Goal: Task Accomplishment & Management: Manage account settings

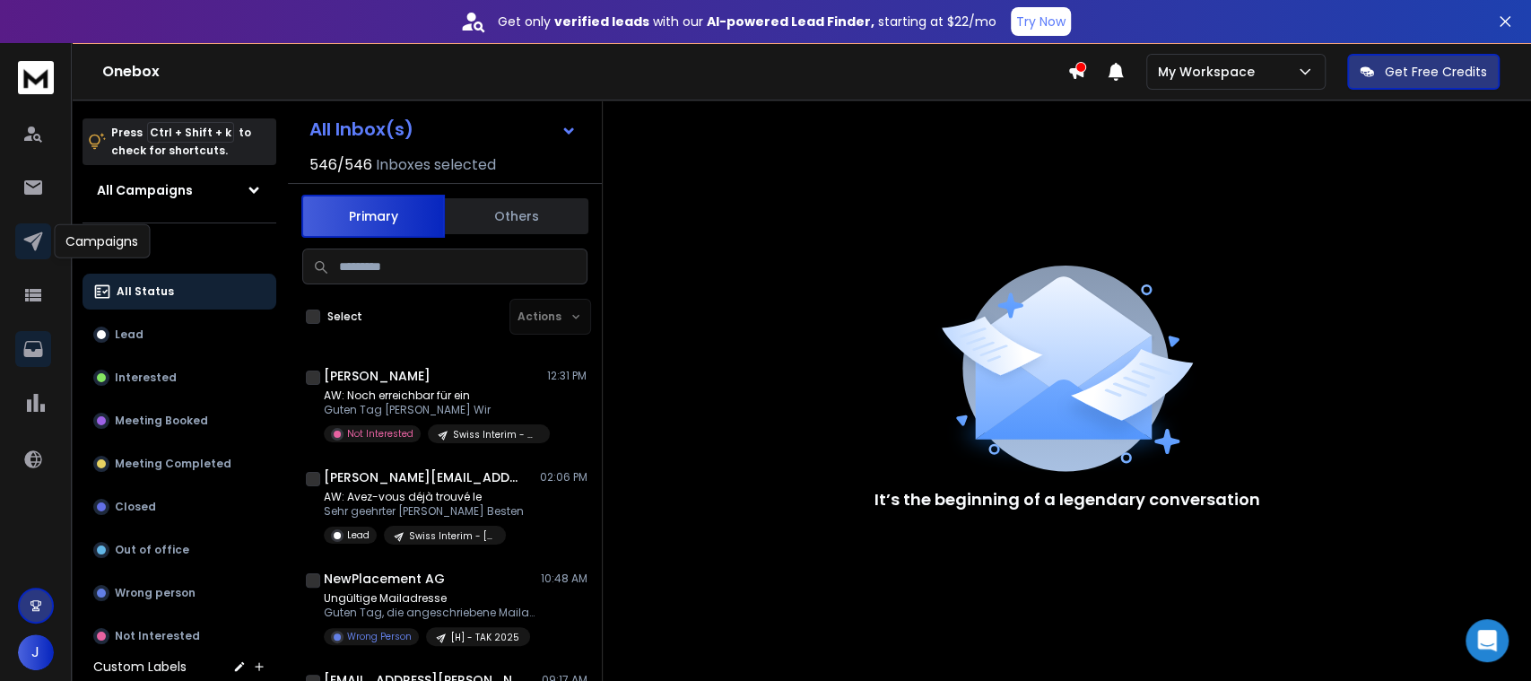
click at [39, 226] on link at bounding box center [33, 241] width 36 height 36
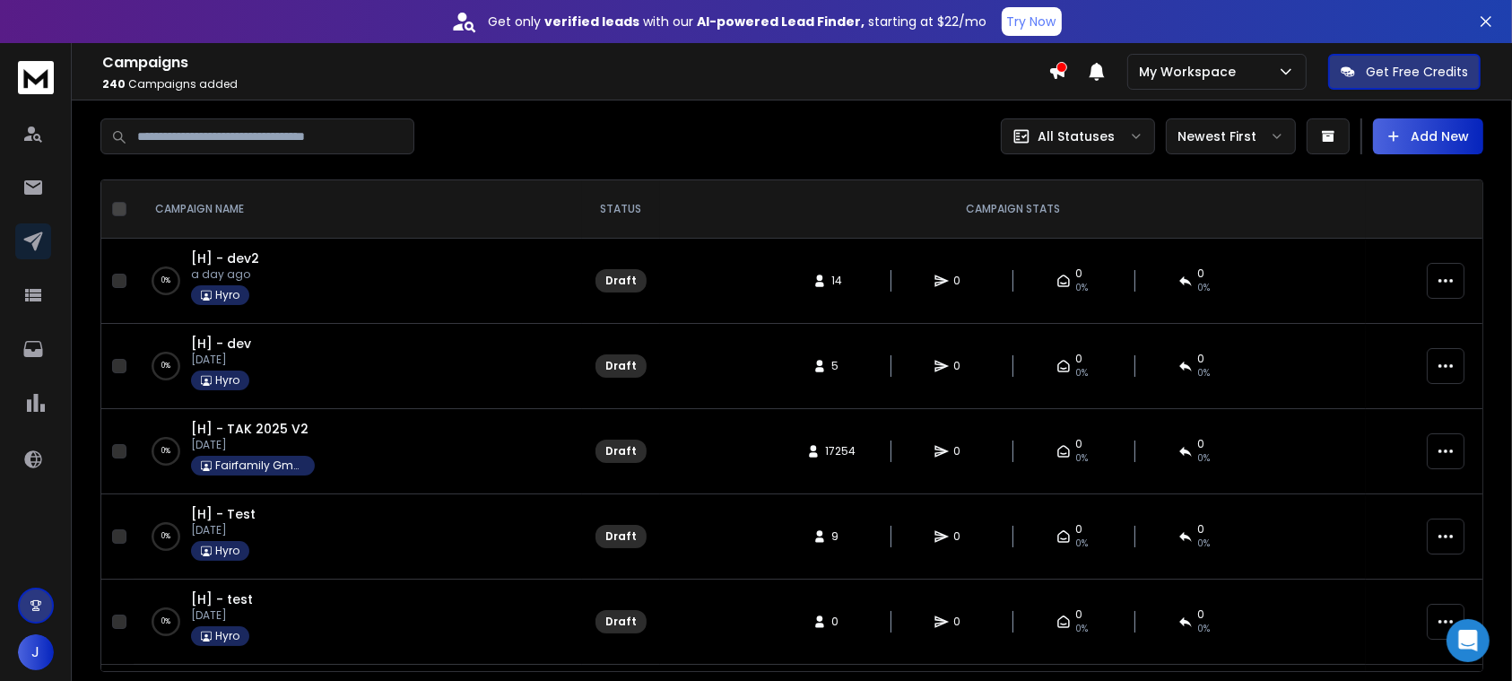
click at [245, 135] on input at bounding box center [257, 136] width 314 height 36
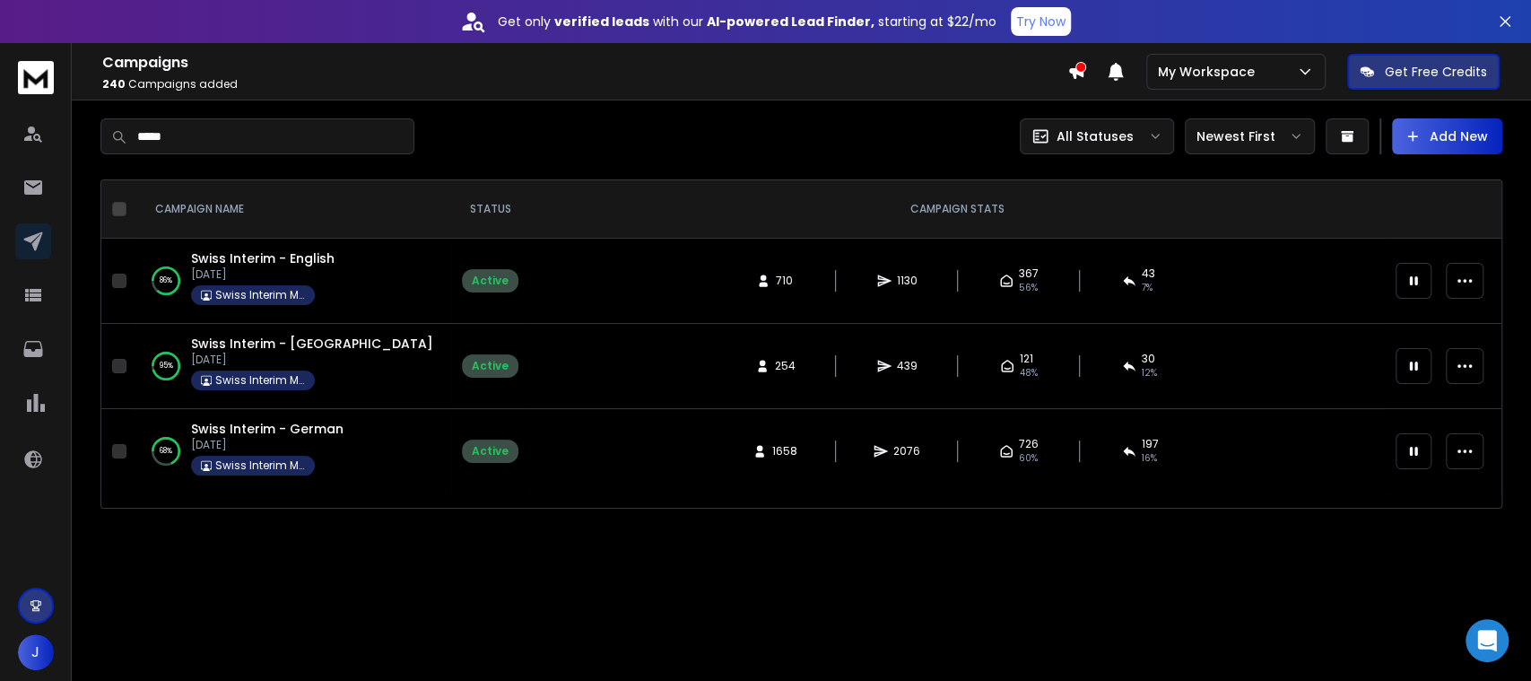
type input "*****"
click at [272, 426] on span "Swiss Interim - German" at bounding box center [267, 429] width 152 height 18
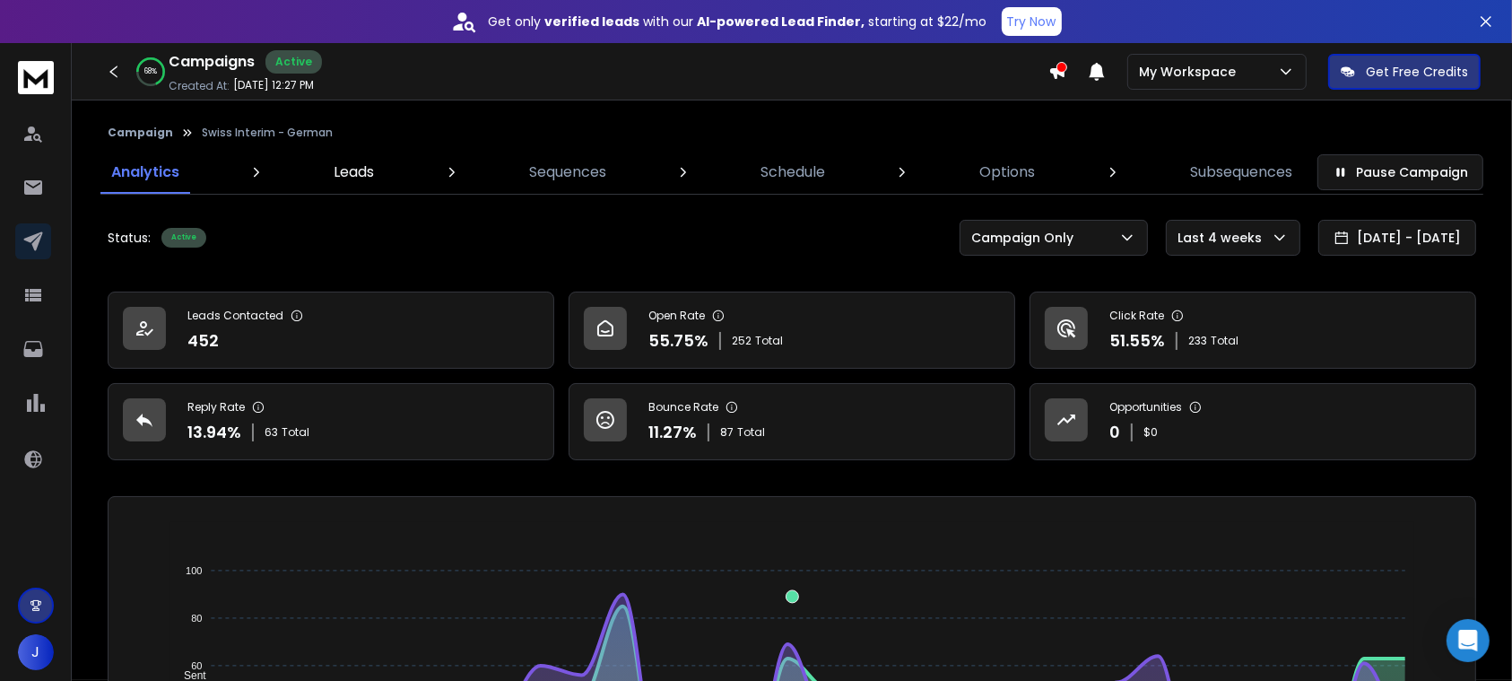
click at [376, 175] on link "Leads" at bounding box center [354, 172] width 62 height 43
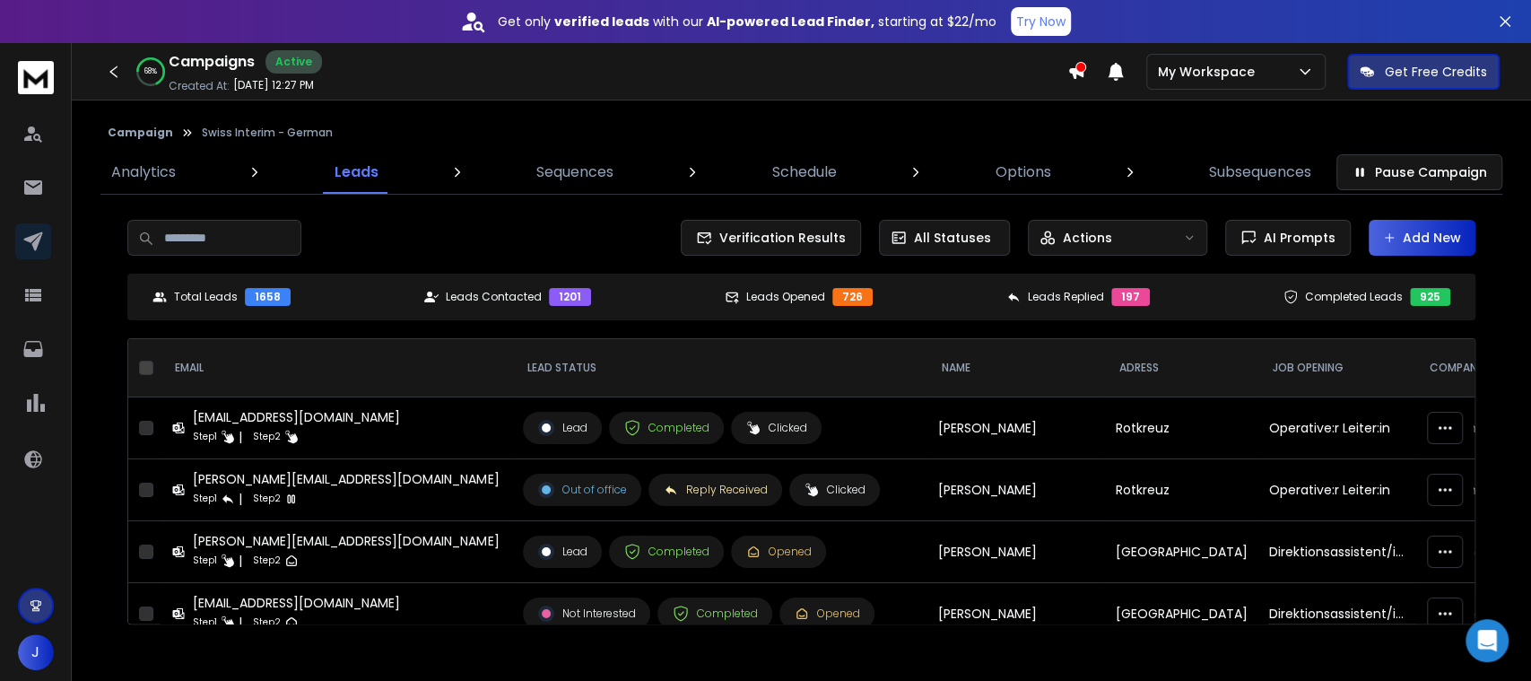
click at [1434, 242] on button "Add New" at bounding box center [1422, 238] width 107 height 36
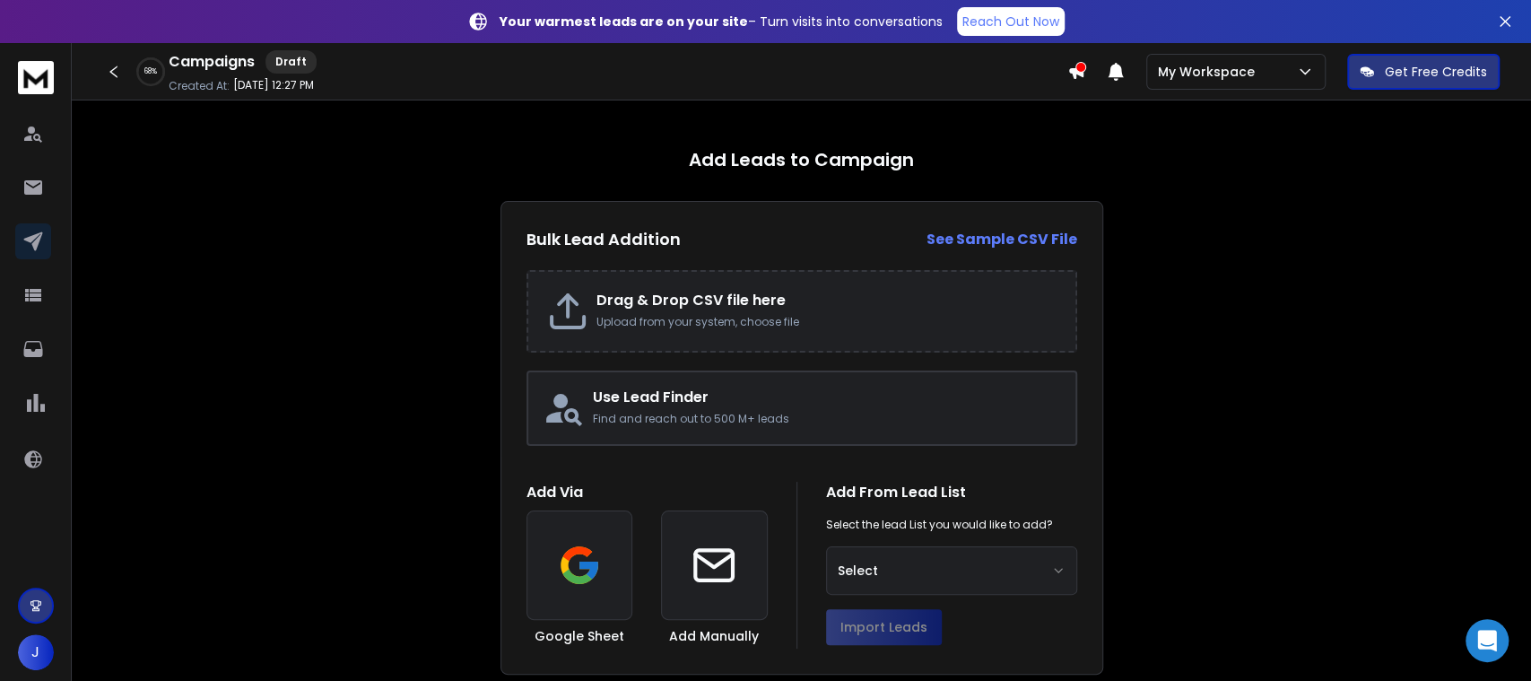
click at [766, 329] on div "Drag & Drop CSV file here Upload from your system, choose file" at bounding box center [826, 311] width 461 height 43
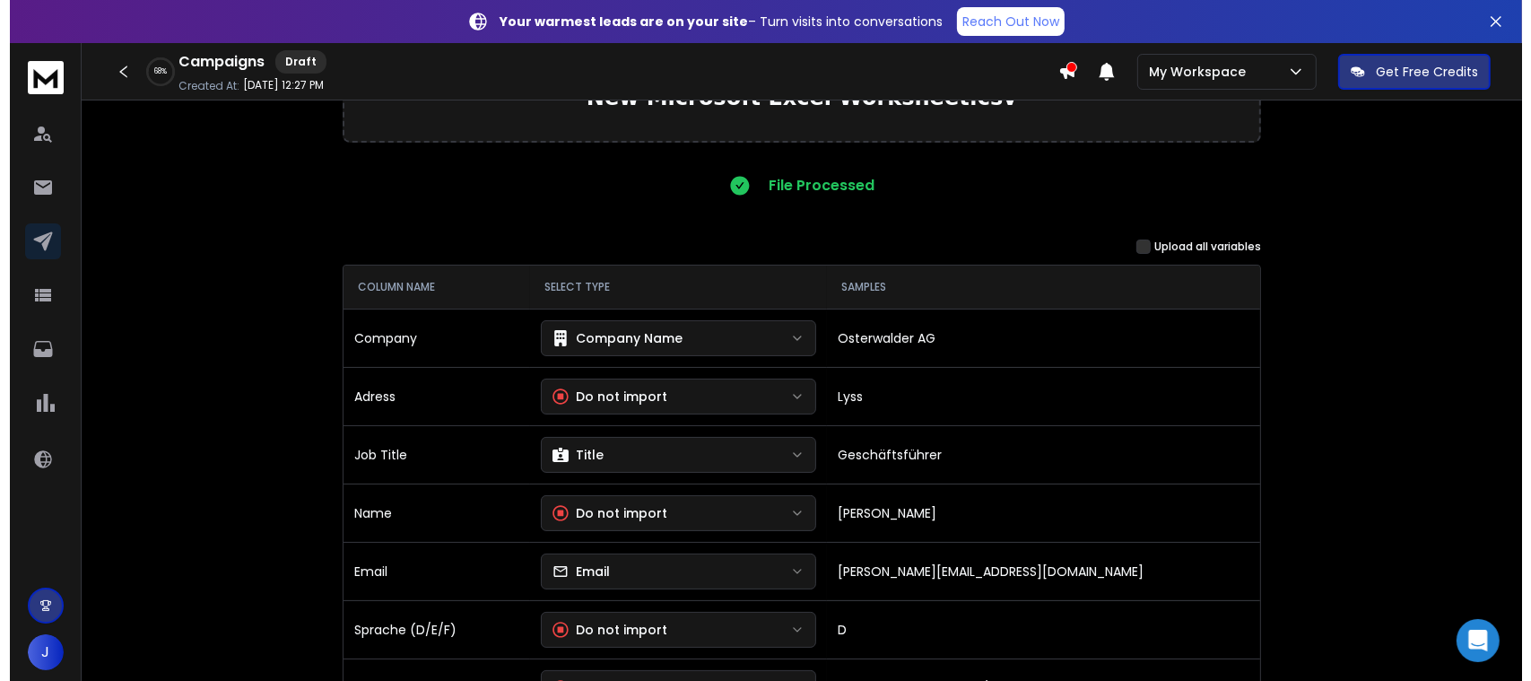
scroll to position [239, 0]
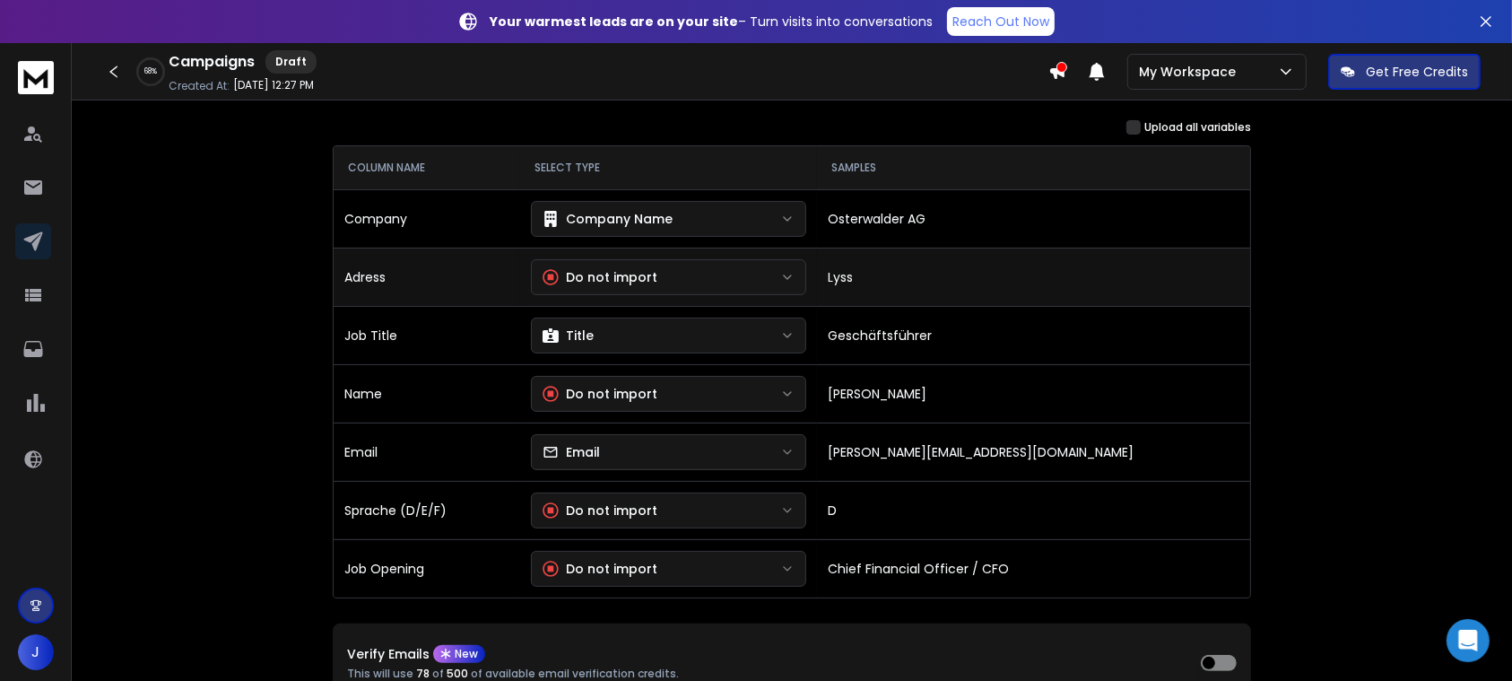
click at [627, 276] on div "Do not import" at bounding box center [600, 277] width 115 height 18
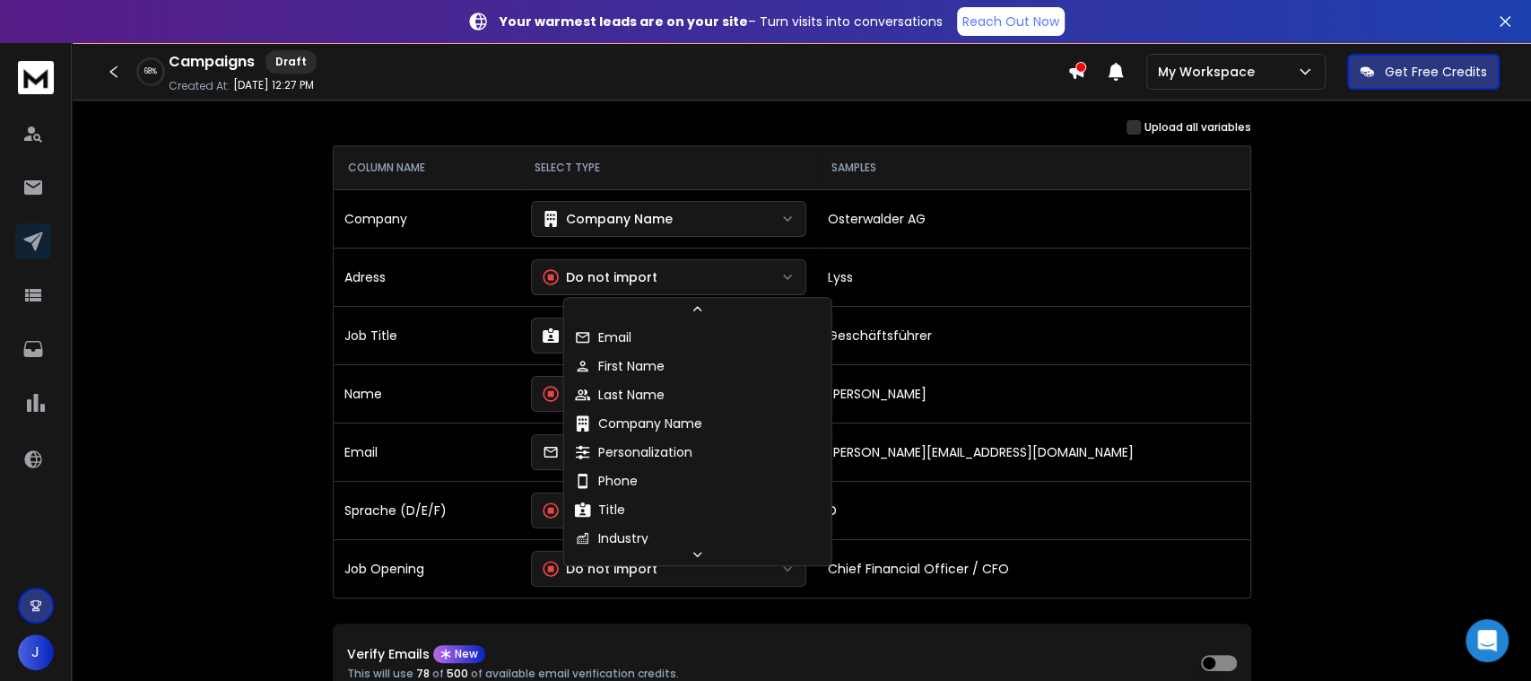
scroll to position [180, 0]
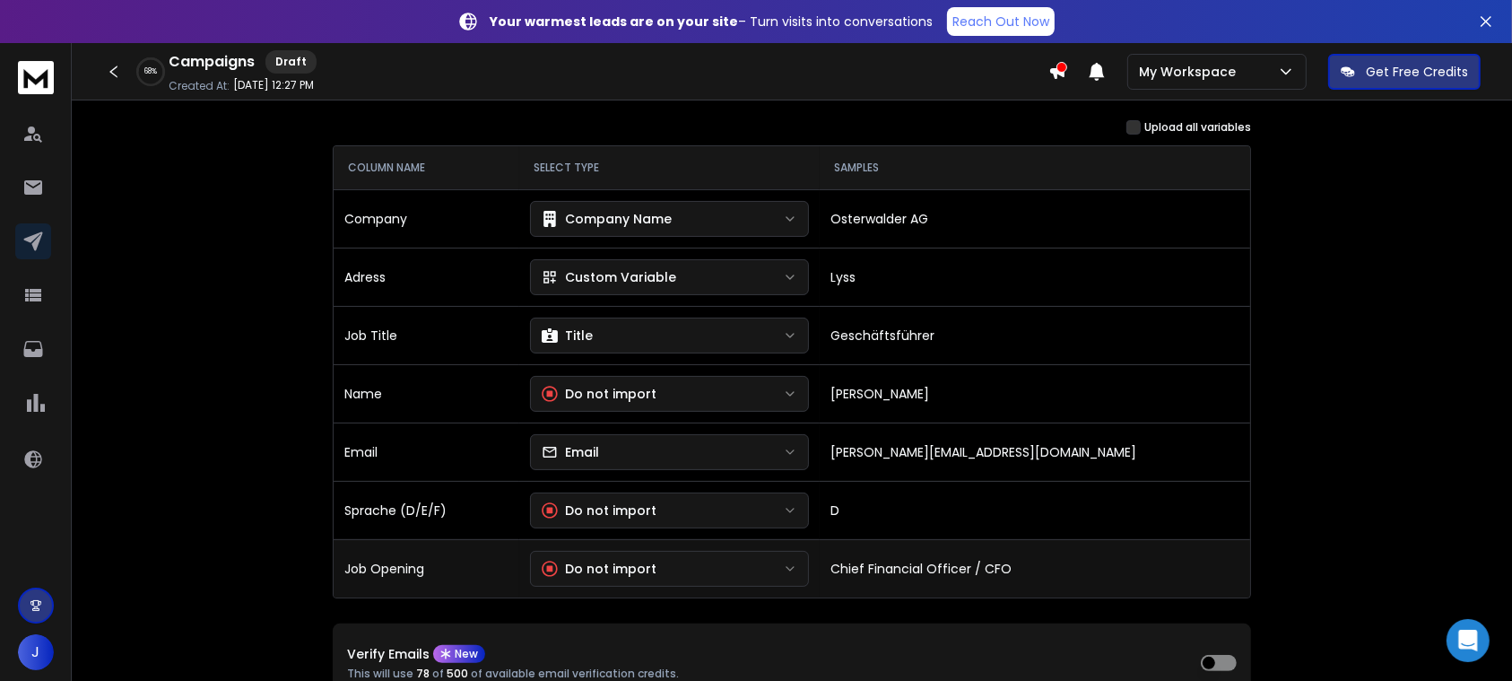
click at [635, 560] on div "Do not import" at bounding box center [599, 569] width 115 height 18
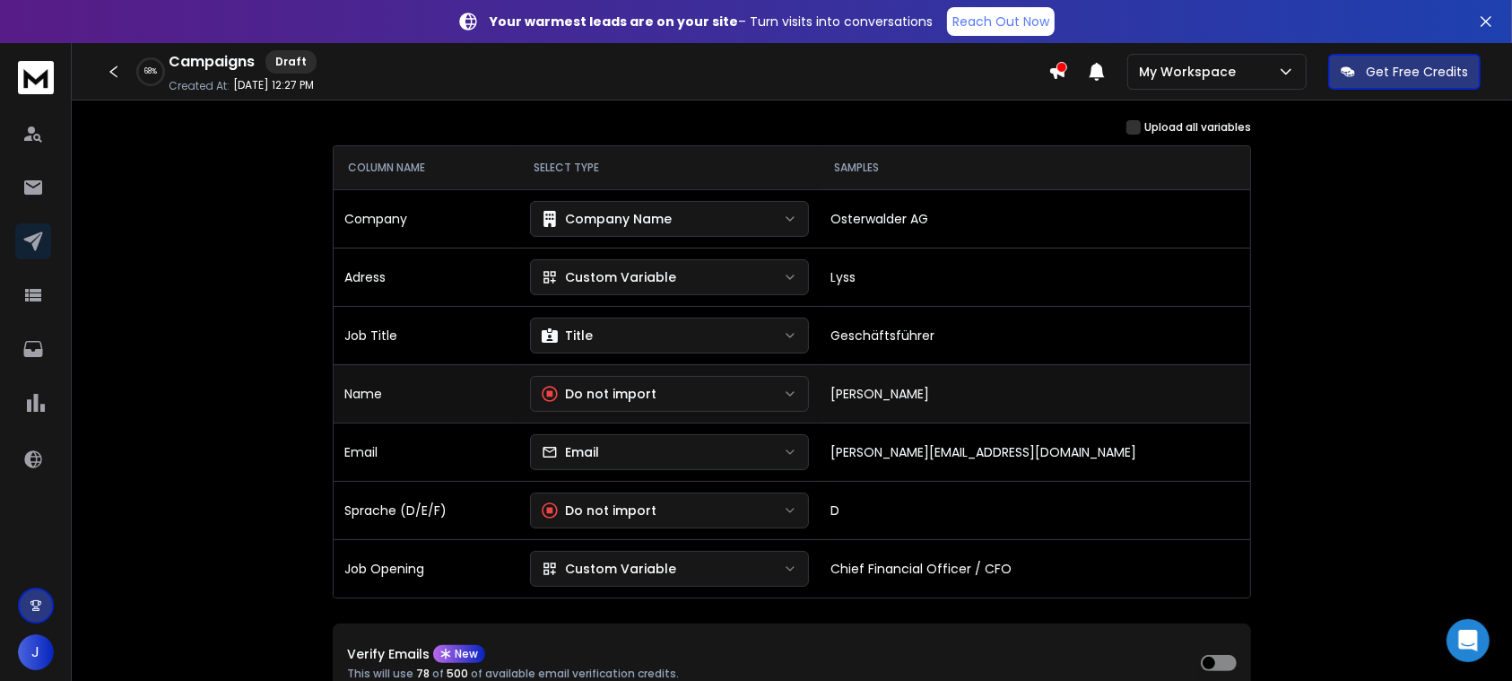
click at [631, 400] on div "Do not import" at bounding box center [599, 394] width 115 height 18
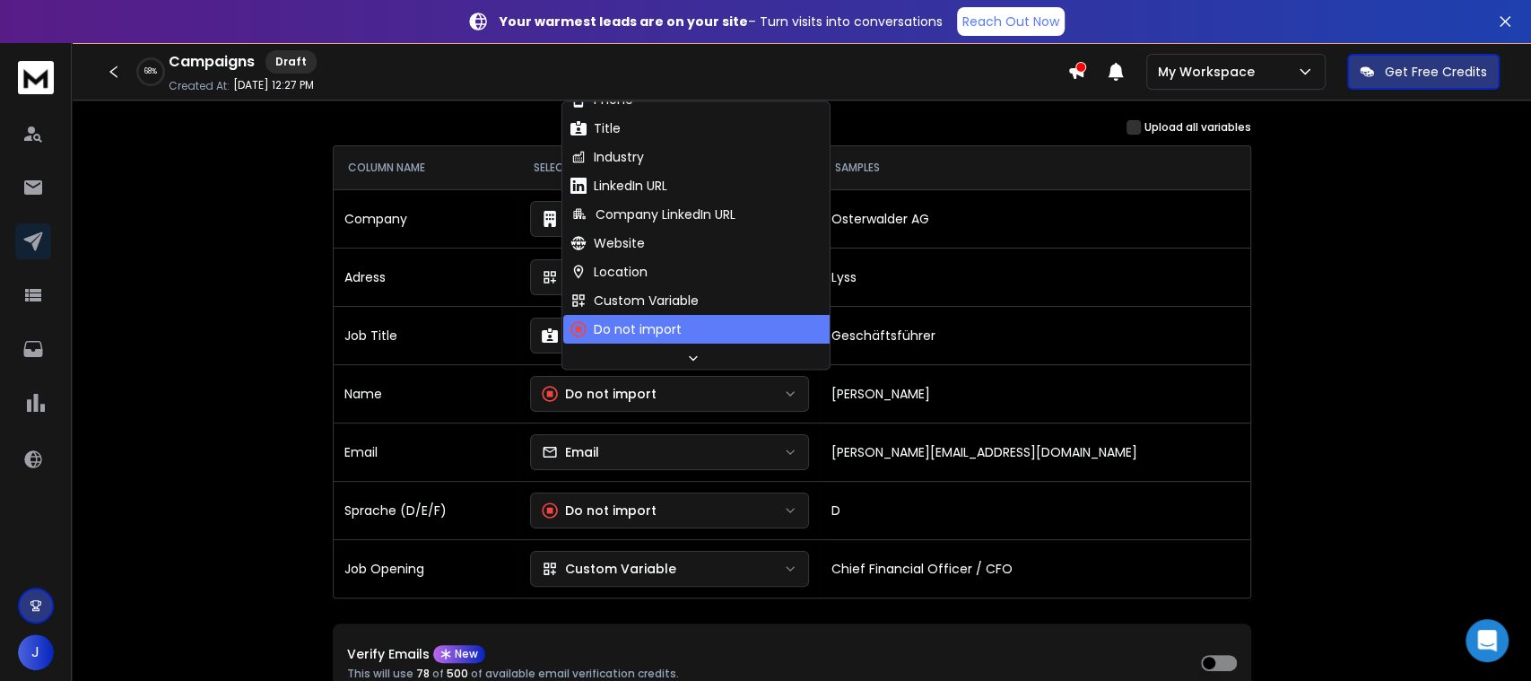
scroll to position [0, 0]
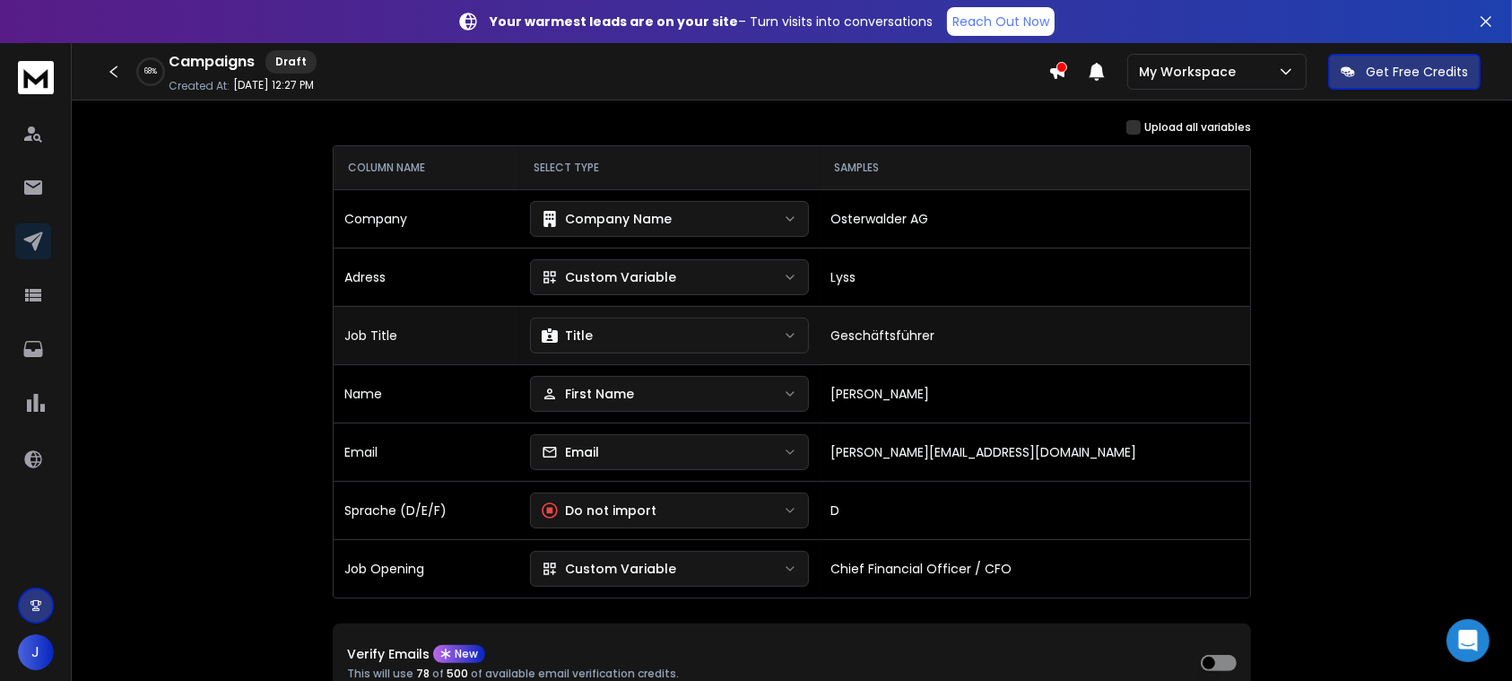
click at [656, 335] on button "Title" at bounding box center [670, 336] width 280 height 36
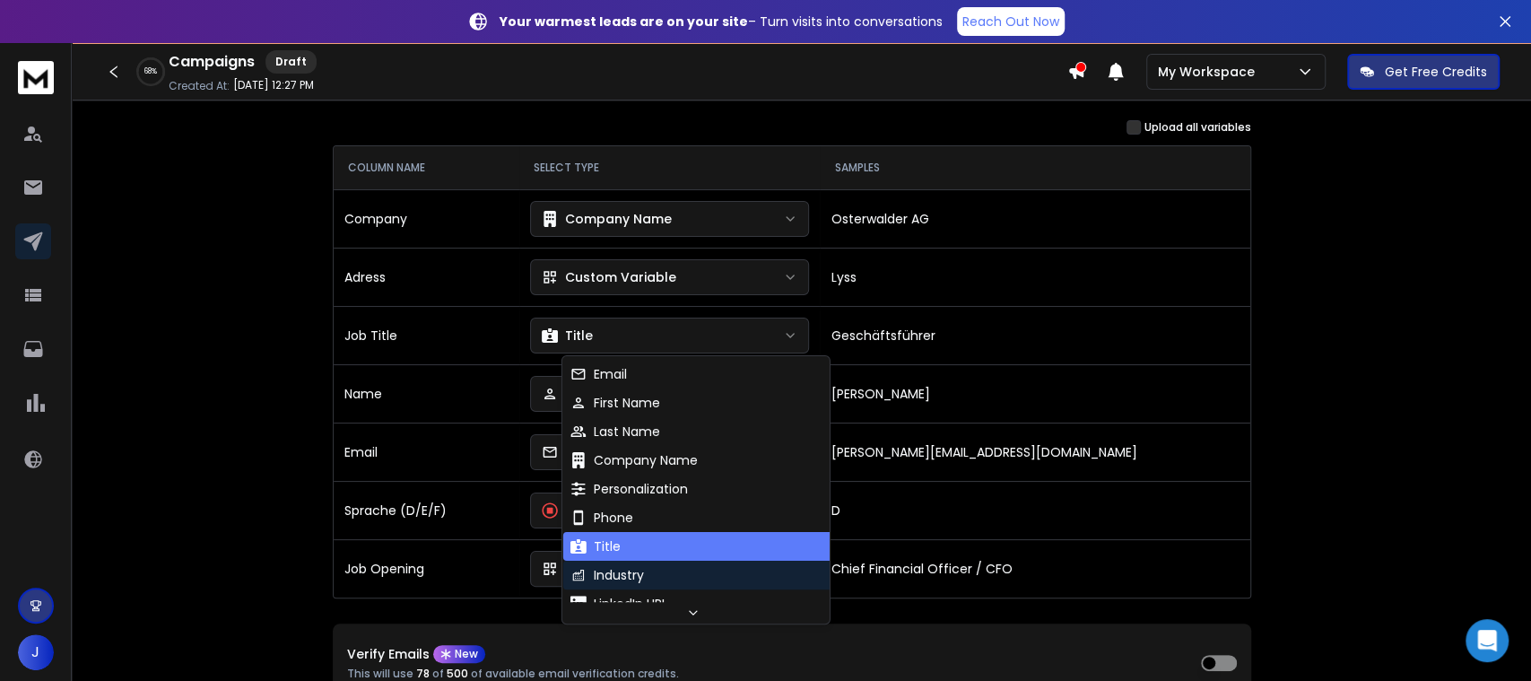
scroll to position [0, 4]
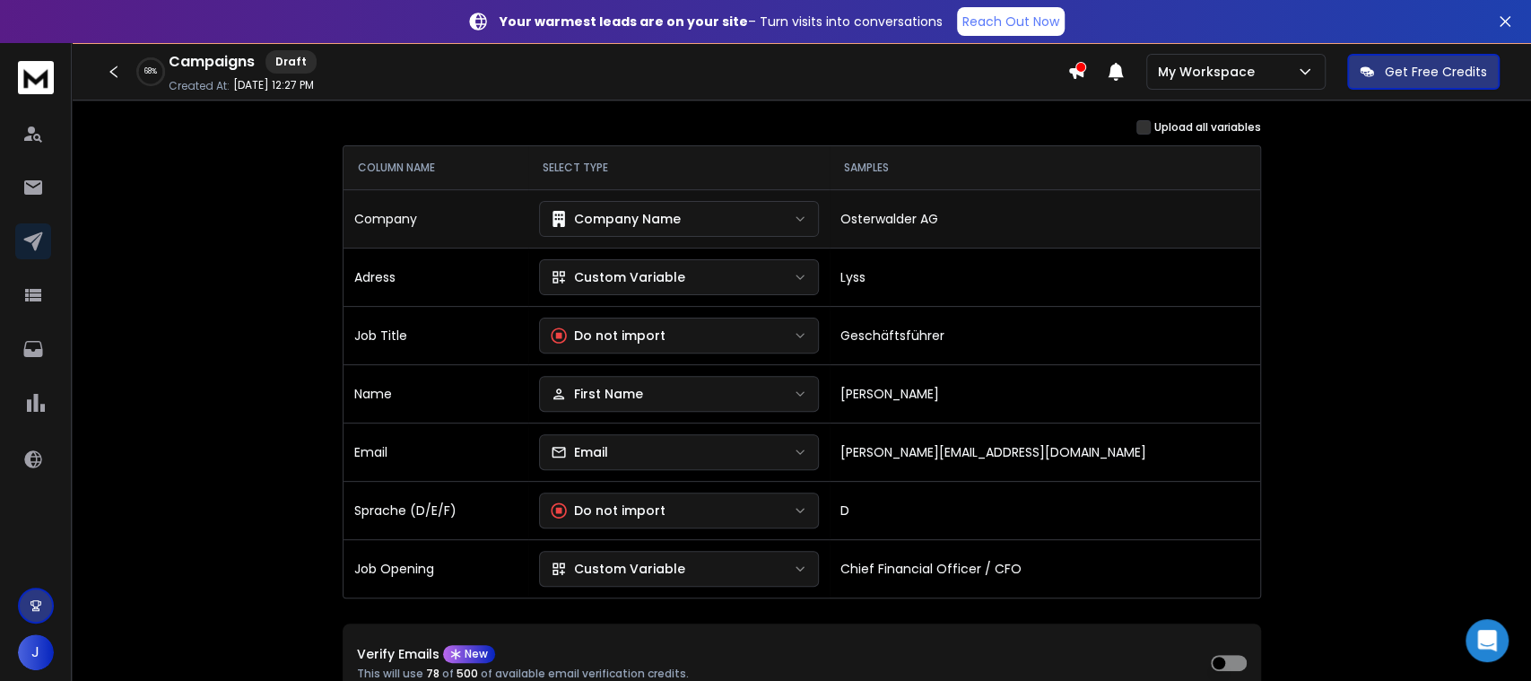
click at [620, 212] on div "Company Name" at bounding box center [616, 219] width 130 height 18
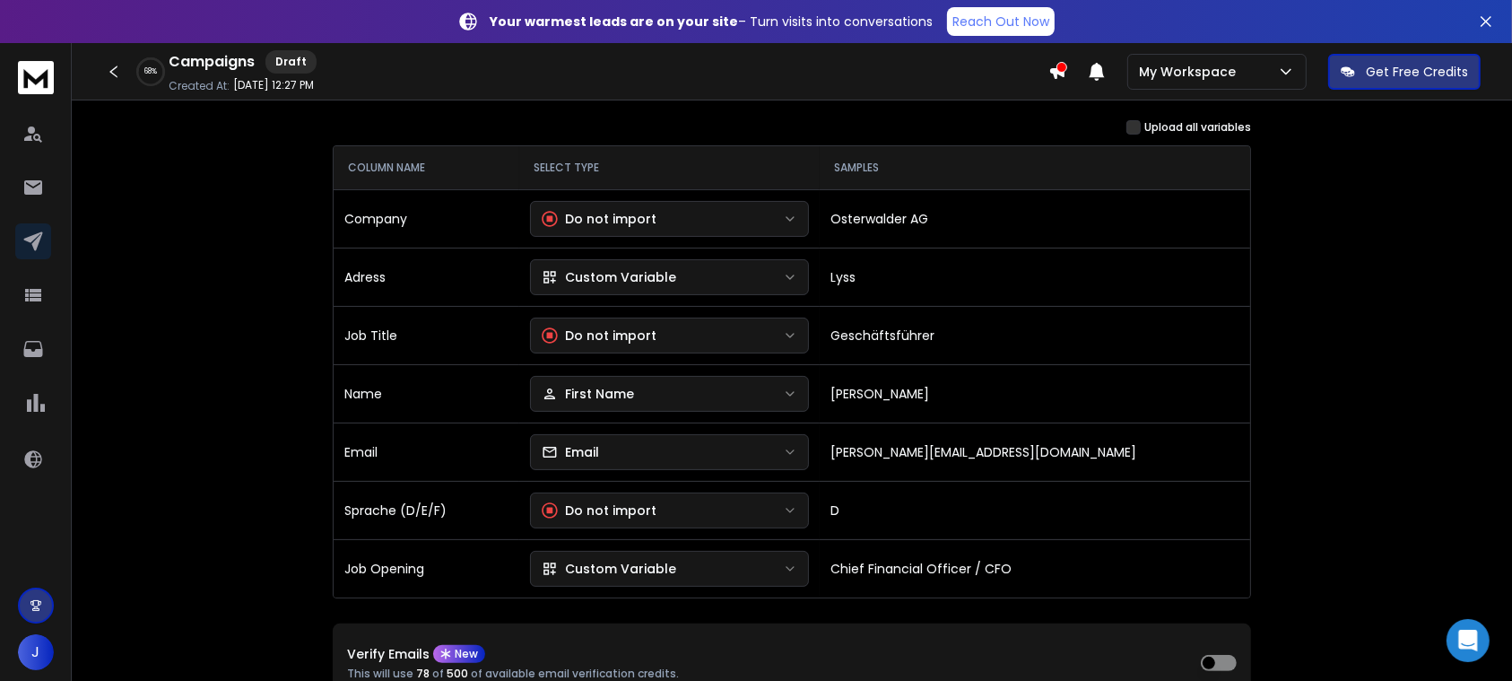
scroll to position [424, 0]
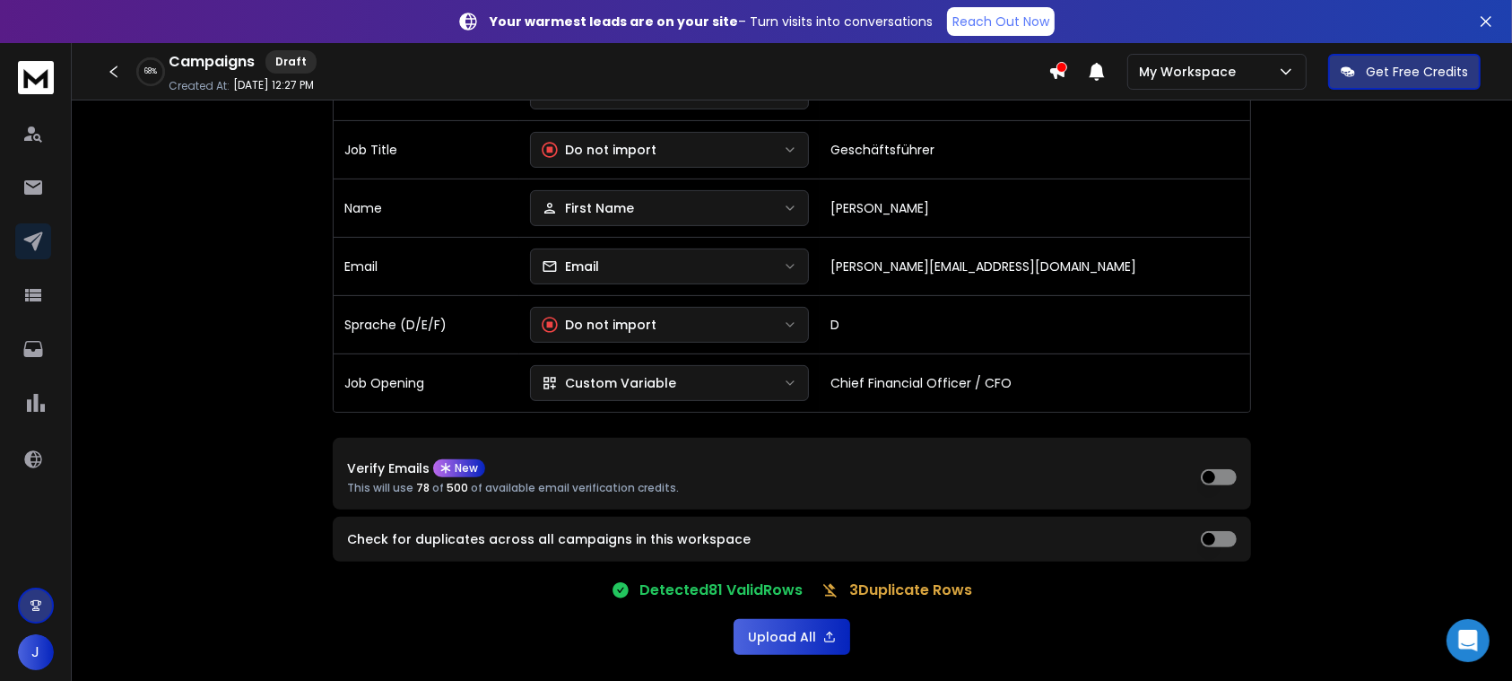
click at [761, 651] on button "Upload All" at bounding box center [792, 637] width 117 height 36
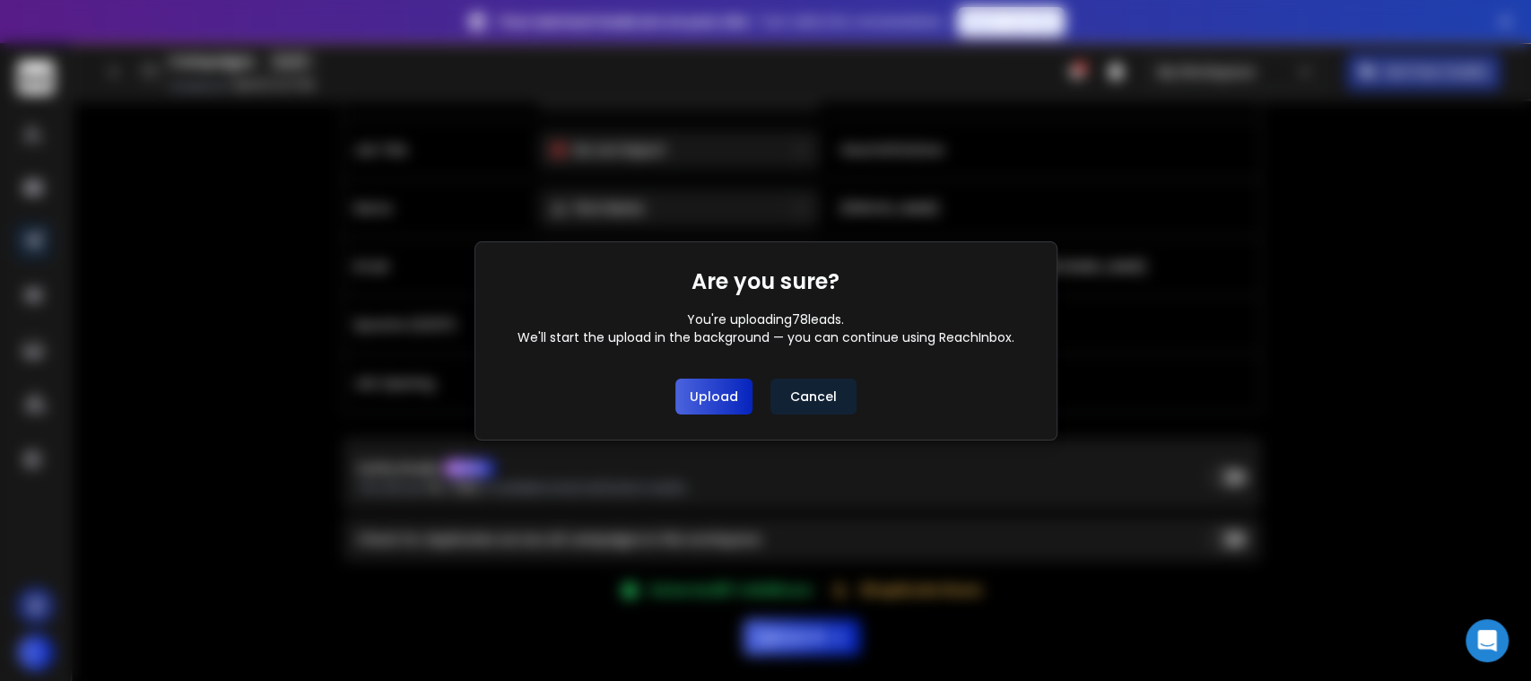
click at [725, 394] on button "Upload" at bounding box center [713, 397] width 77 height 36
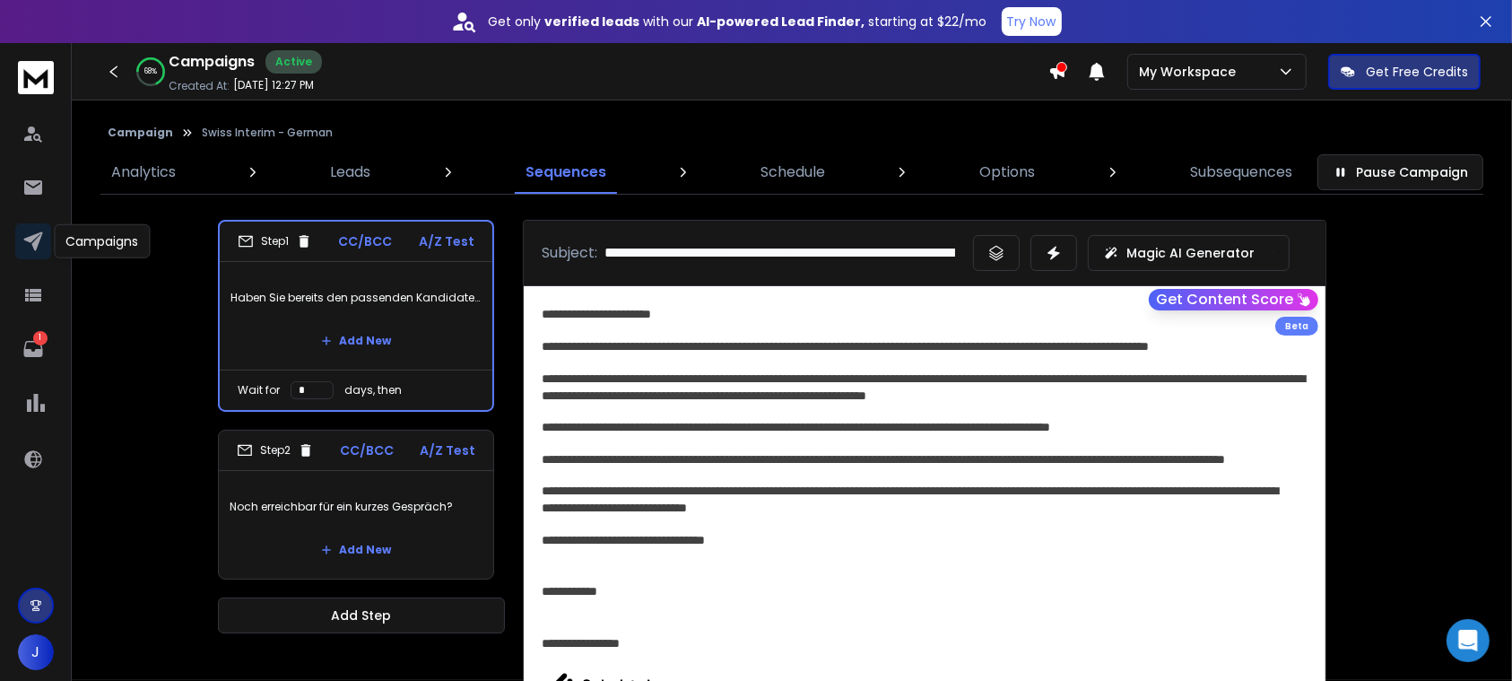
click at [39, 249] on icon at bounding box center [33, 242] width 22 height 22
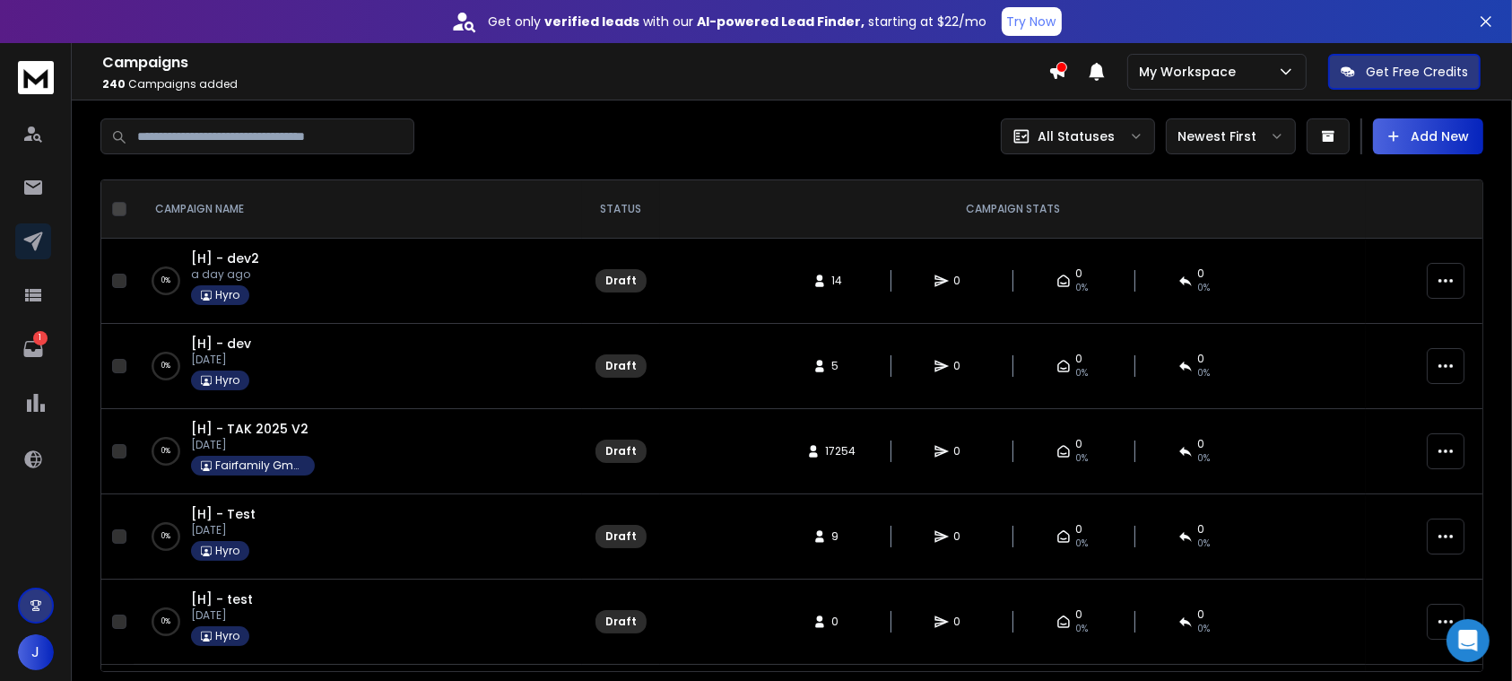
click at [318, 140] on input at bounding box center [257, 136] width 314 height 36
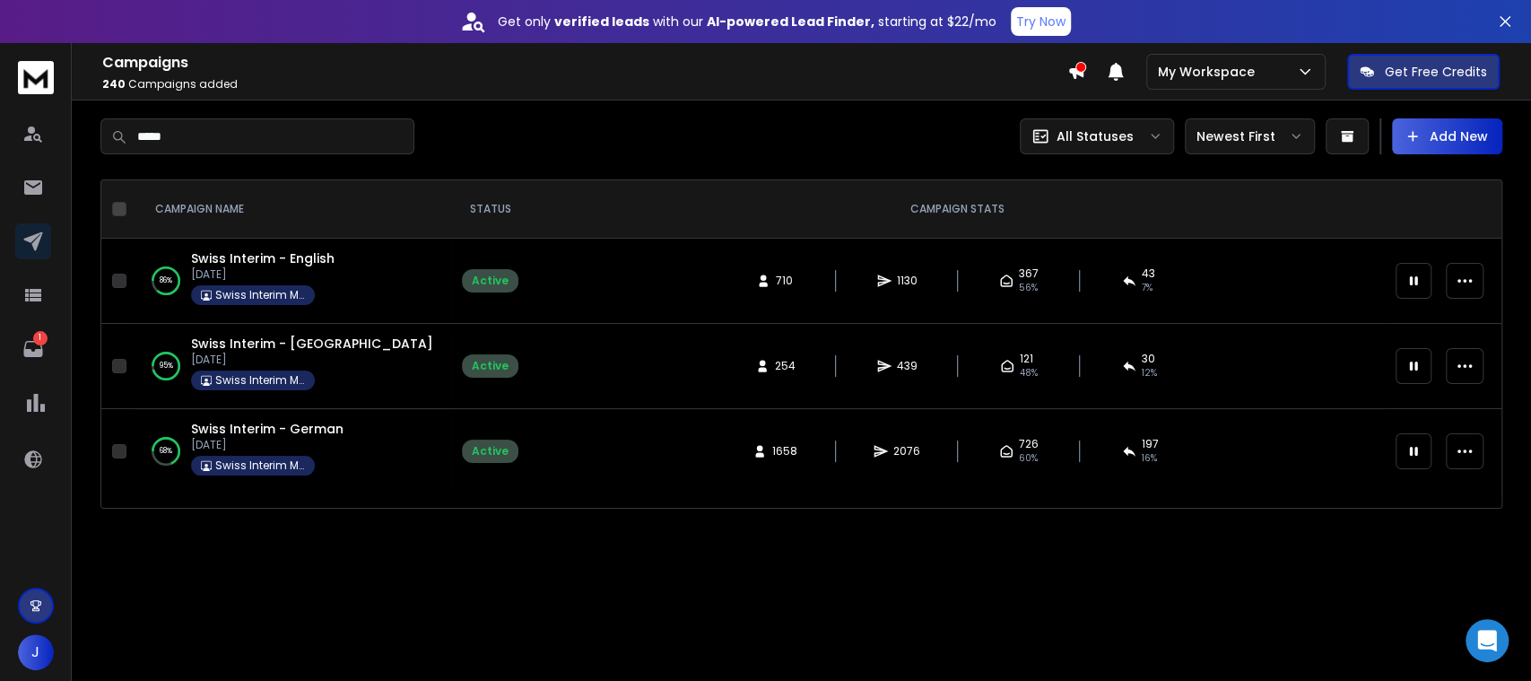
type input "*****"
click at [335, 280] on div "86 % Swiss Interim - English [DATE] Swiss Interim Management" at bounding box center [293, 280] width 282 height 63
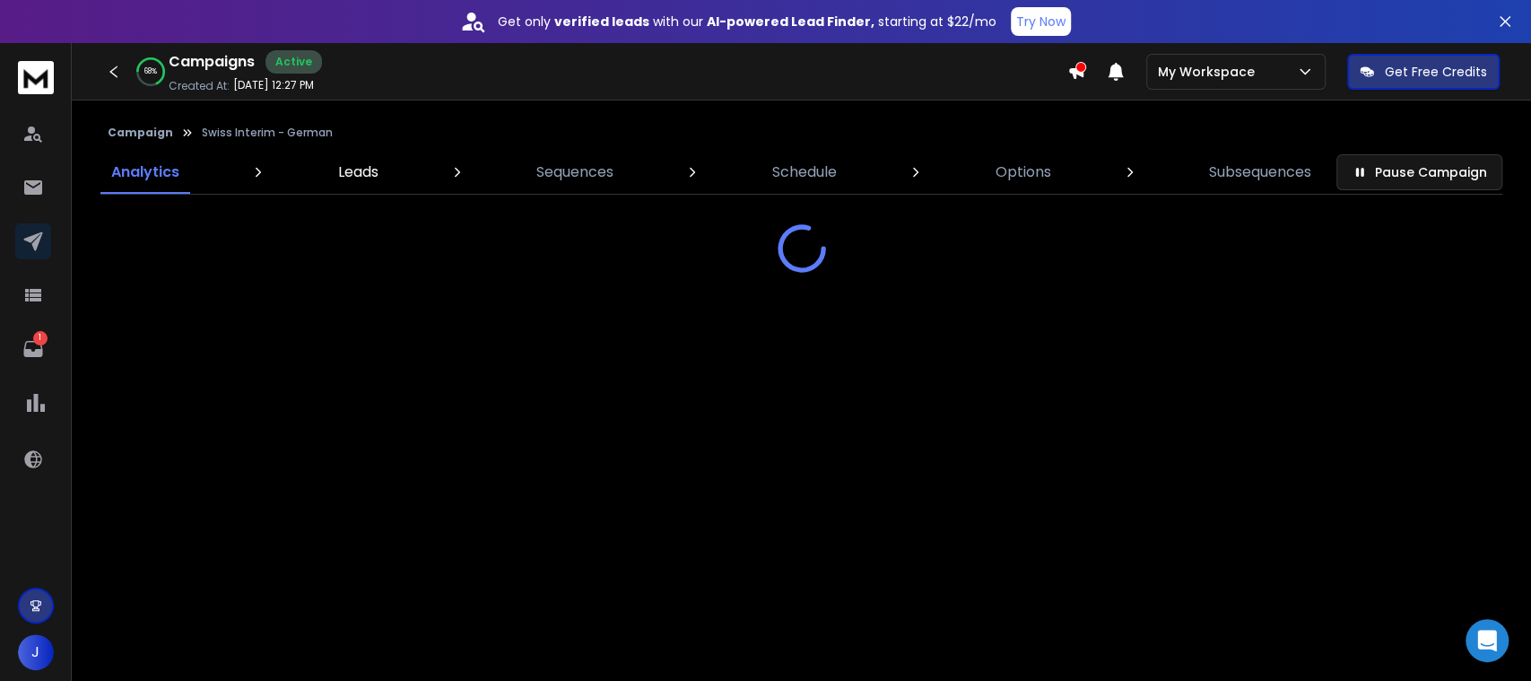
click at [364, 171] on p "Leads" at bounding box center [358, 172] width 40 height 22
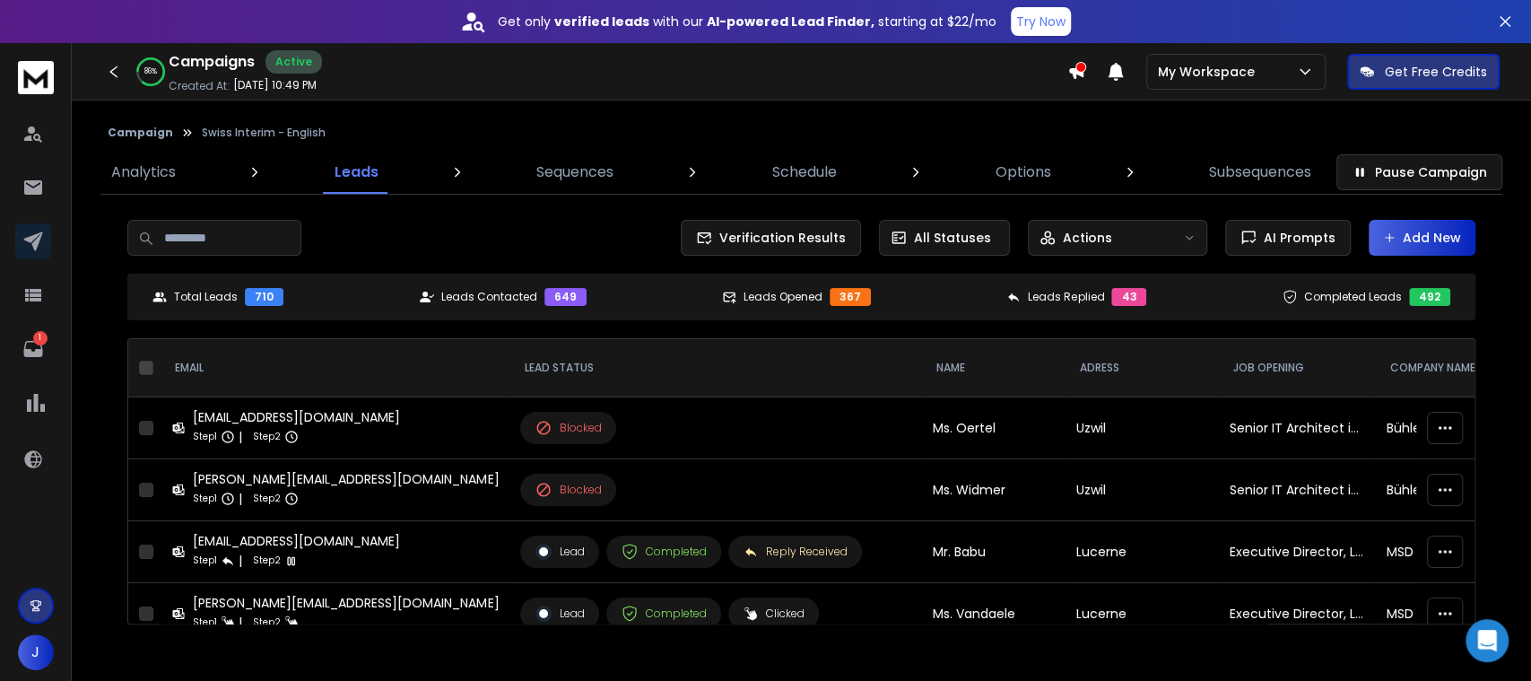
click at [1416, 242] on button "Add New" at bounding box center [1422, 238] width 107 height 36
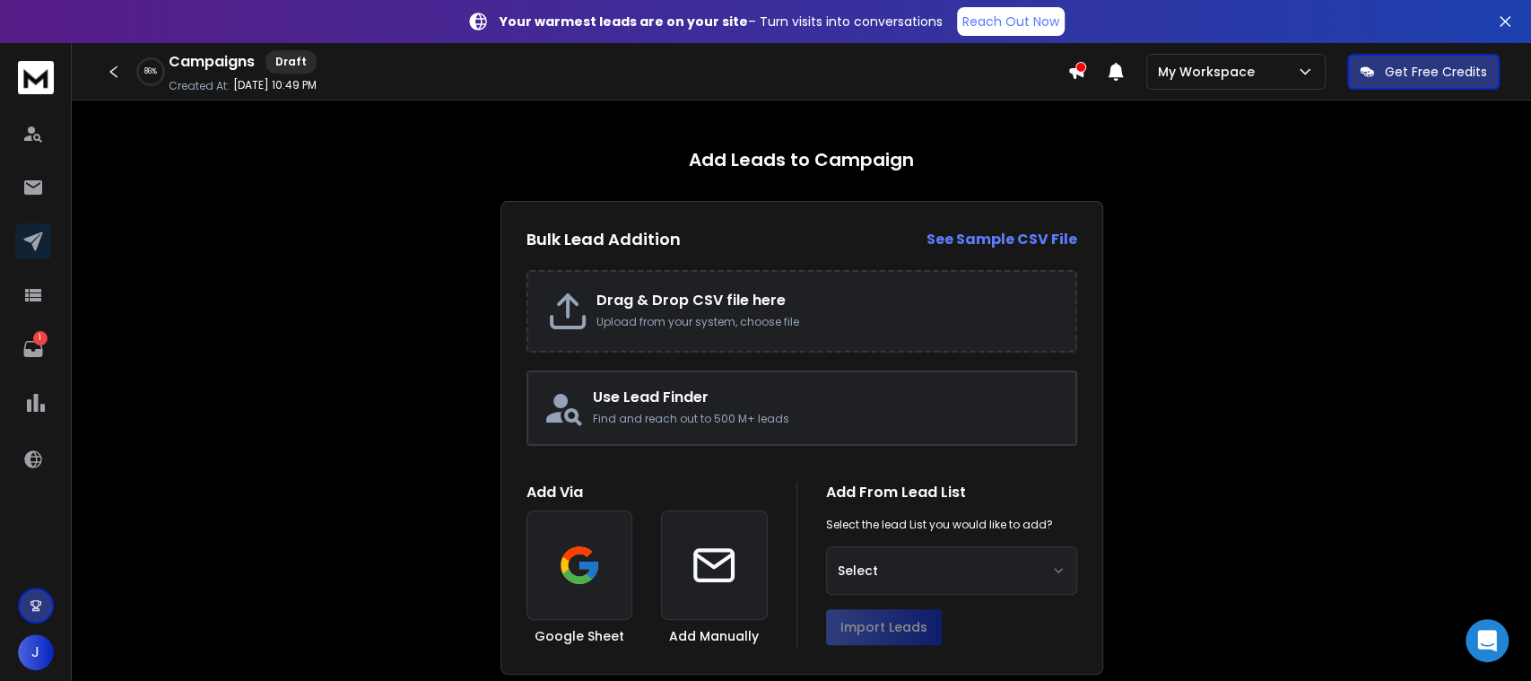
click at [714, 342] on div "Drag & Drop CSV file here Upload from your system, choose file" at bounding box center [802, 311] width 551 height 83
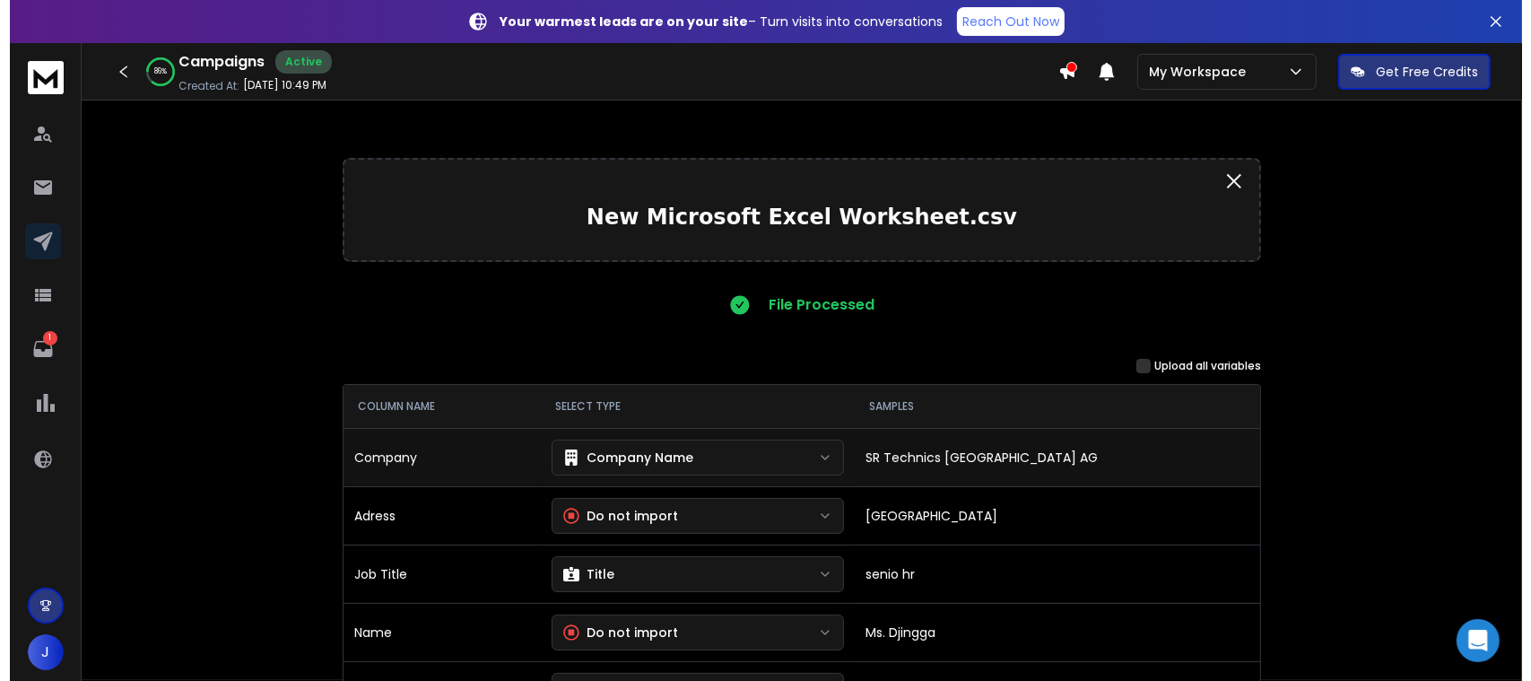
scroll to position [239, 0]
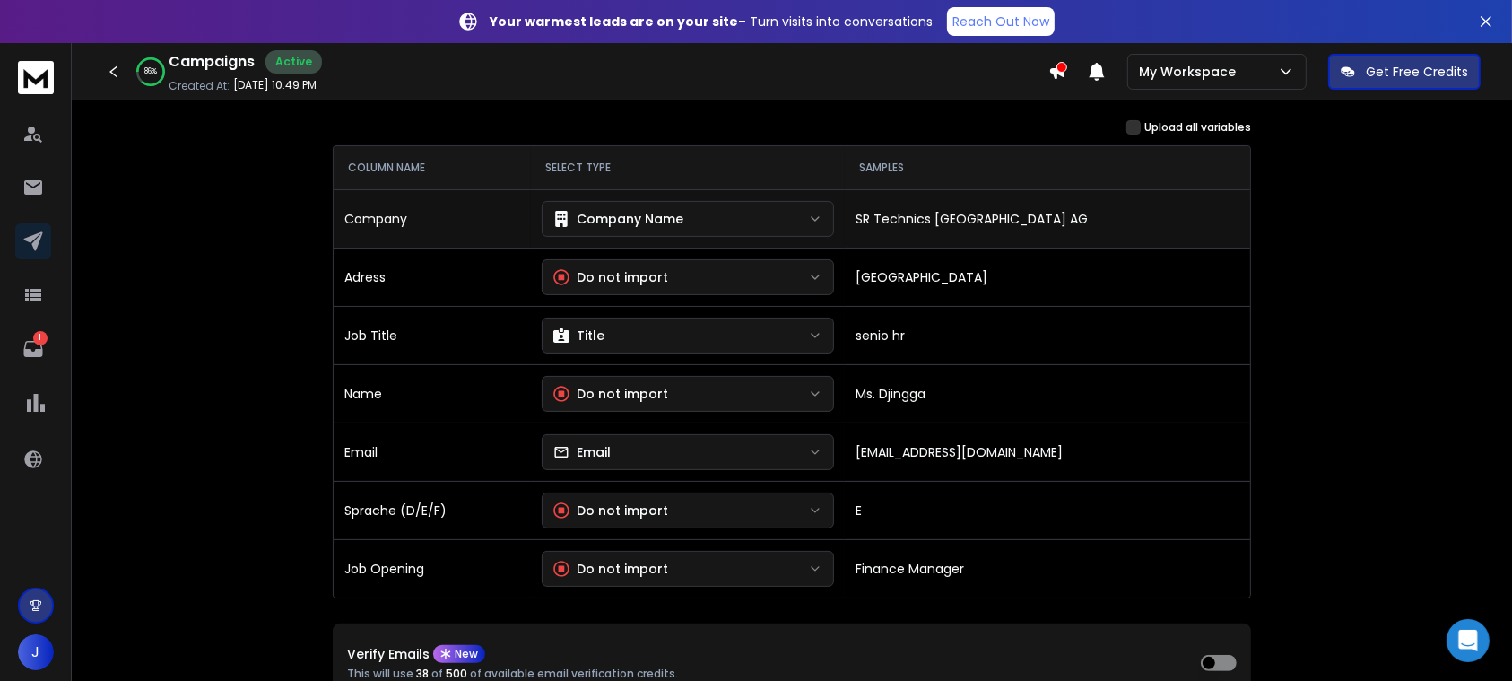
click at [659, 201] on button "Company Name" at bounding box center [688, 219] width 292 height 36
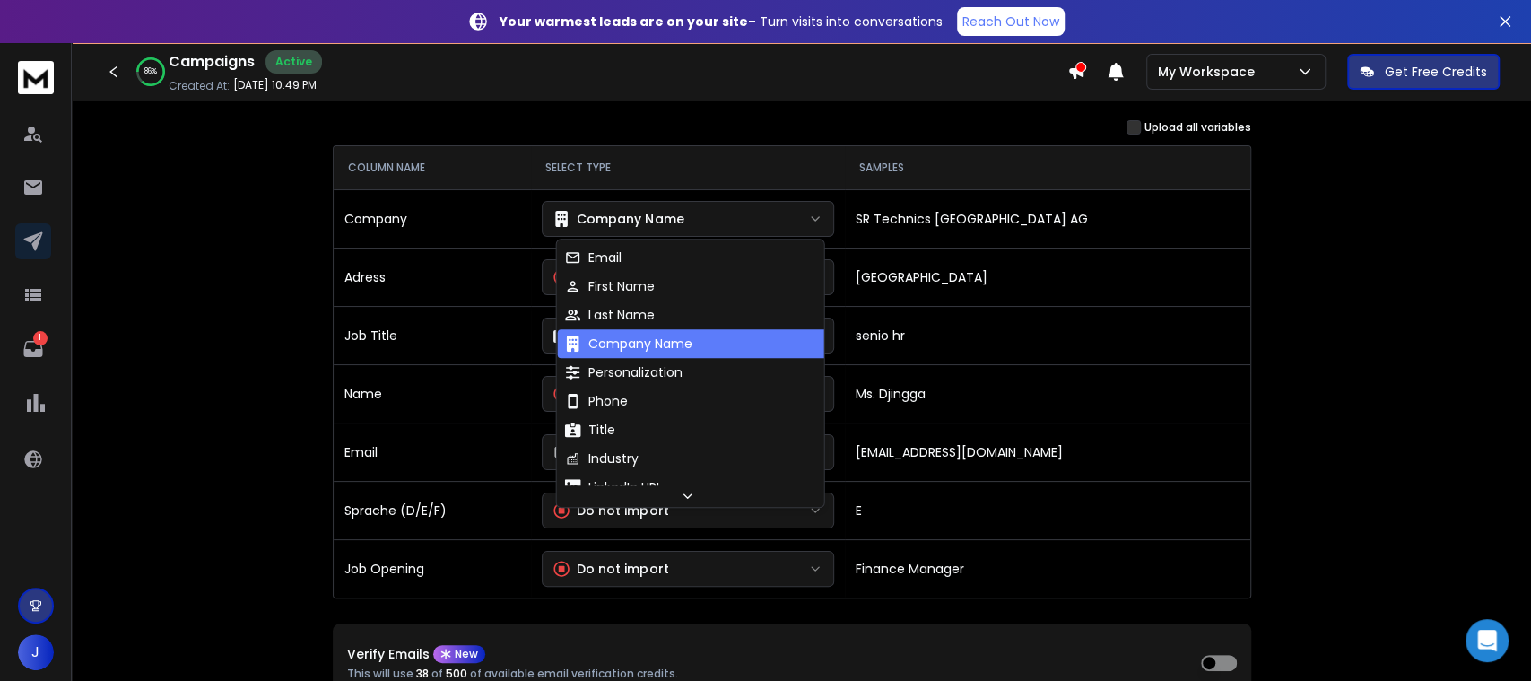
scroll to position [0, 4]
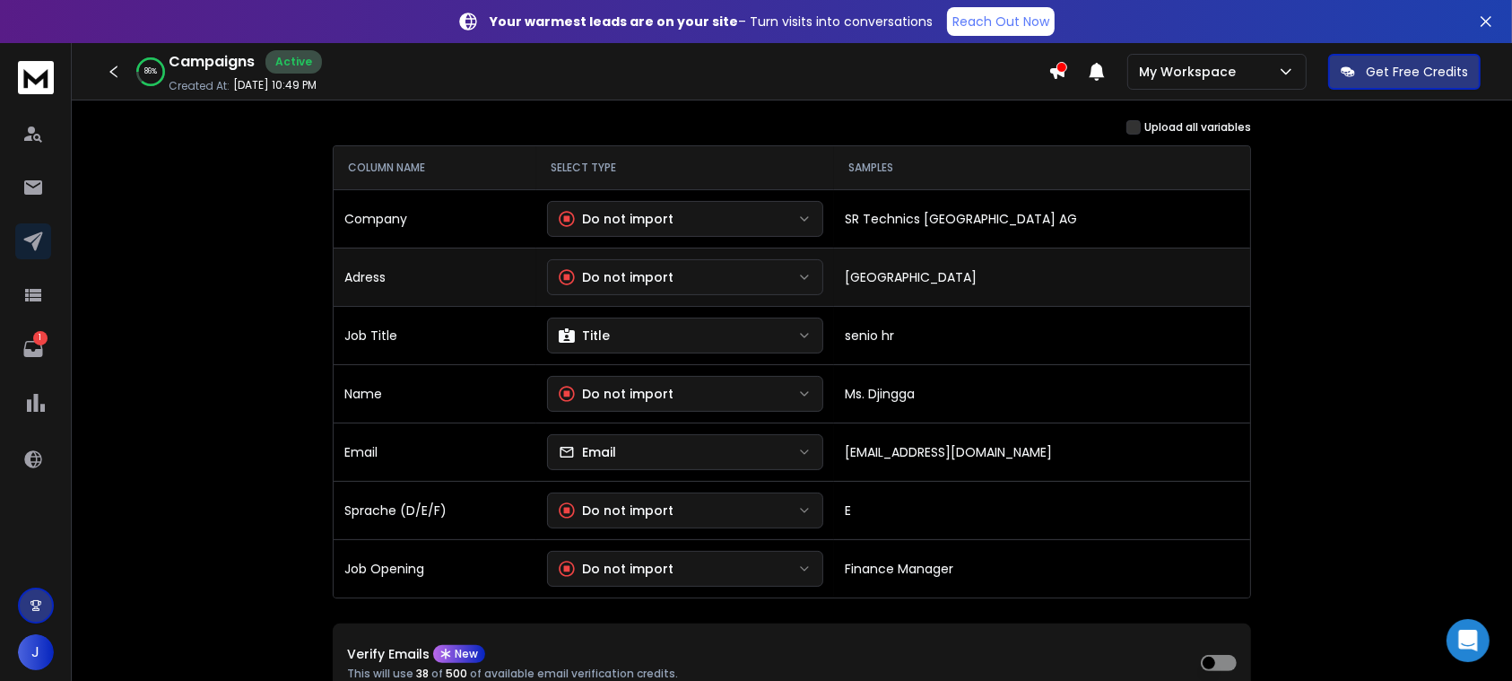
click at [664, 262] on button "Do not import" at bounding box center [684, 277] width 275 height 36
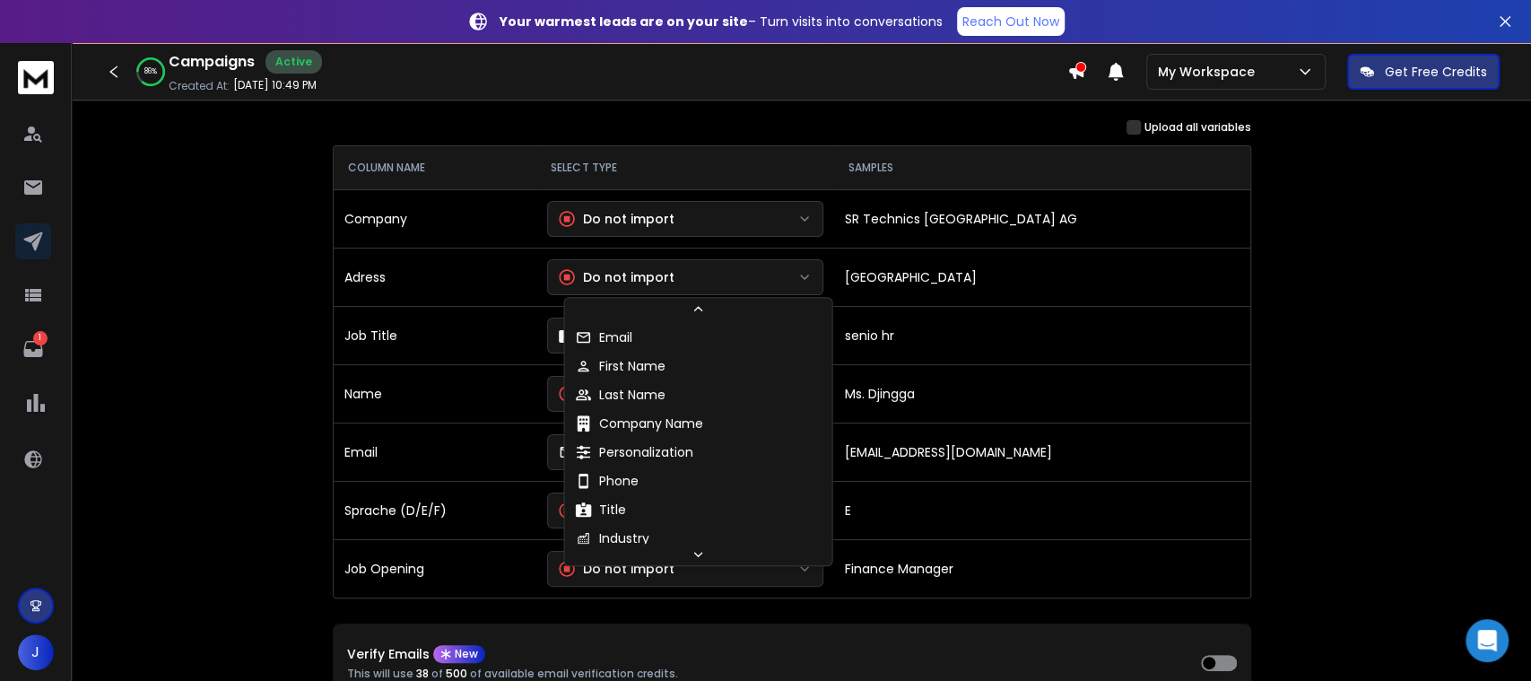
scroll to position [180, 0]
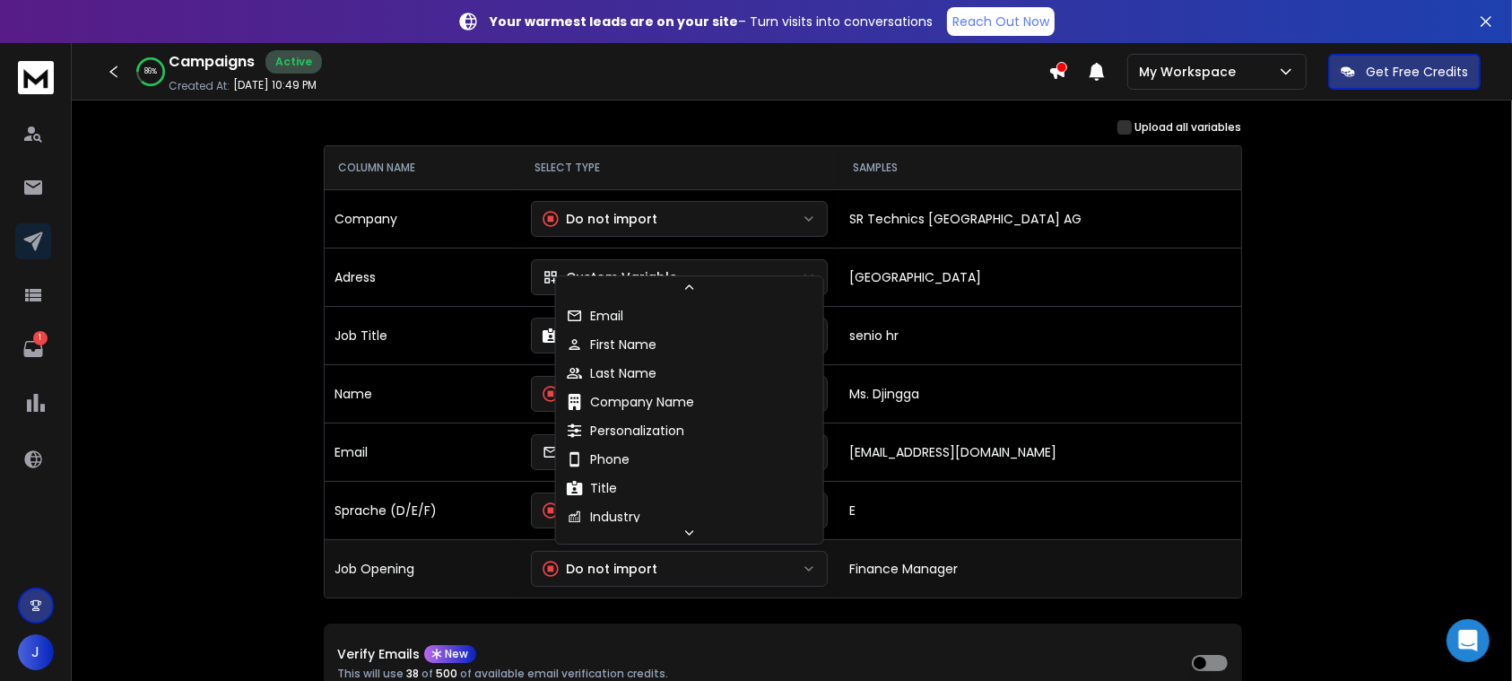
click at [657, 560] on div "Do not import" at bounding box center [600, 569] width 115 height 18
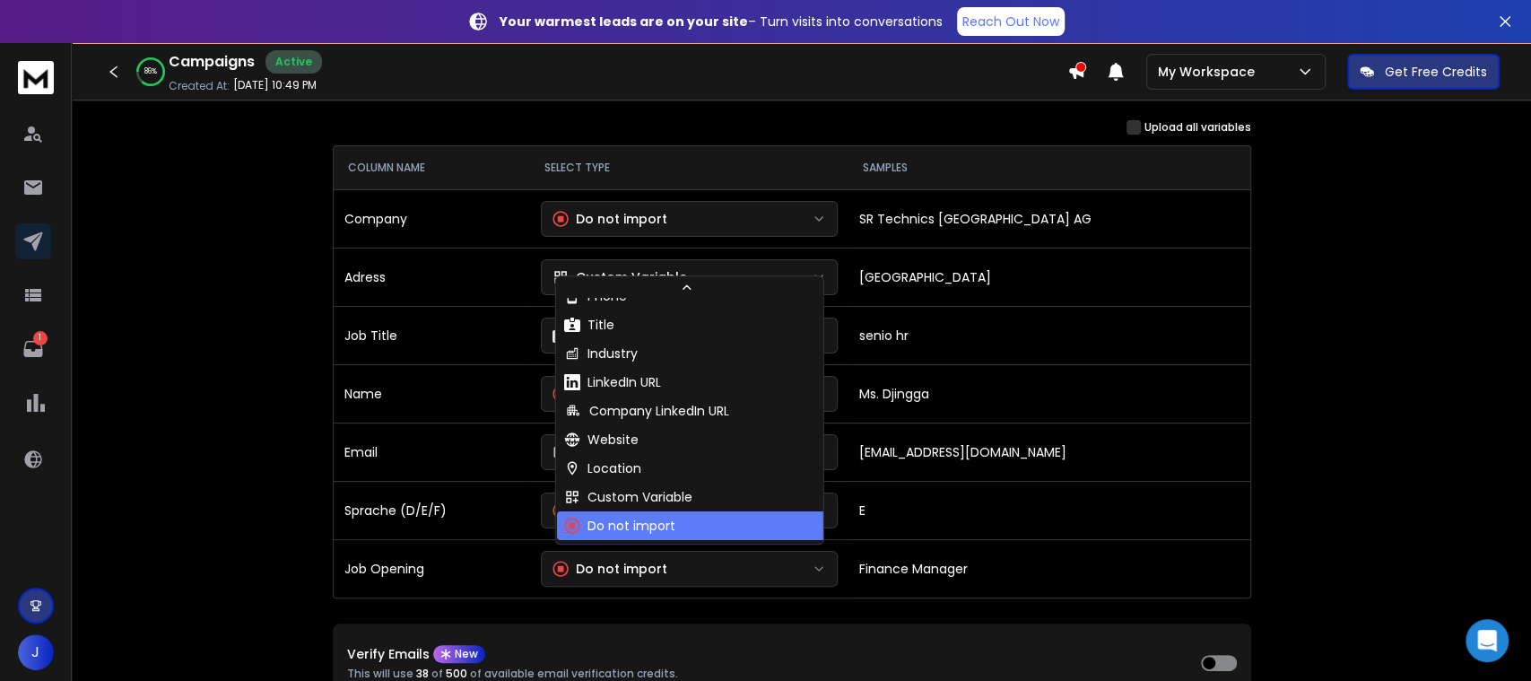
scroll to position [162, 0]
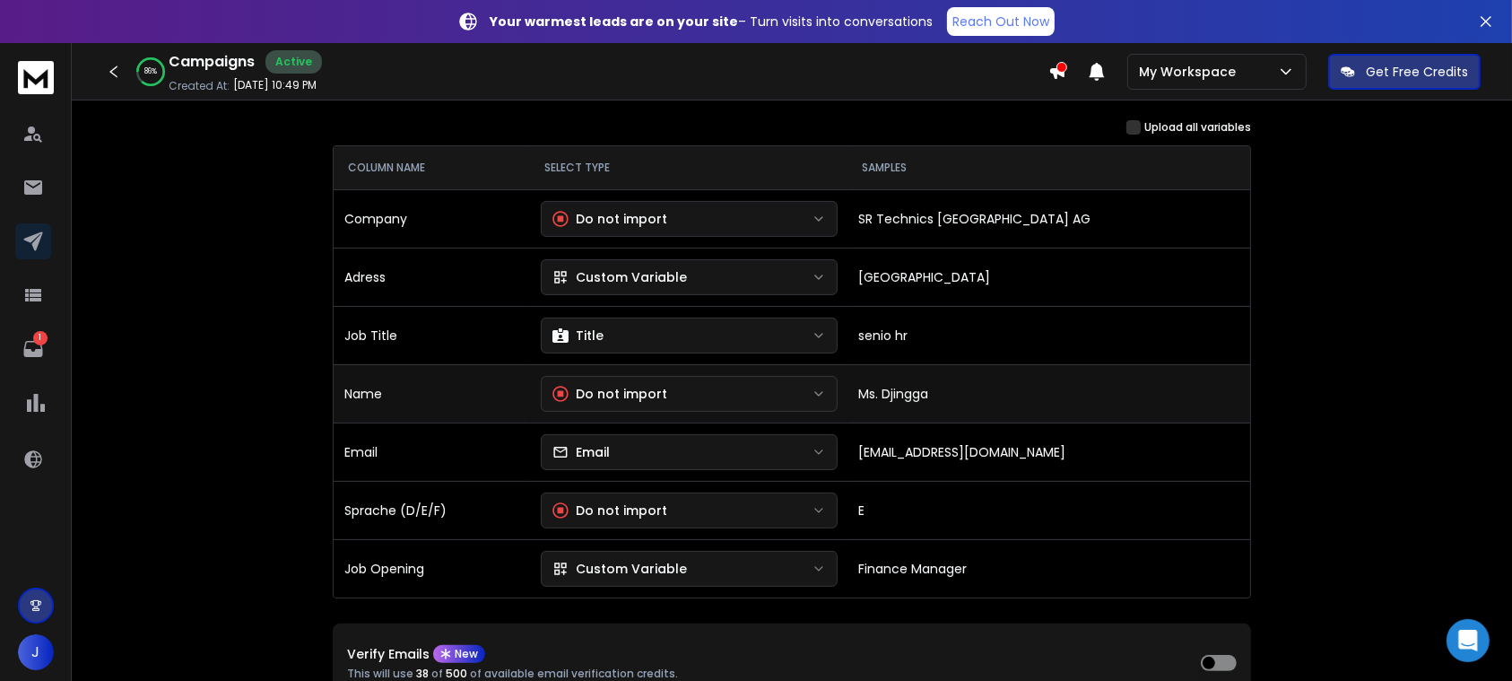
click at [655, 397] on div "Do not import" at bounding box center [610, 394] width 115 height 18
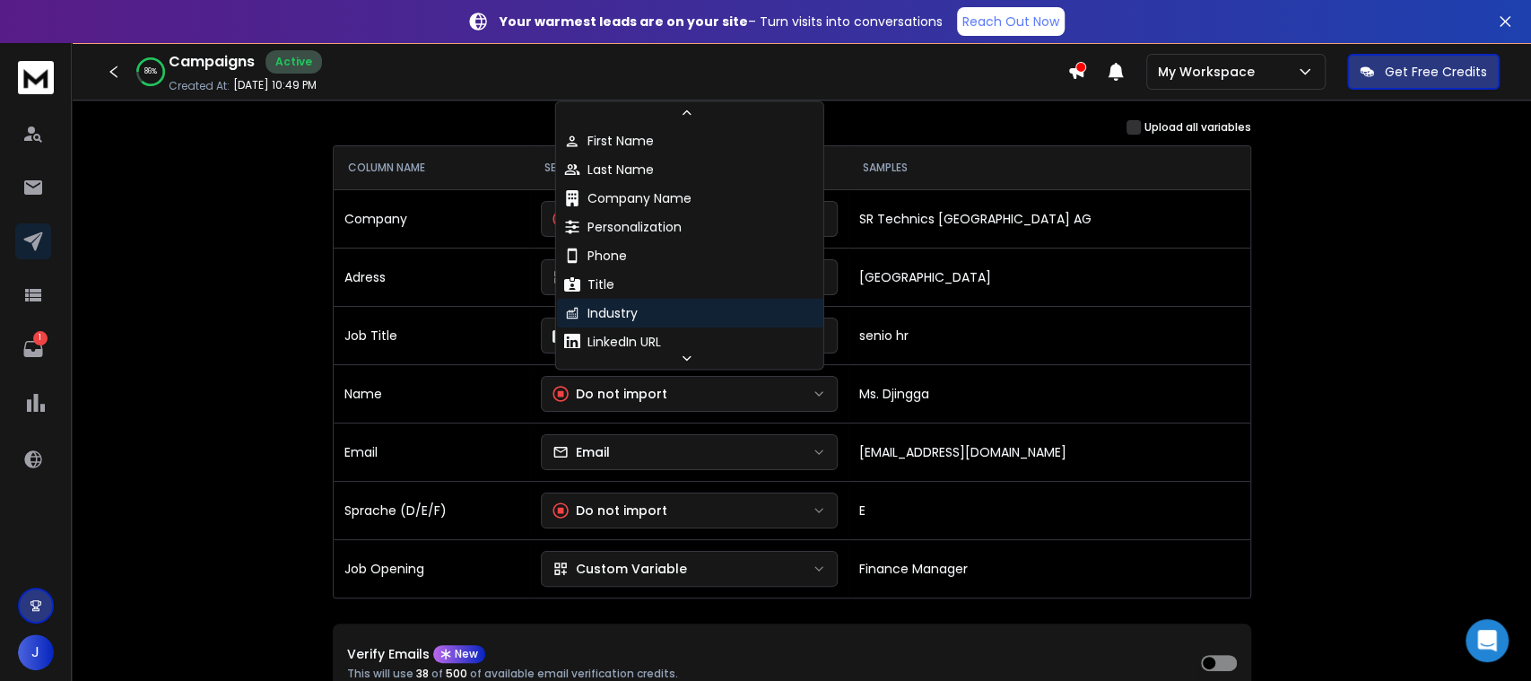
scroll to position [0, 0]
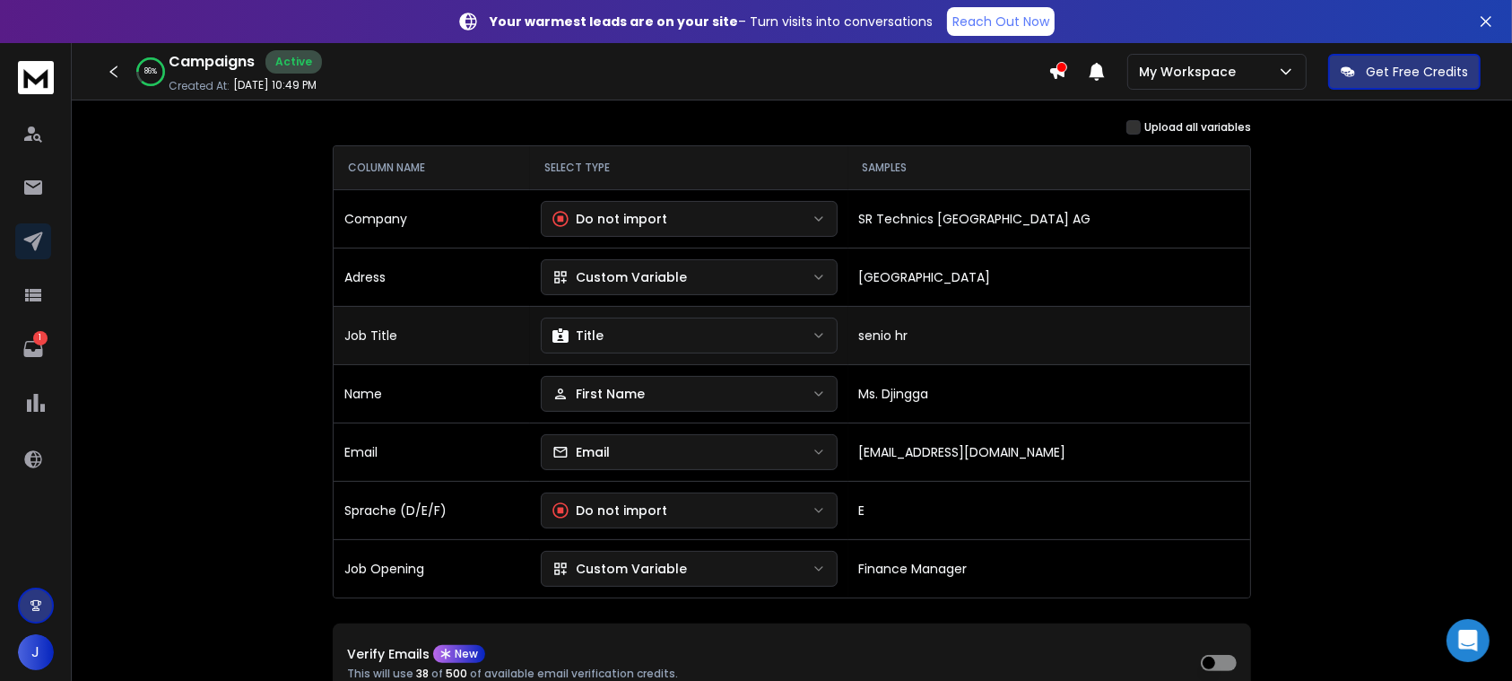
click at [639, 334] on button "Title" at bounding box center [689, 336] width 297 height 36
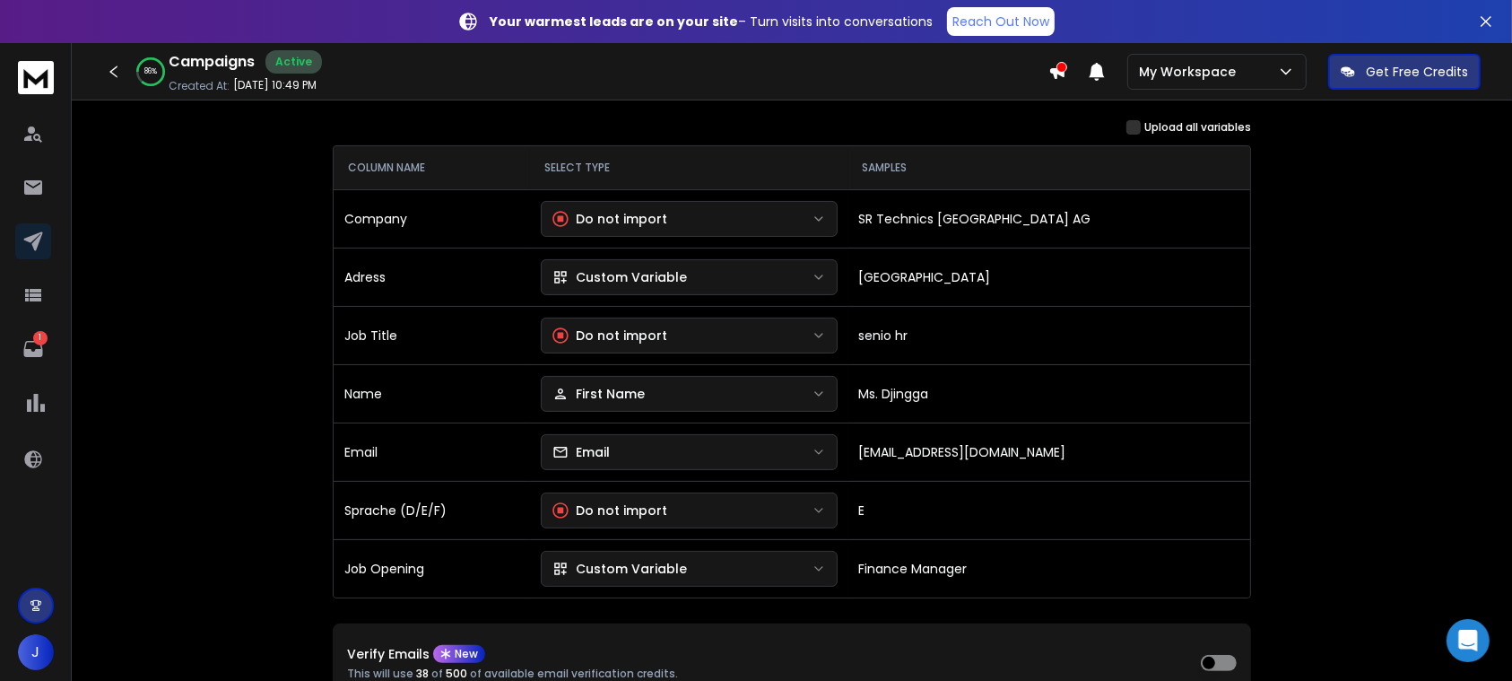
scroll to position [424, 0]
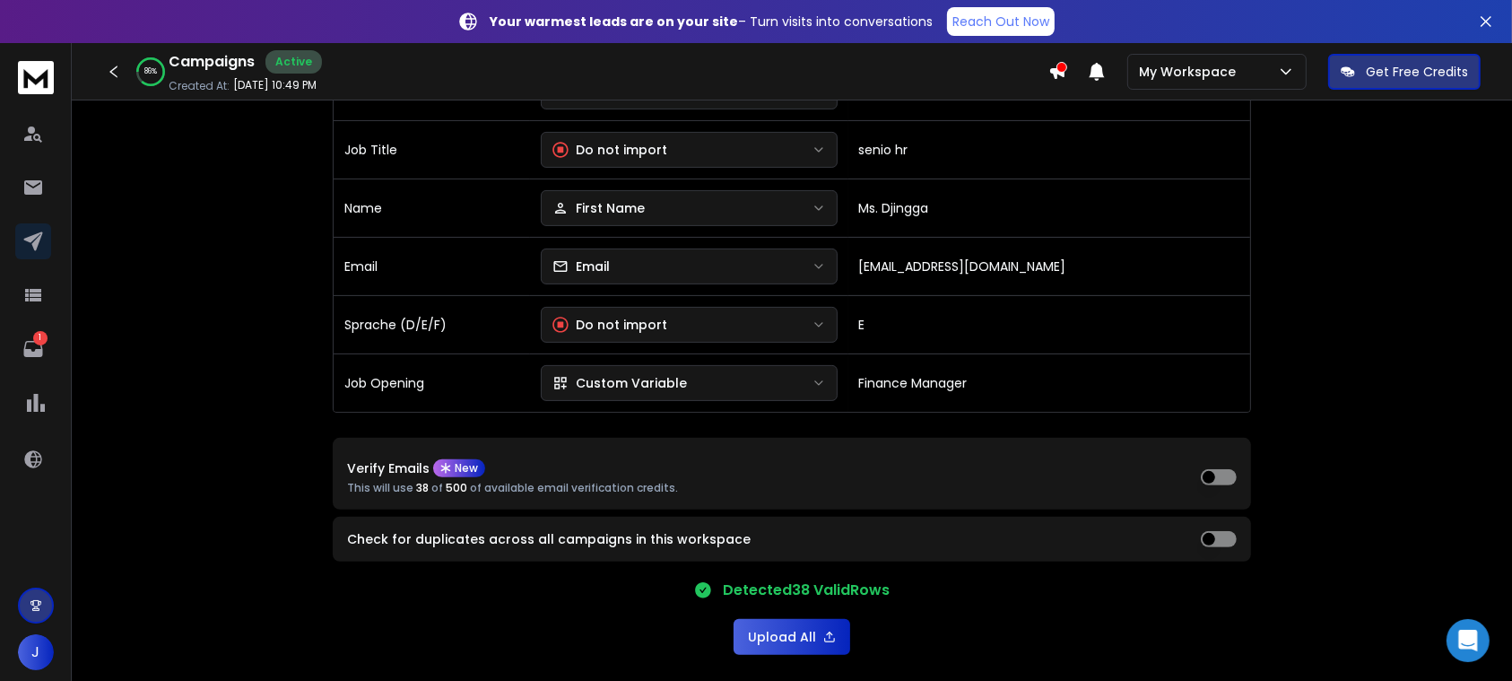
click at [766, 634] on button "Upload All" at bounding box center [792, 637] width 117 height 36
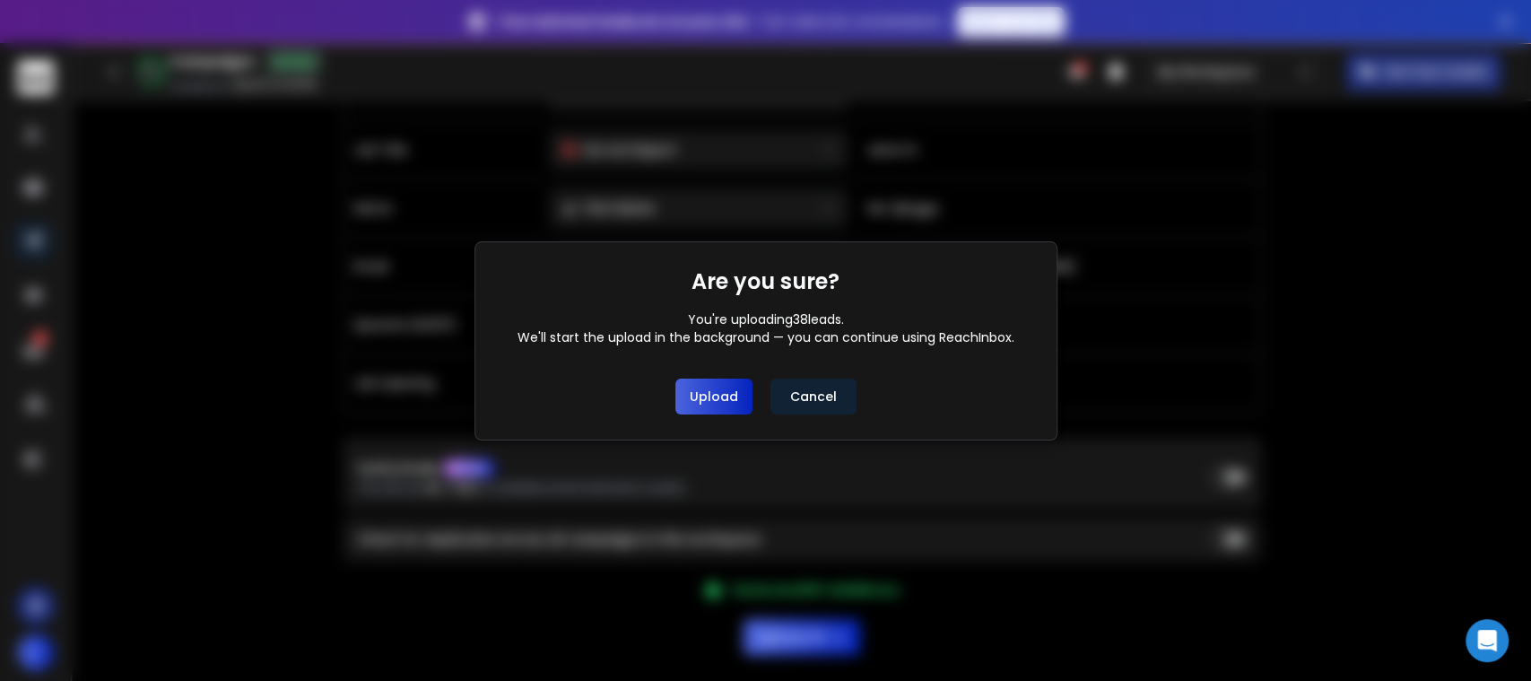
click at [729, 375] on div "Are you sure? You're uploading 38 lead s . We'll start the upload in the backgr…" at bounding box center [765, 340] width 531 height 147
click at [703, 387] on button "Upload" at bounding box center [713, 397] width 77 height 36
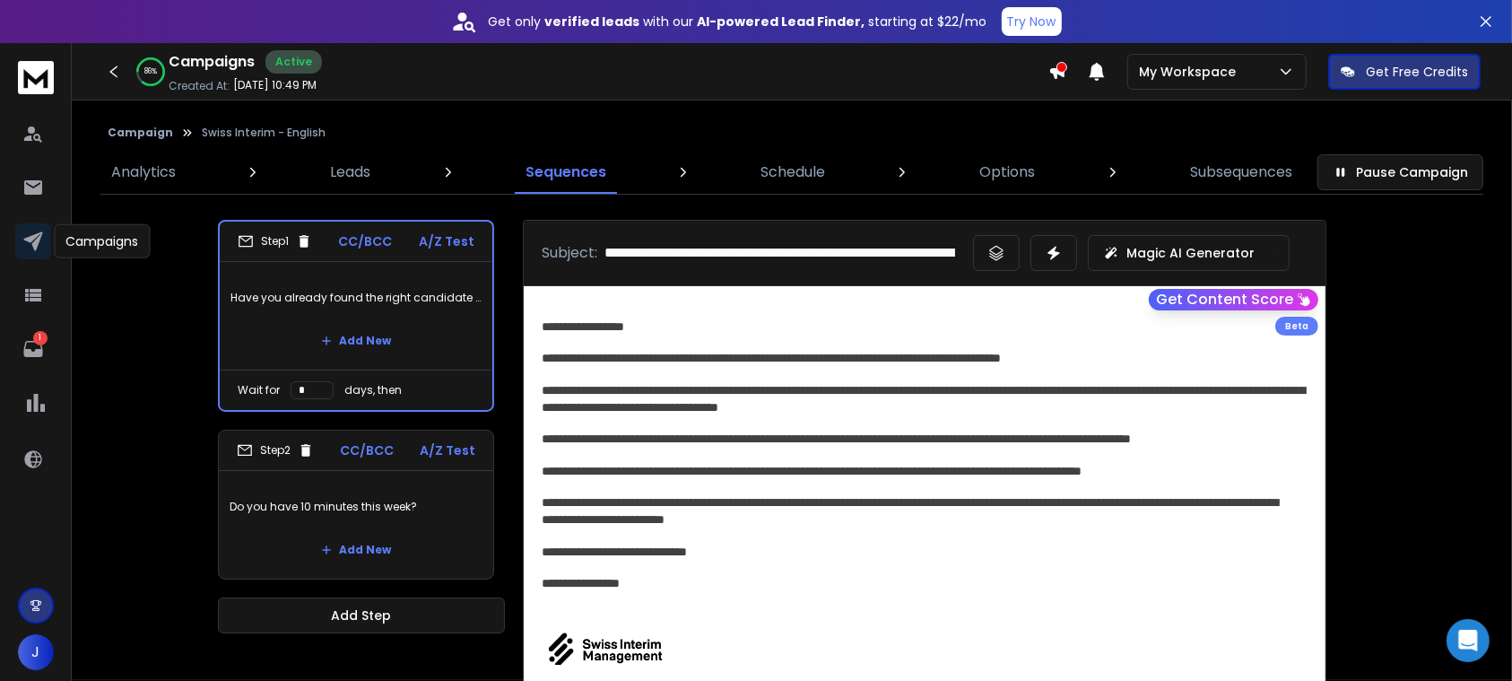
click at [19, 246] on link at bounding box center [33, 241] width 36 height 36
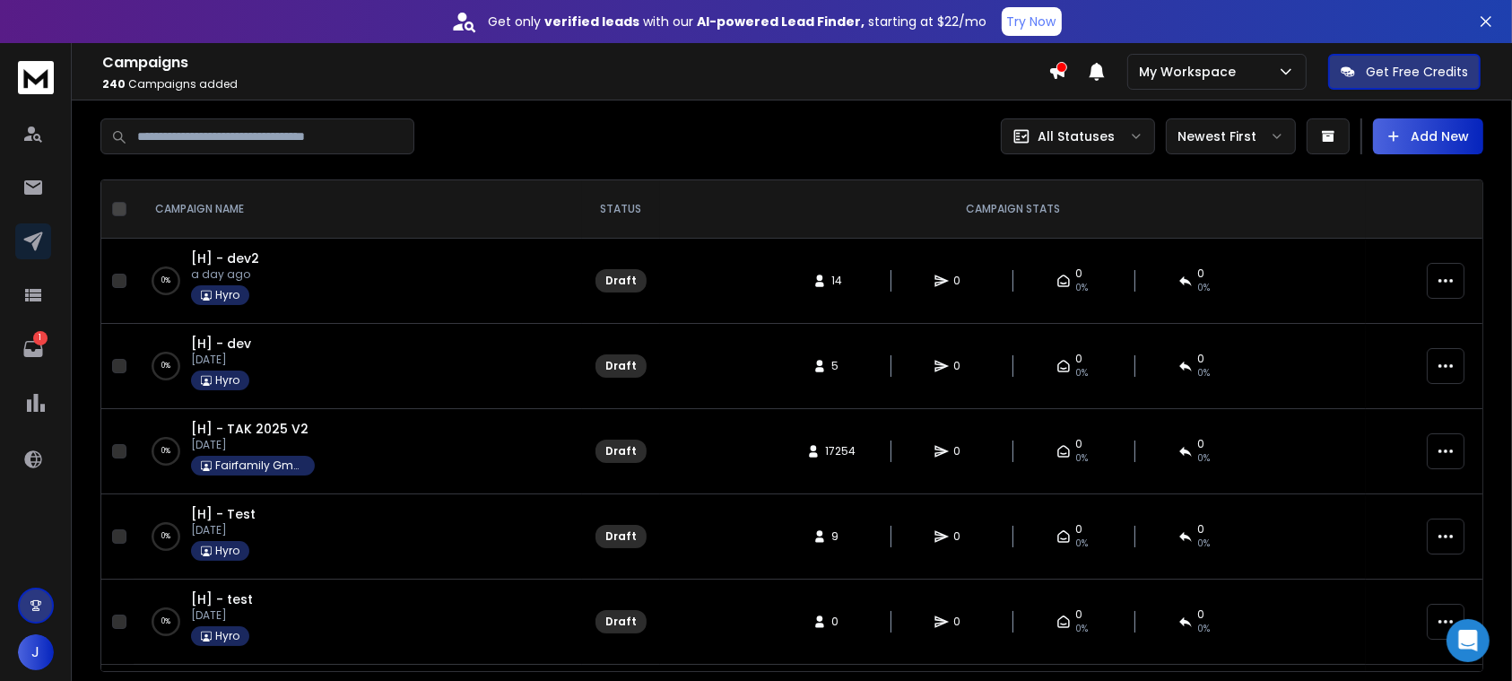
click at [217, 148] on input at bounding box center [257, 136] width 314 height 36
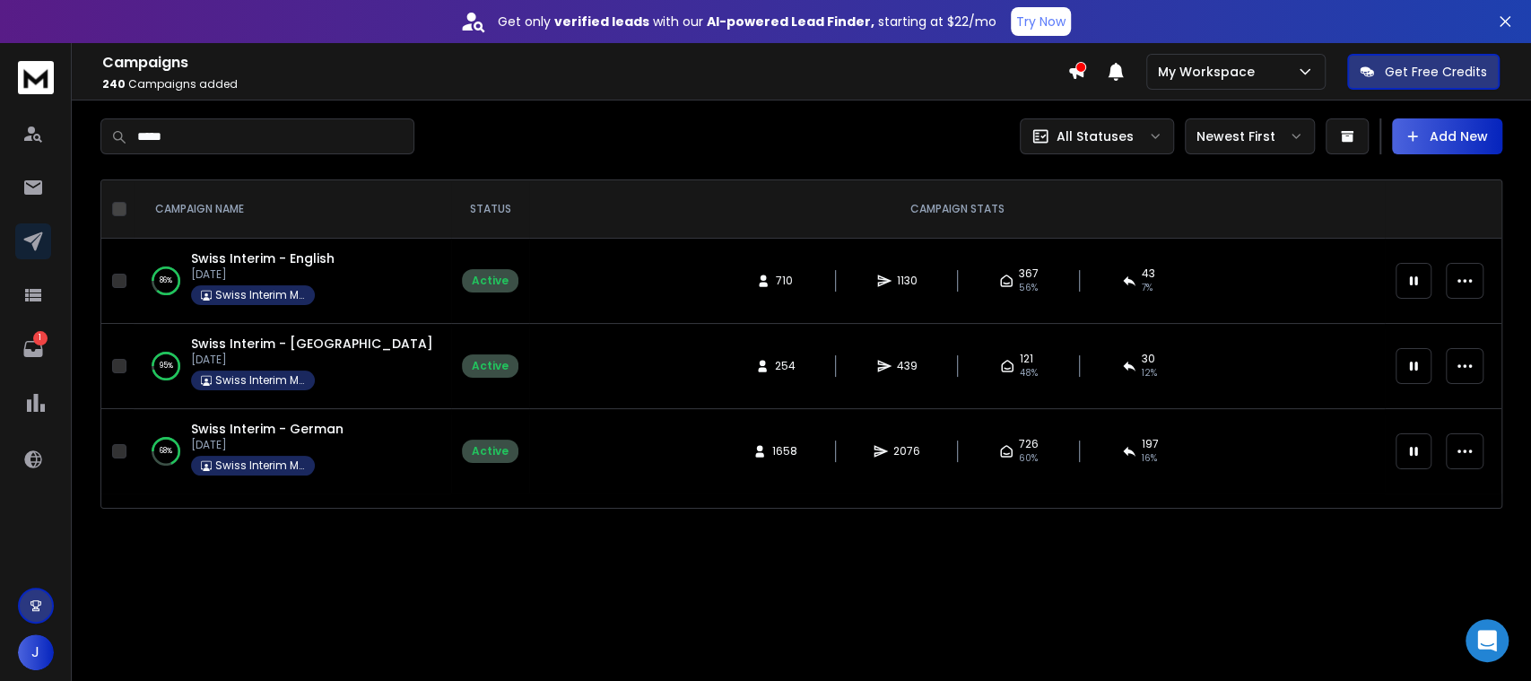
type input "*****"
click at [315, 365] on p "[DATE]" at bounding box center [312, 359] width 242 height 14
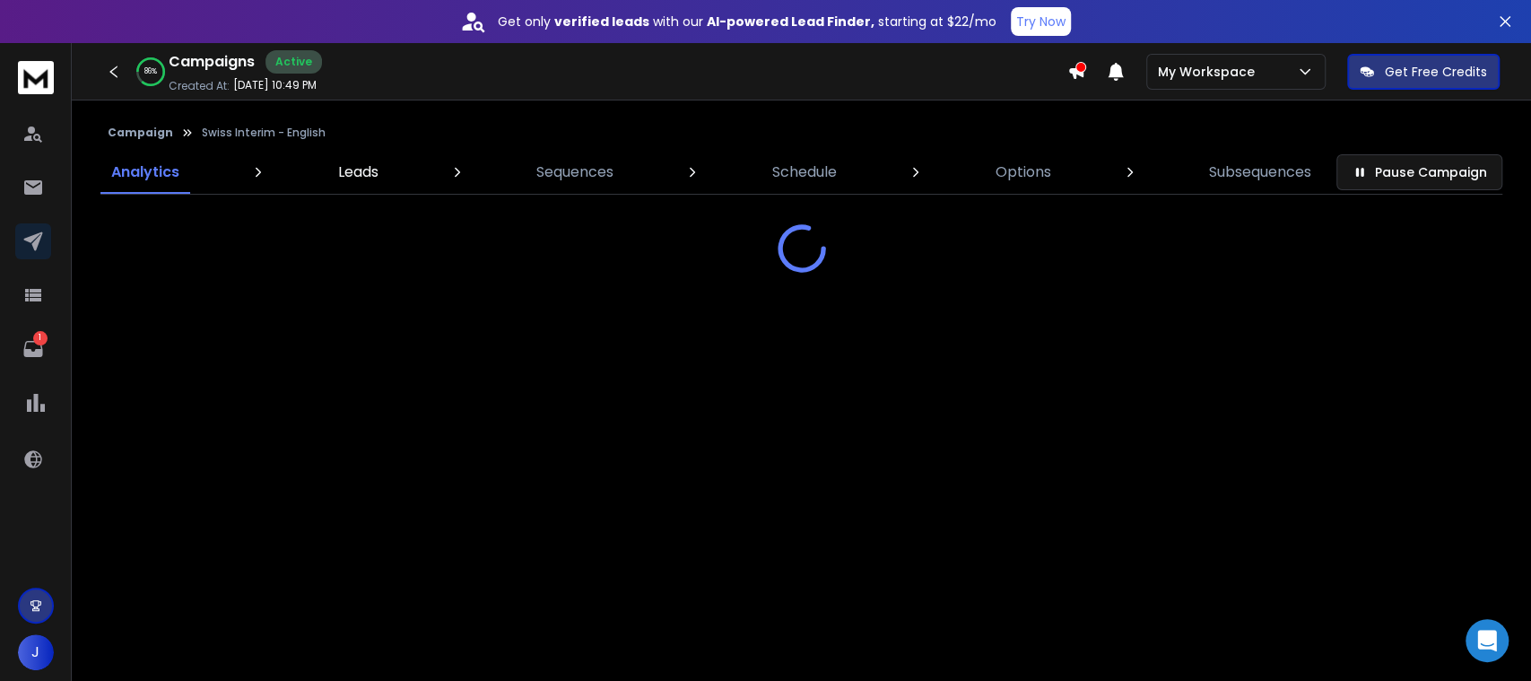
click at [344, 178] on p "Leads" at bounding box center [358, 172] width 40 height 22
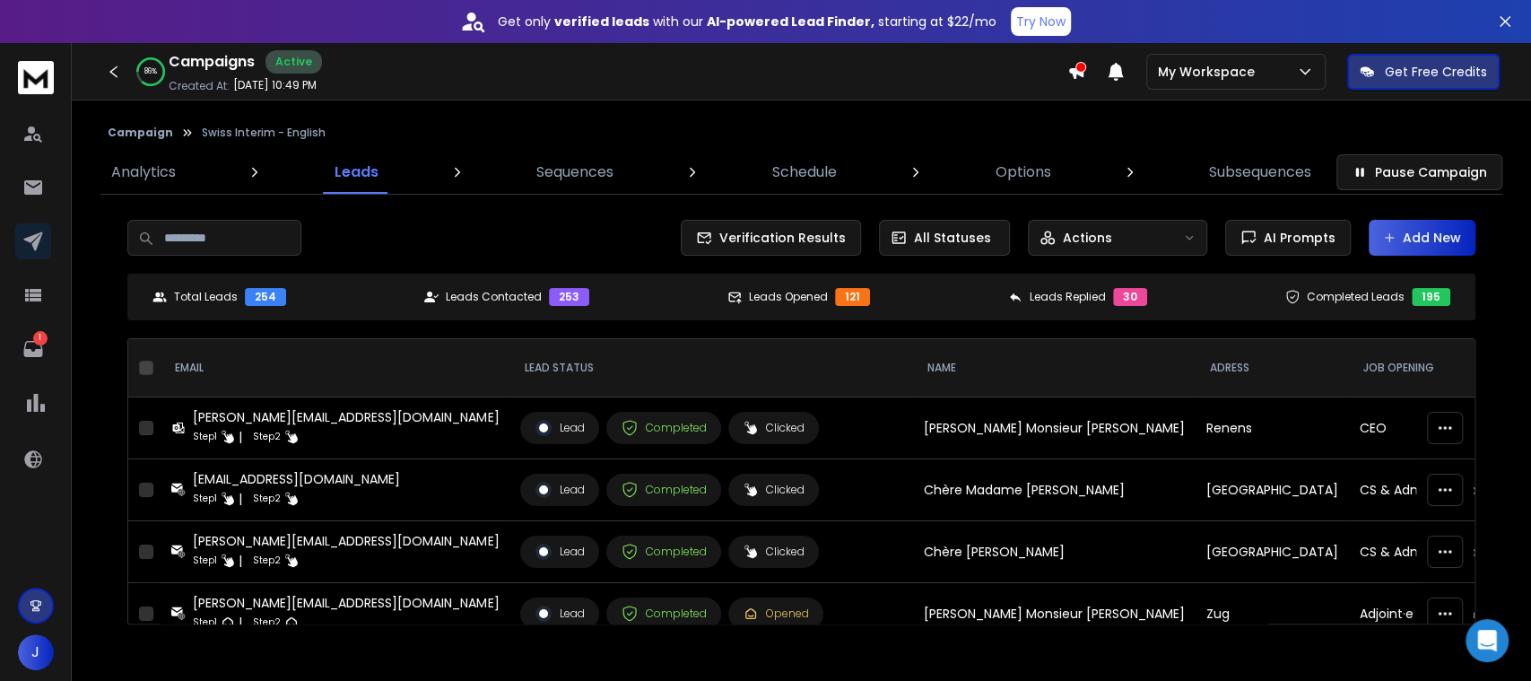
click at [1472, 236] on button "Add New" at bounding box center [1422, 238] width 107 height 36
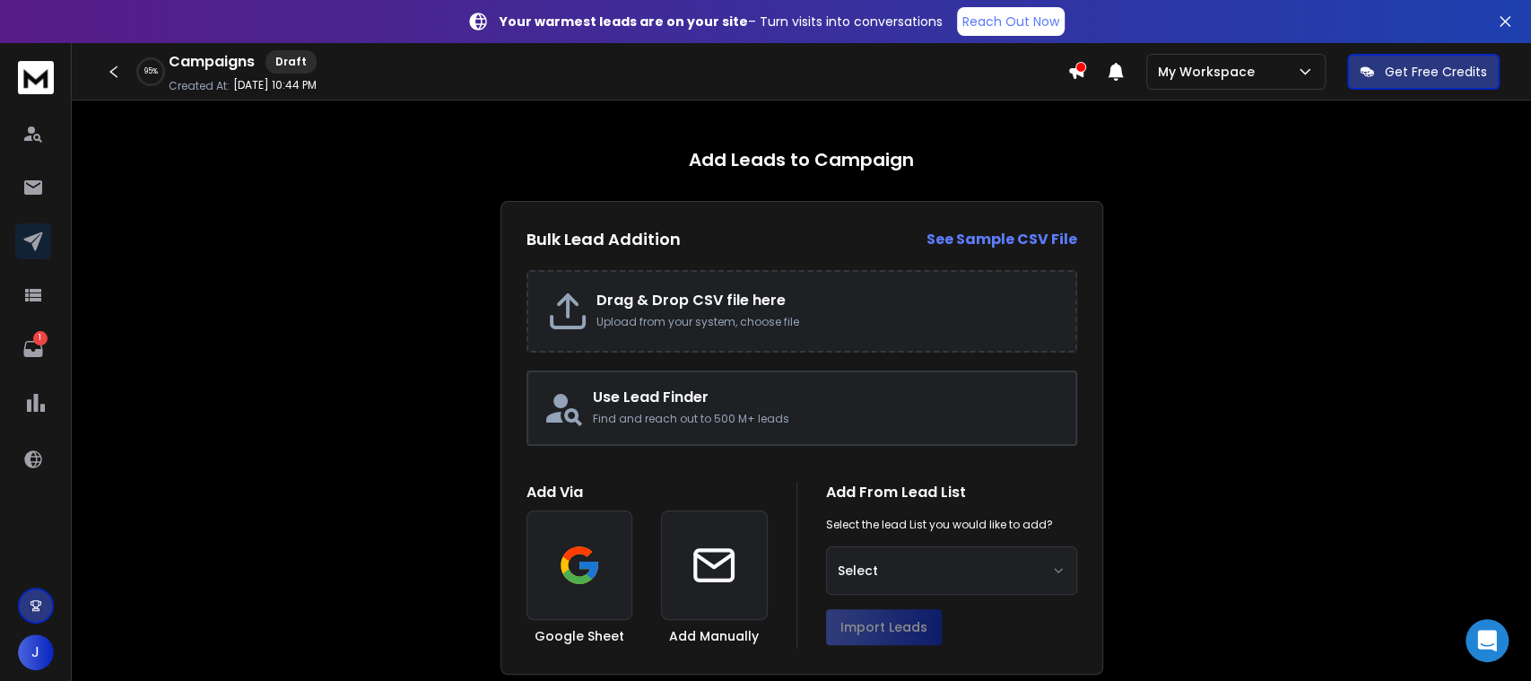
click at [779, 318] on p "Upload from your system, choose file" at bounding box center [826, 322] width 461 height 14
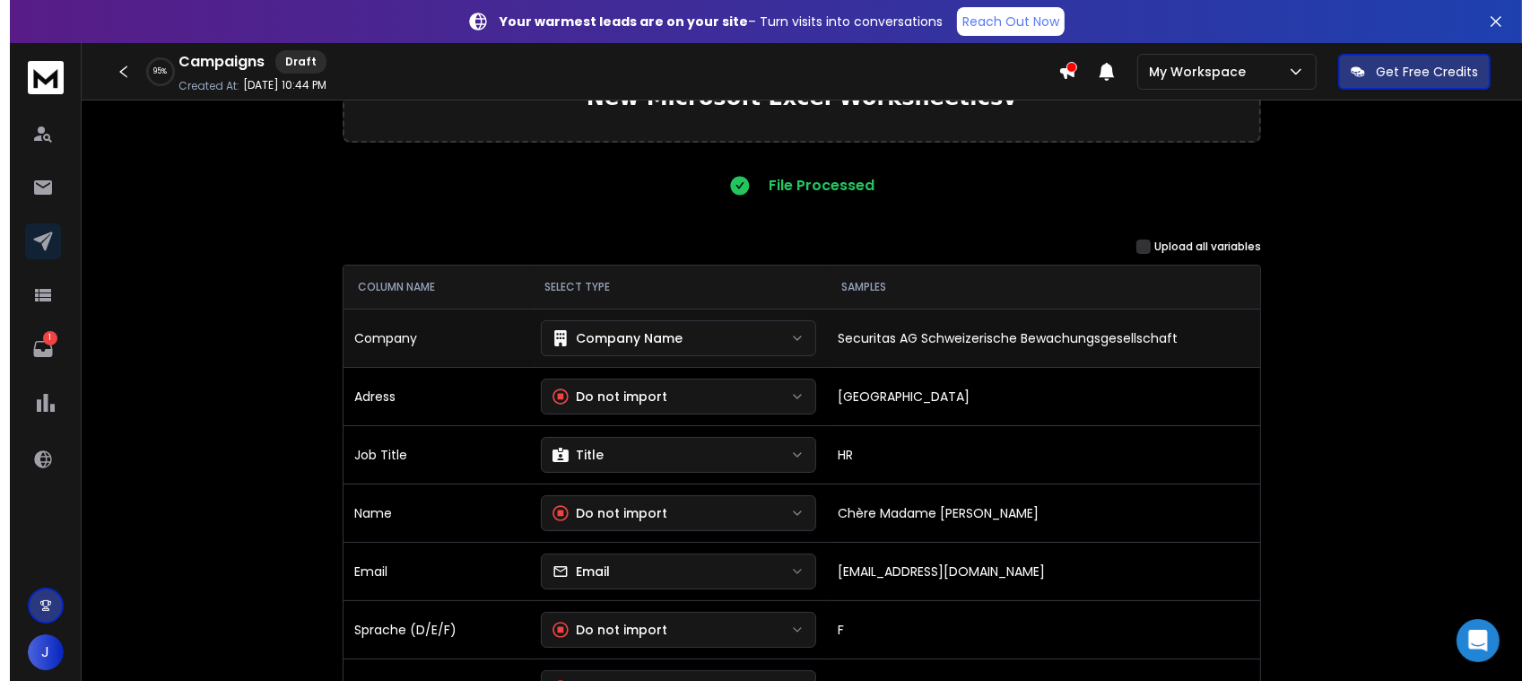
scroll to position [239, 0]
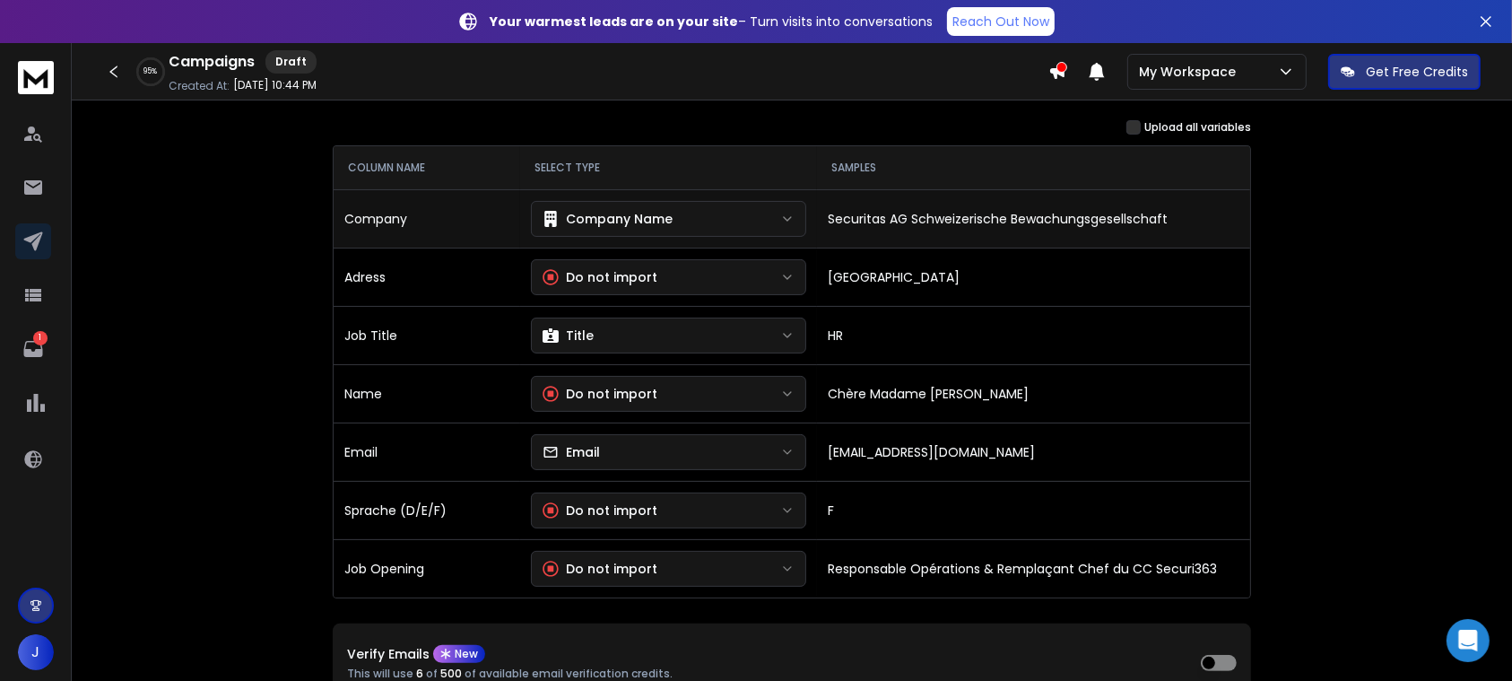
click at [614, 216] on div "Company Name" at bounding box center [608, 219] width 130 height 18
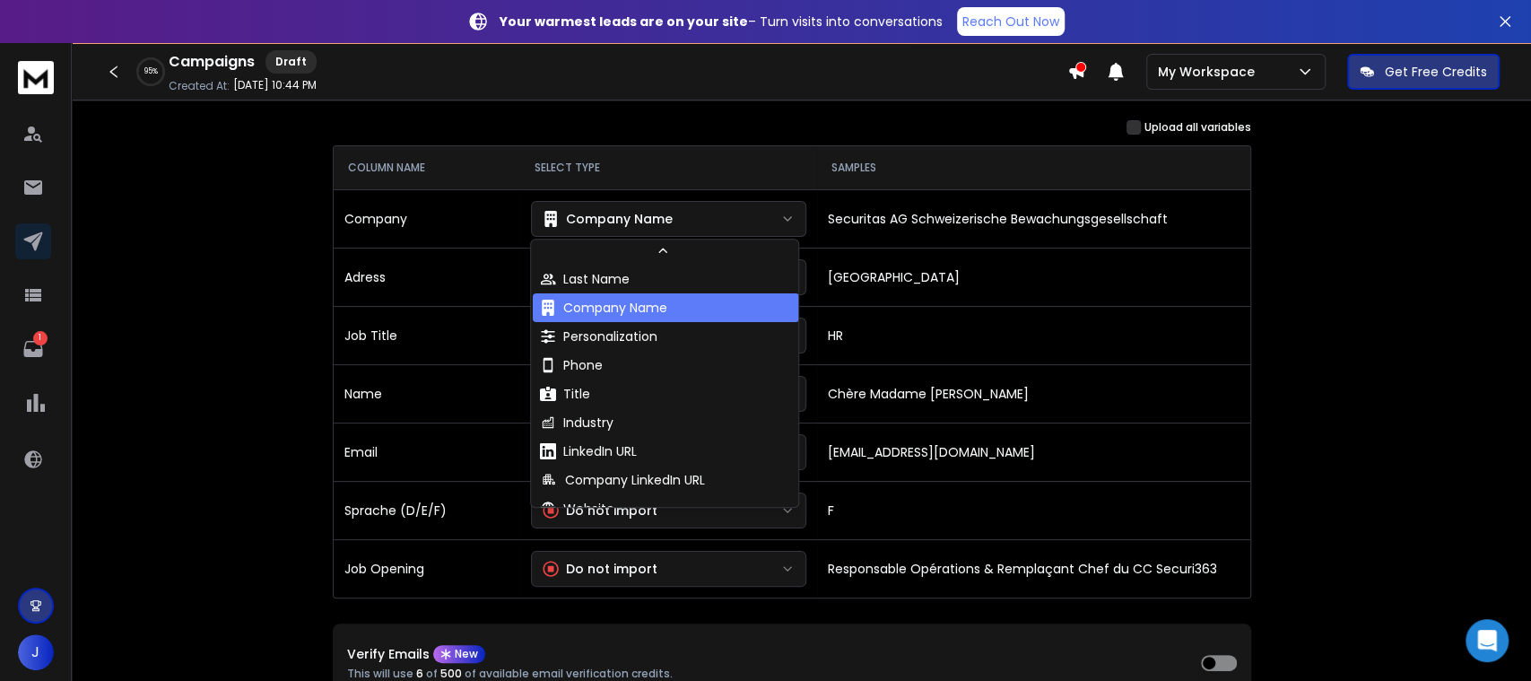
scroll to position [162, 0]
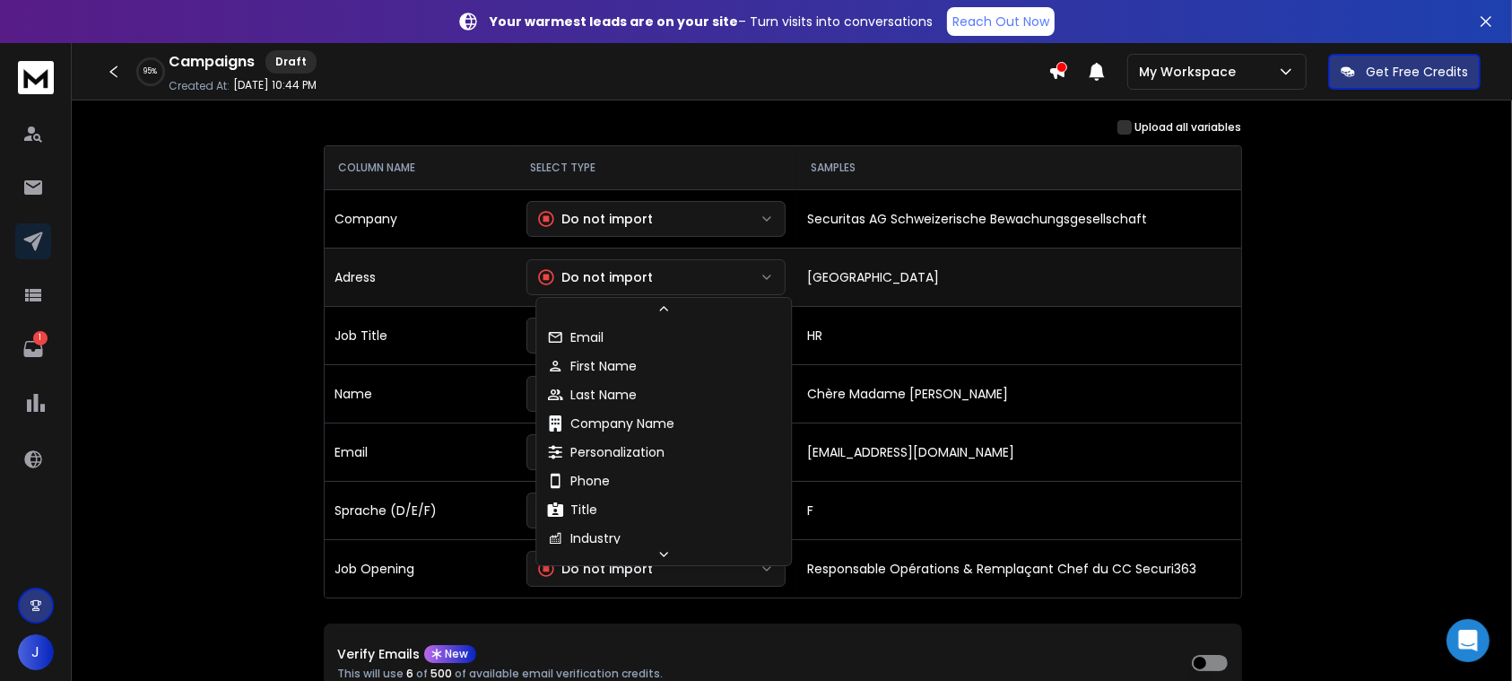
click at [630, 274] on div "Do not import" at bounding box center [595, 277] width 115 height 18
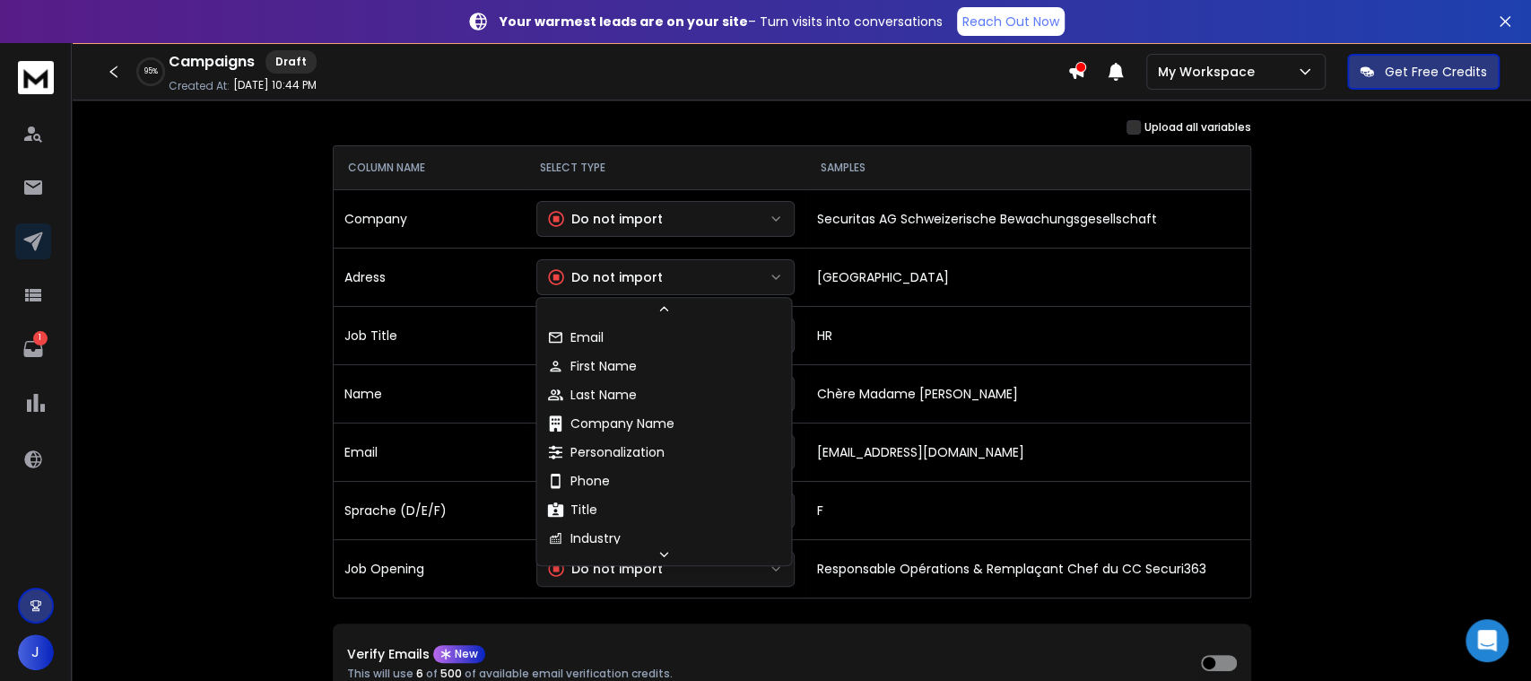
scroll to position [180, 0]
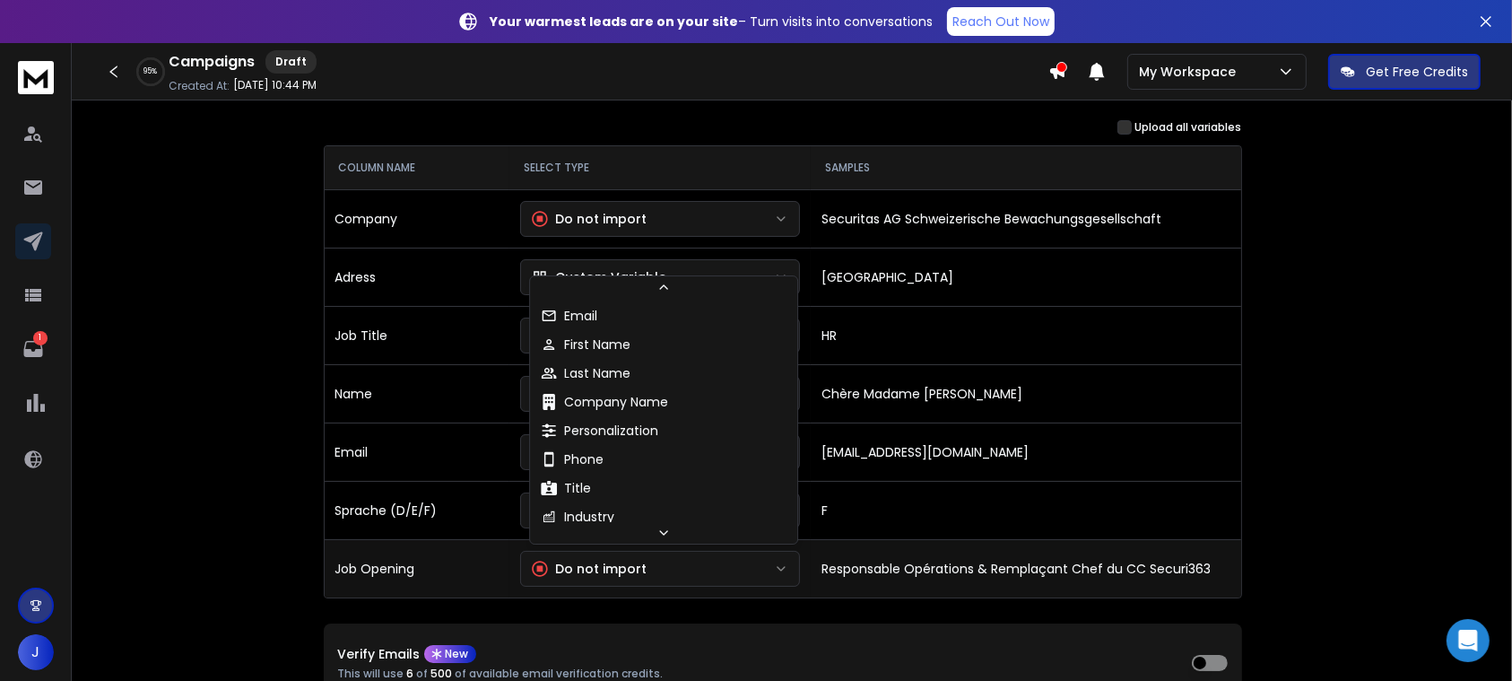
click at [616, 566] on div "Do not import" at bounding box center [589, 569] width 115 height 18
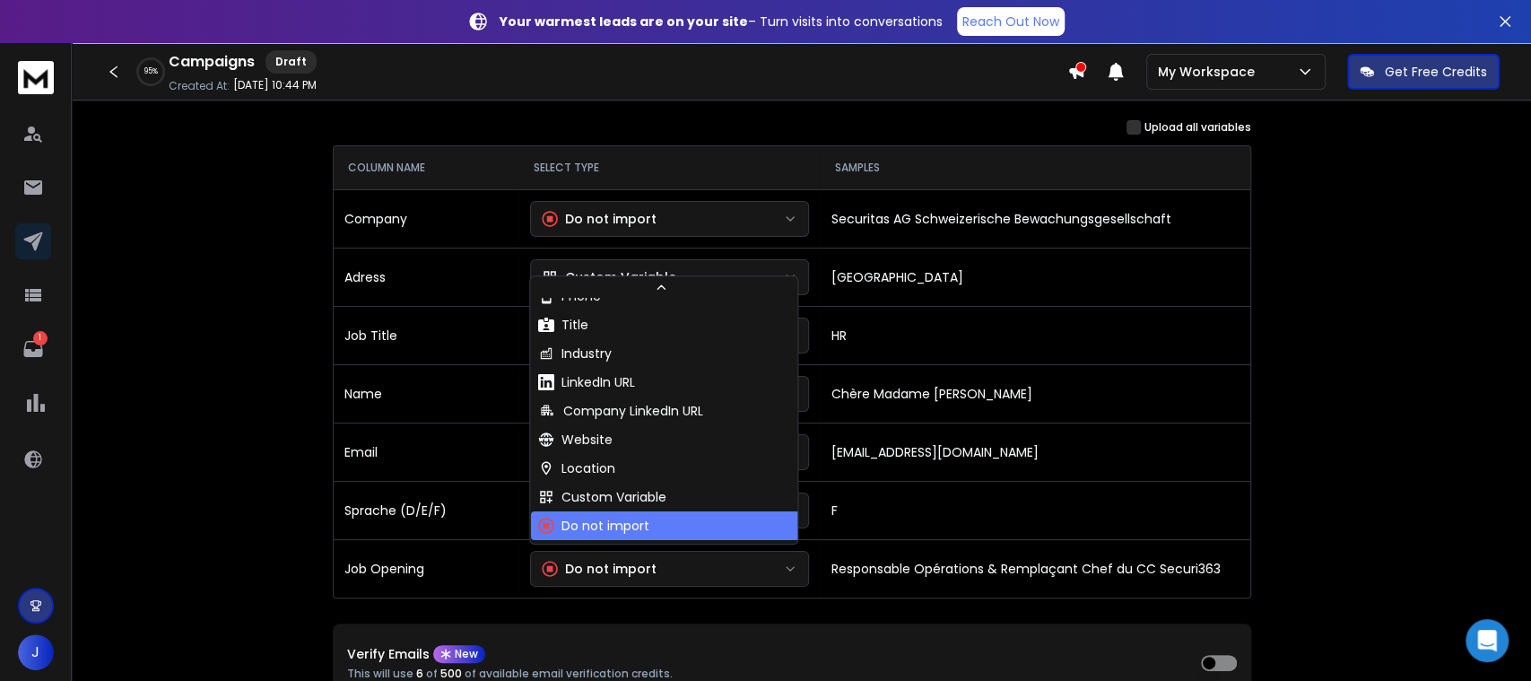
scroll to position [162, 0]
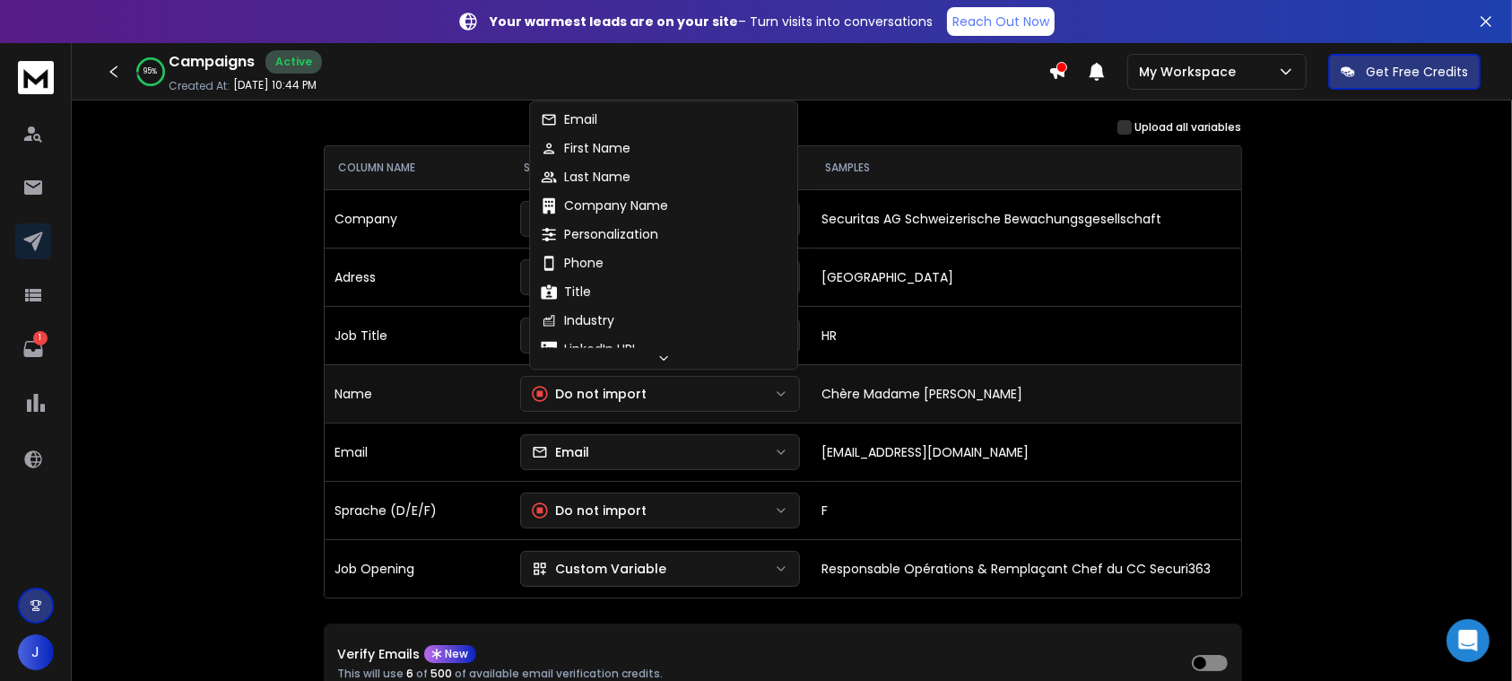
click at [592, 396] on div "Do not import" at bounding box center [589, 394] width 115 height 18
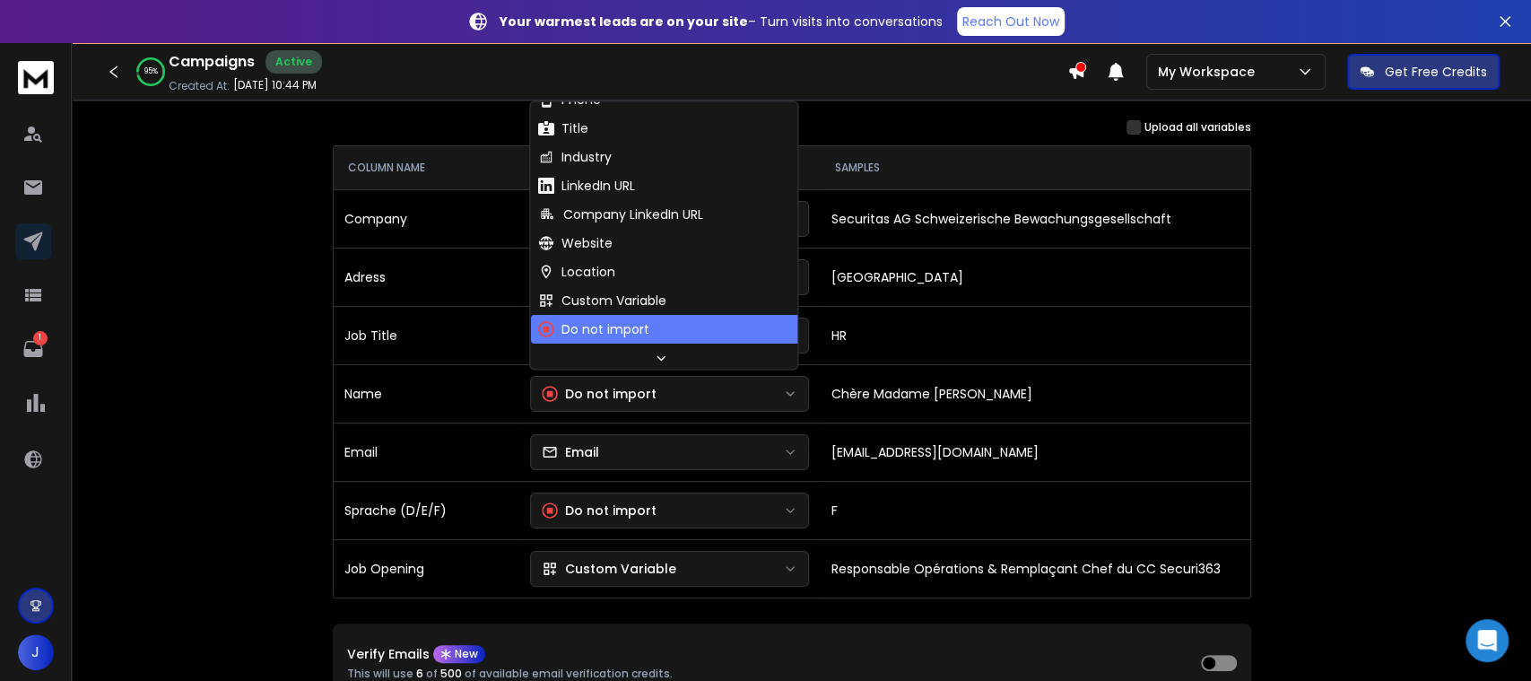
scroll to position [0, 0]
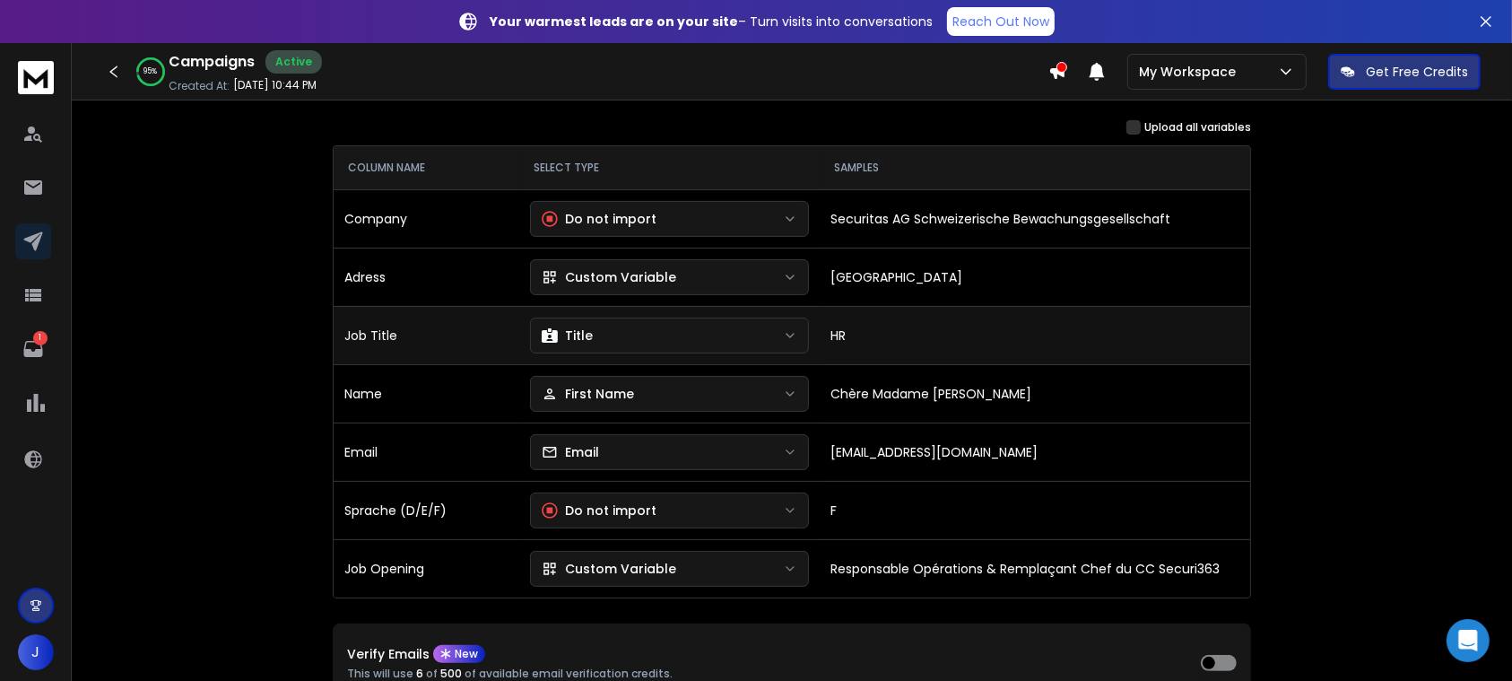
click at [608, 335] on button "Title" at bounding box center [670, 336] width 280 height 36
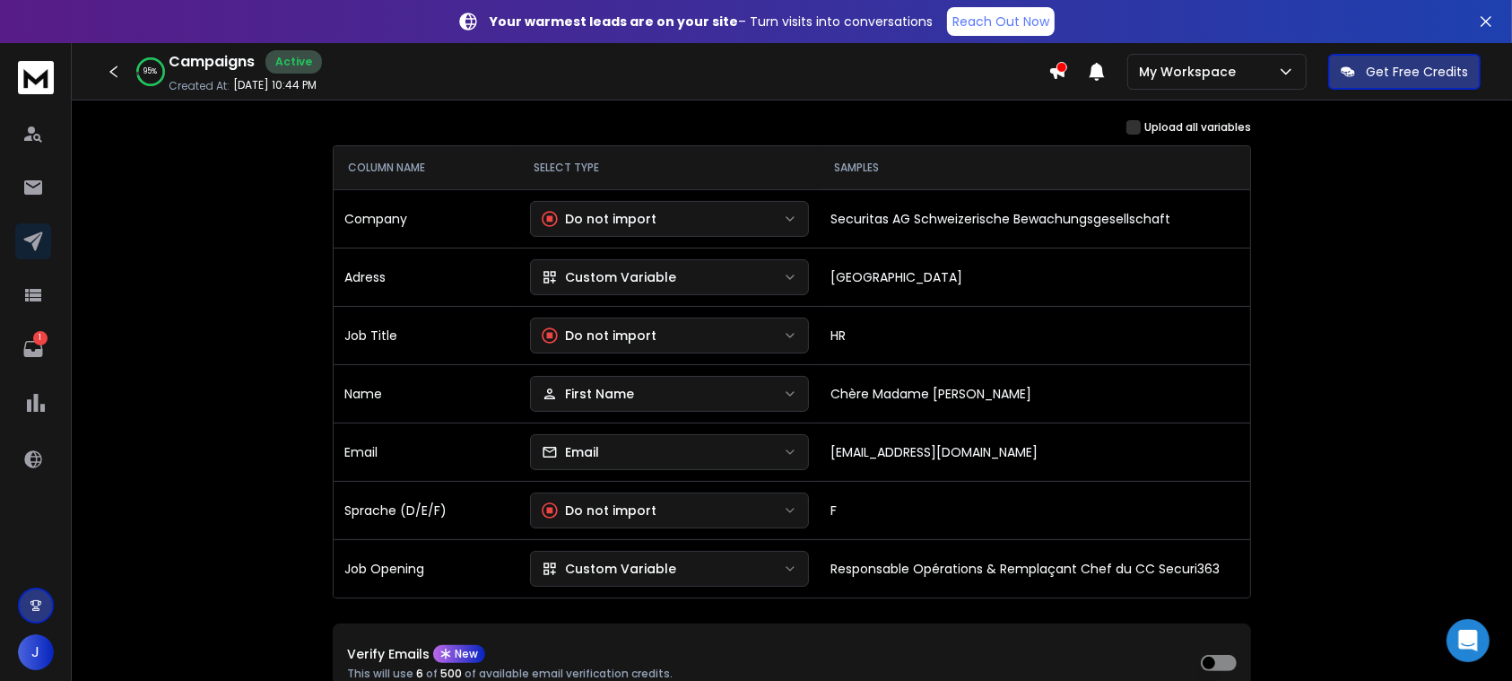
scroll to position [424, 0]
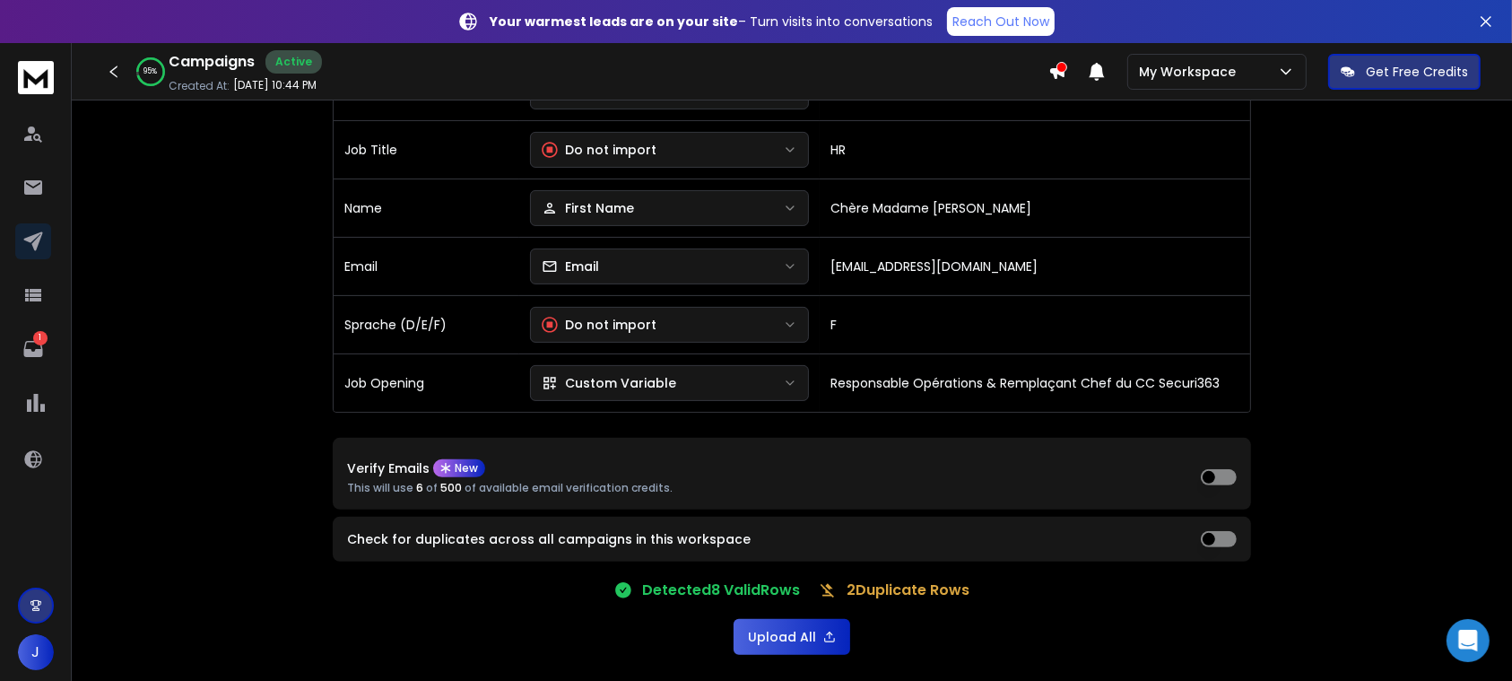
click at [814, 624] on button "Upload All" at bounding box center [792, 637] width 117 height 36
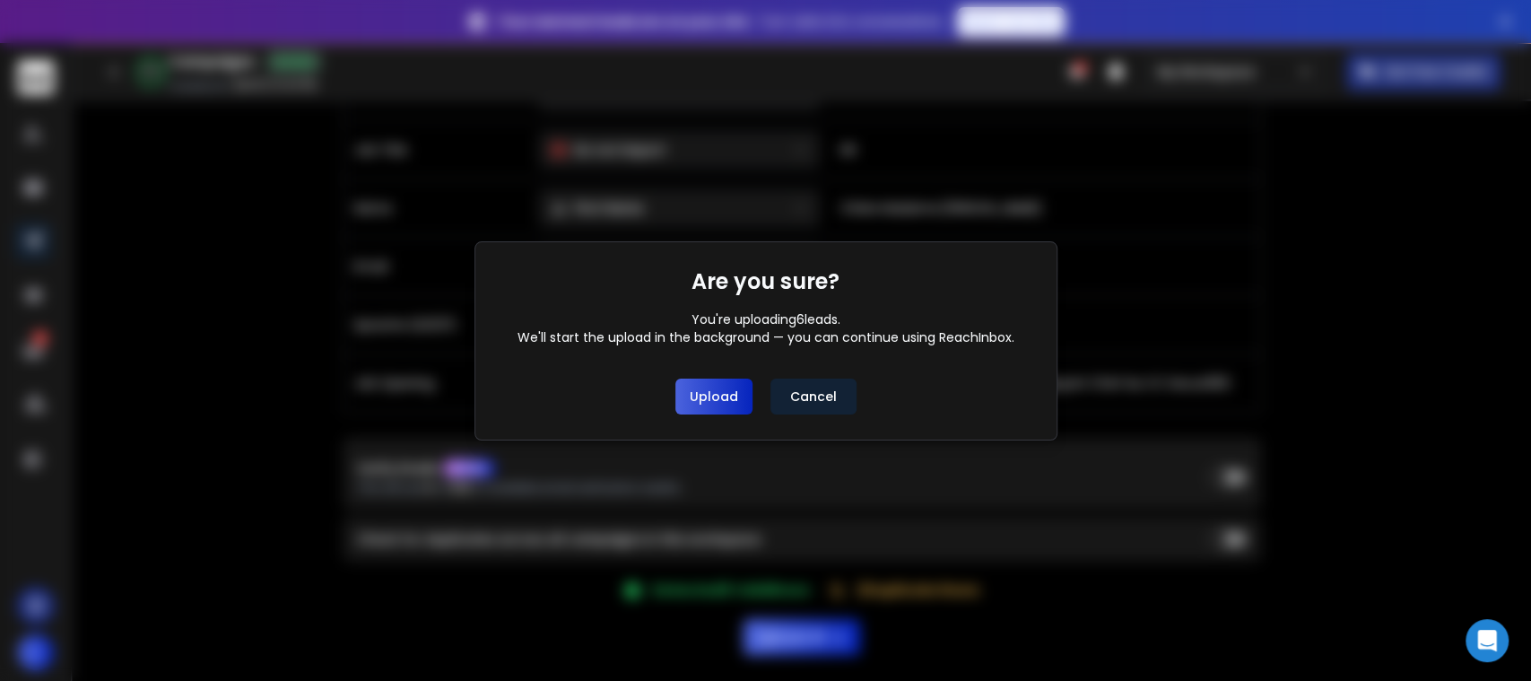
click at [710, 387] on button "Upload" at bounding box center [713, 397] width 77 height 36
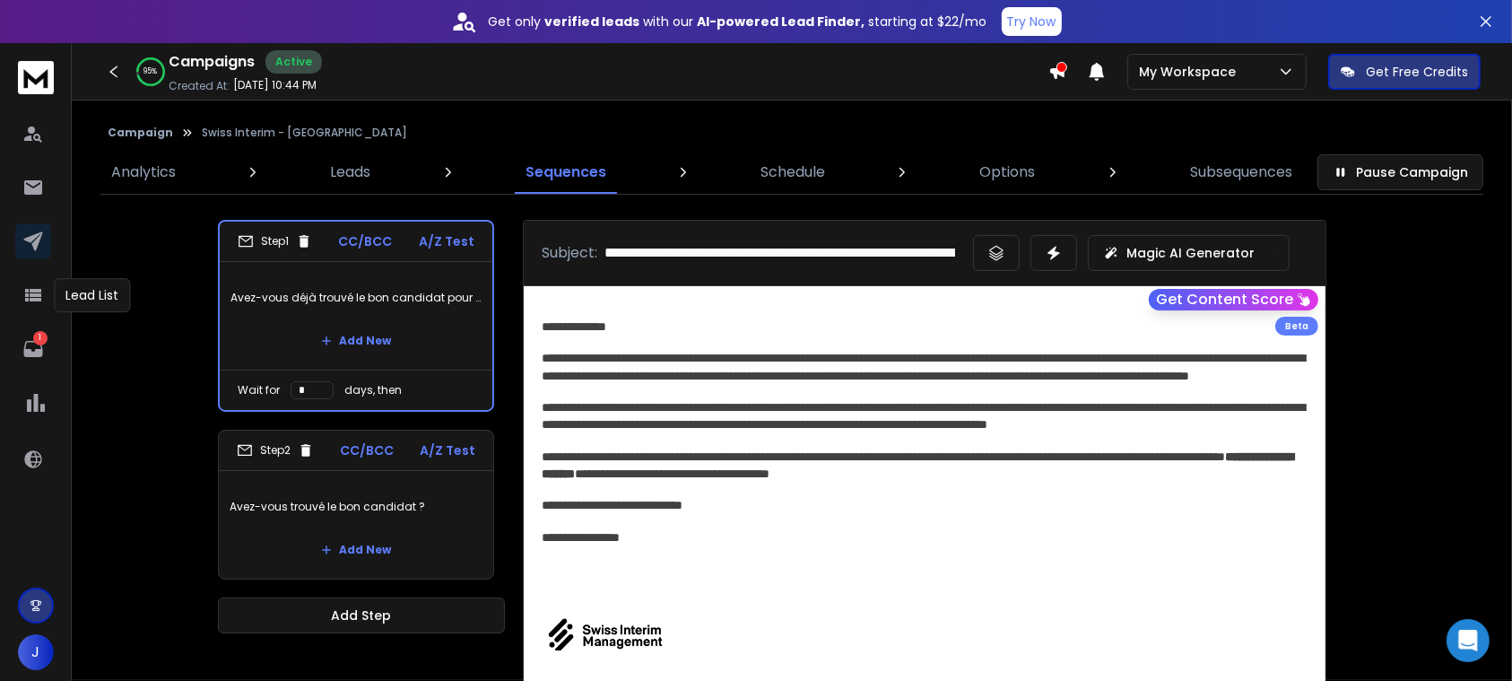
click at [25, 319] on div at bounding box center [35, 298] width 41 height 43
click at [30, 331] on link "1" at bounding box center [33, 349] width 36 height 36
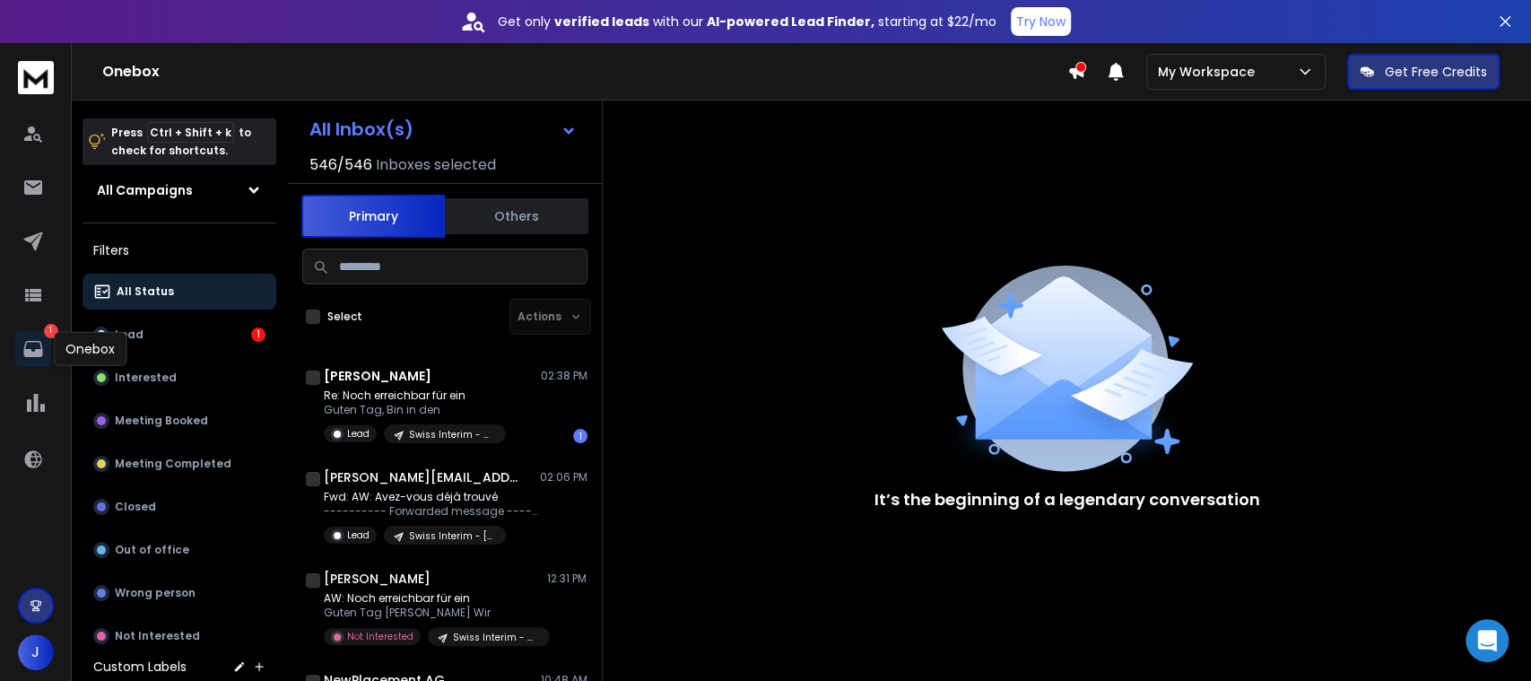
scroll to position [354, 0]
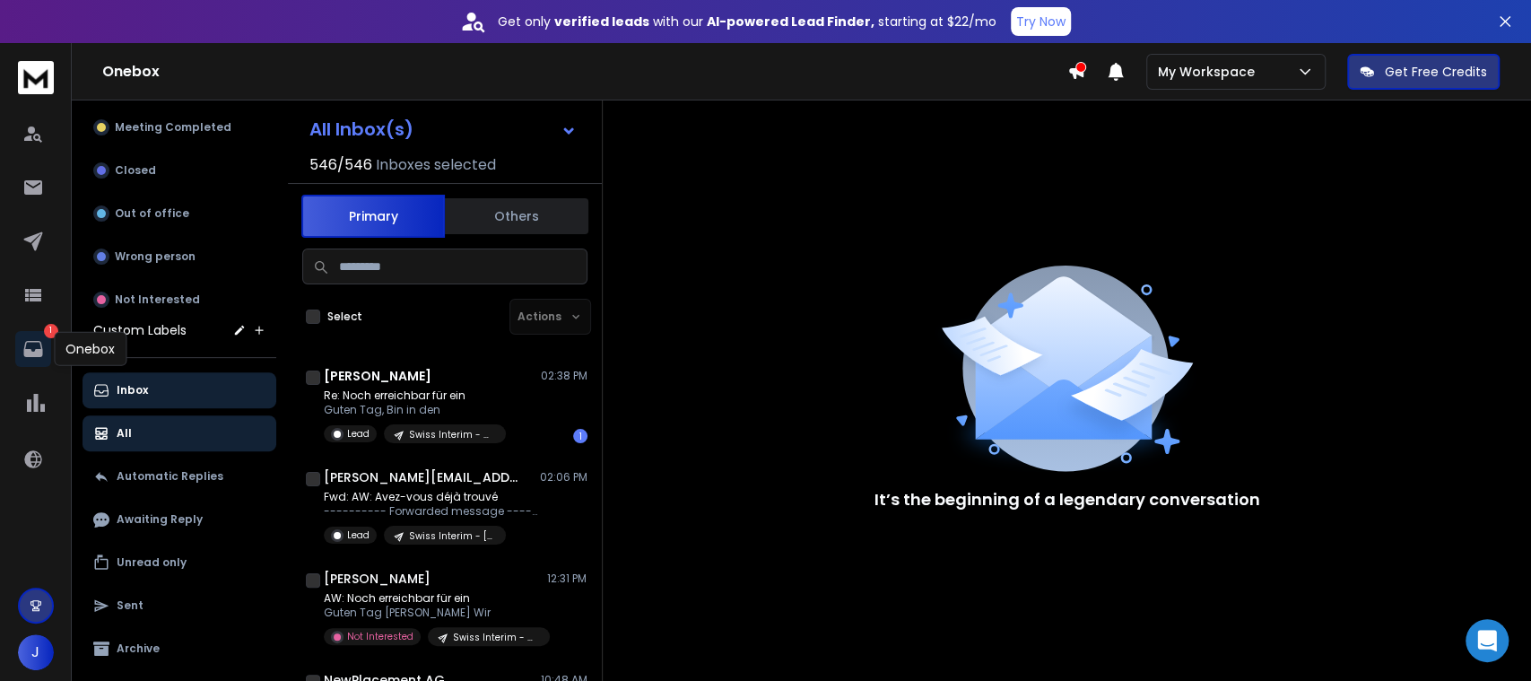
click at [197, 415] on button "All" at bounding box center [180, 433] width 194 height 36
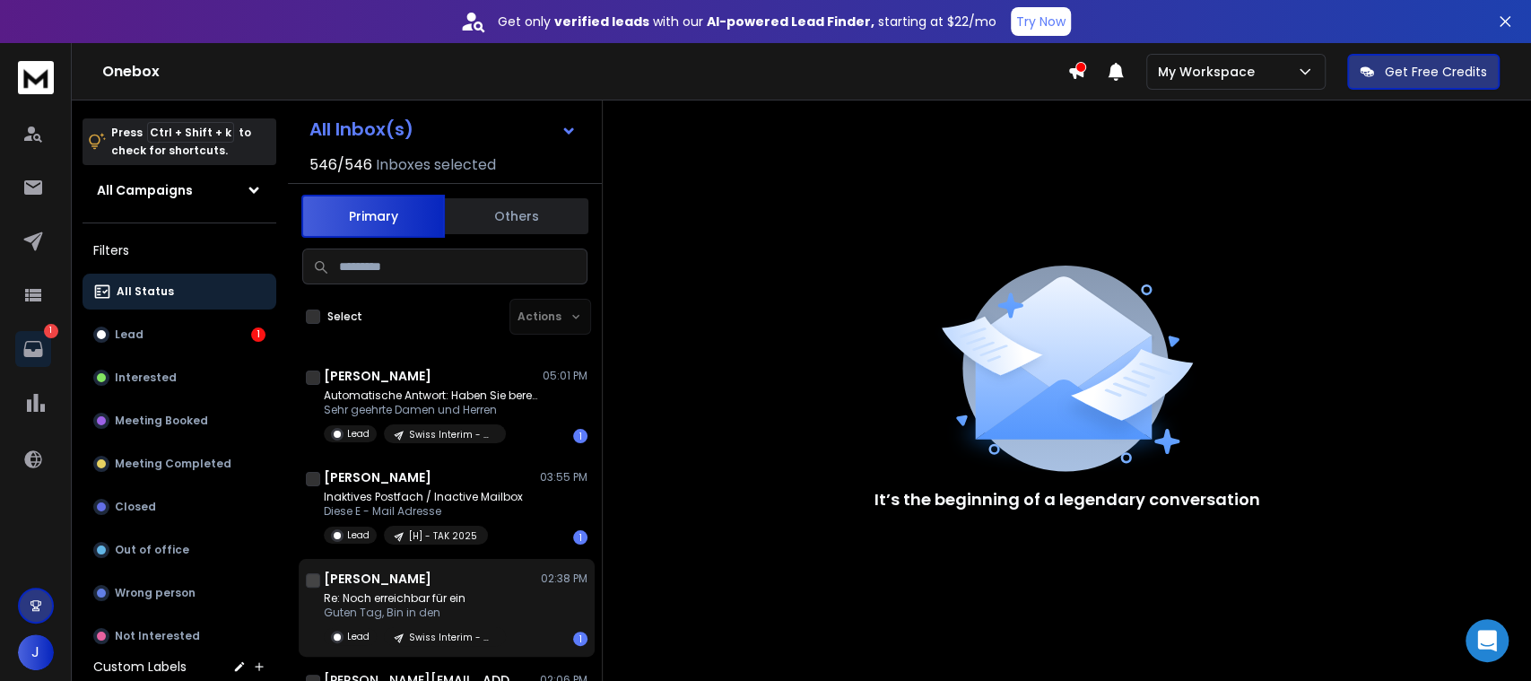
scroll to position [119, 0]
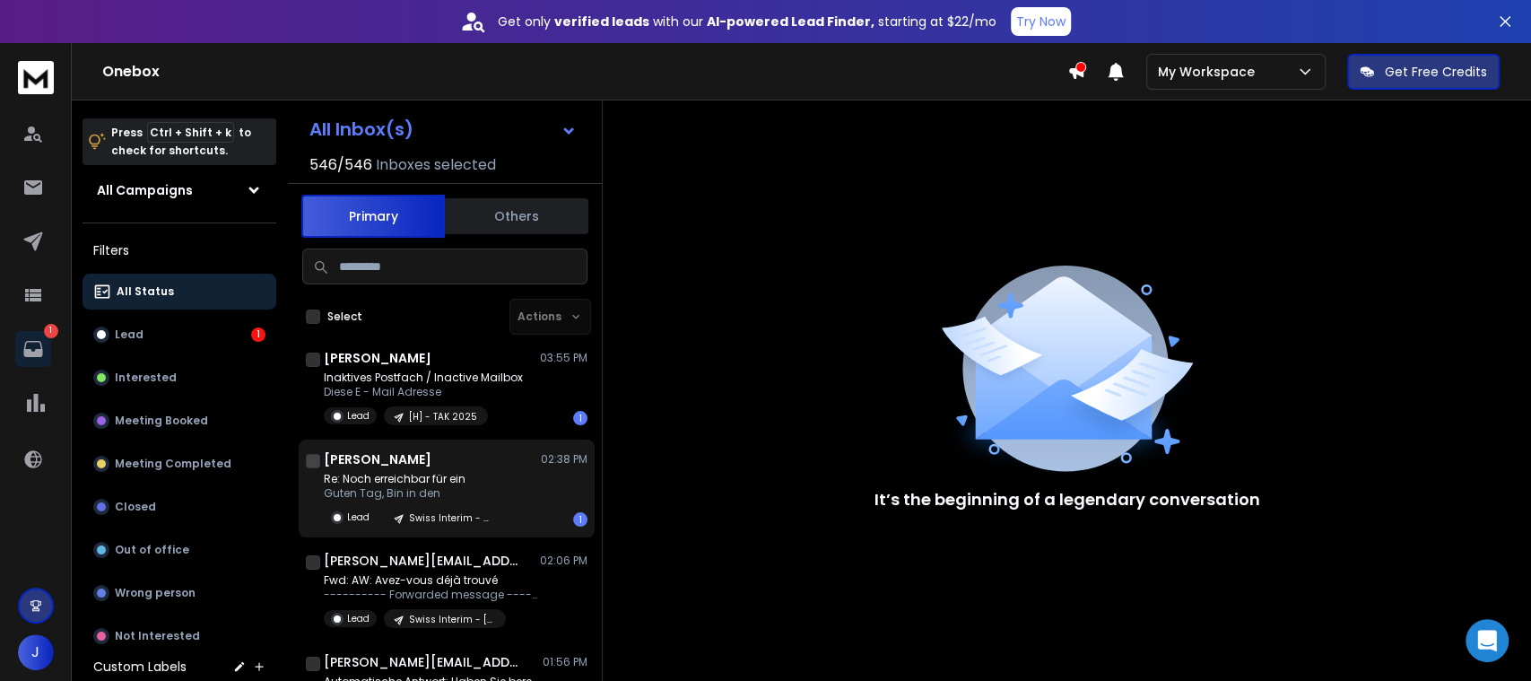
click at [493, 505] on div "Re: Noch erreichbar für ein Guten Tag, Bin in den Lead Swiss Interim - German" at bounding box center [415, 499] width 182 height 55
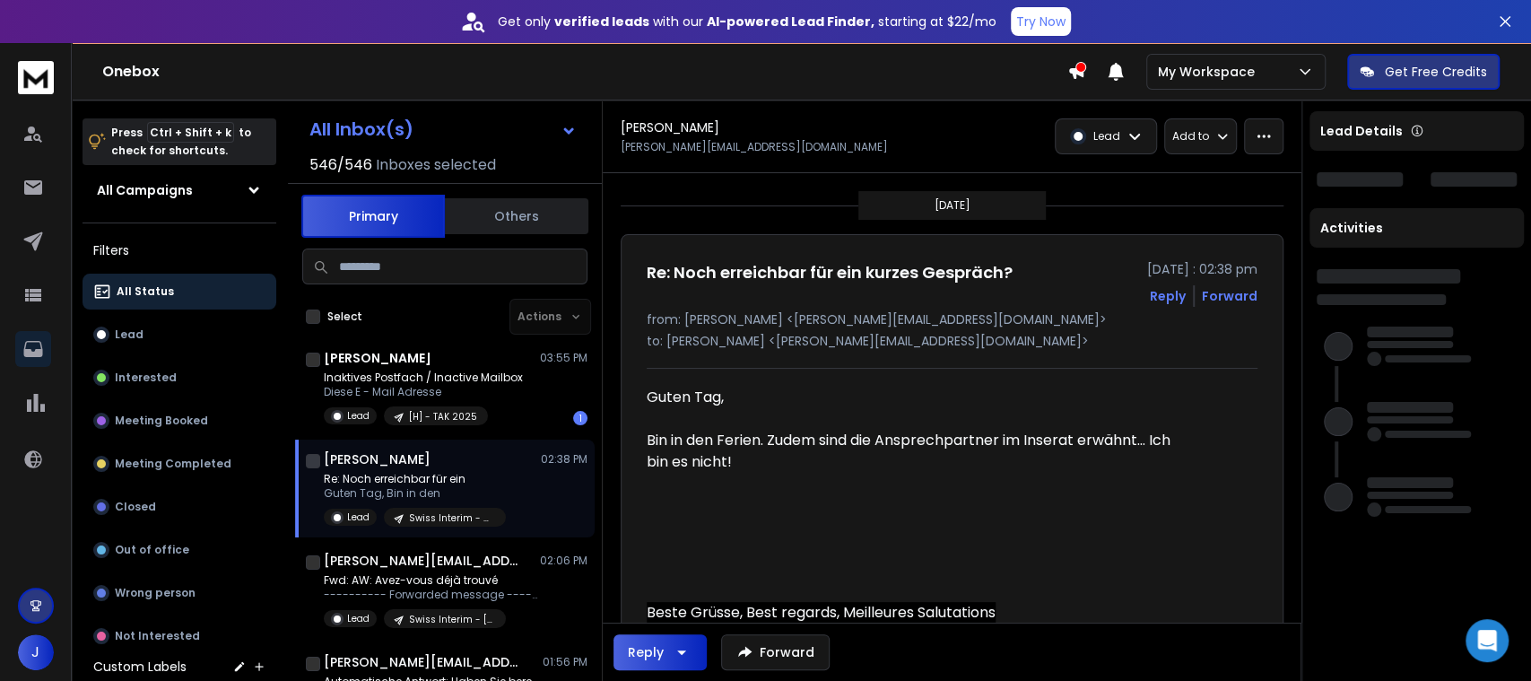
scroll to position [0, 0]
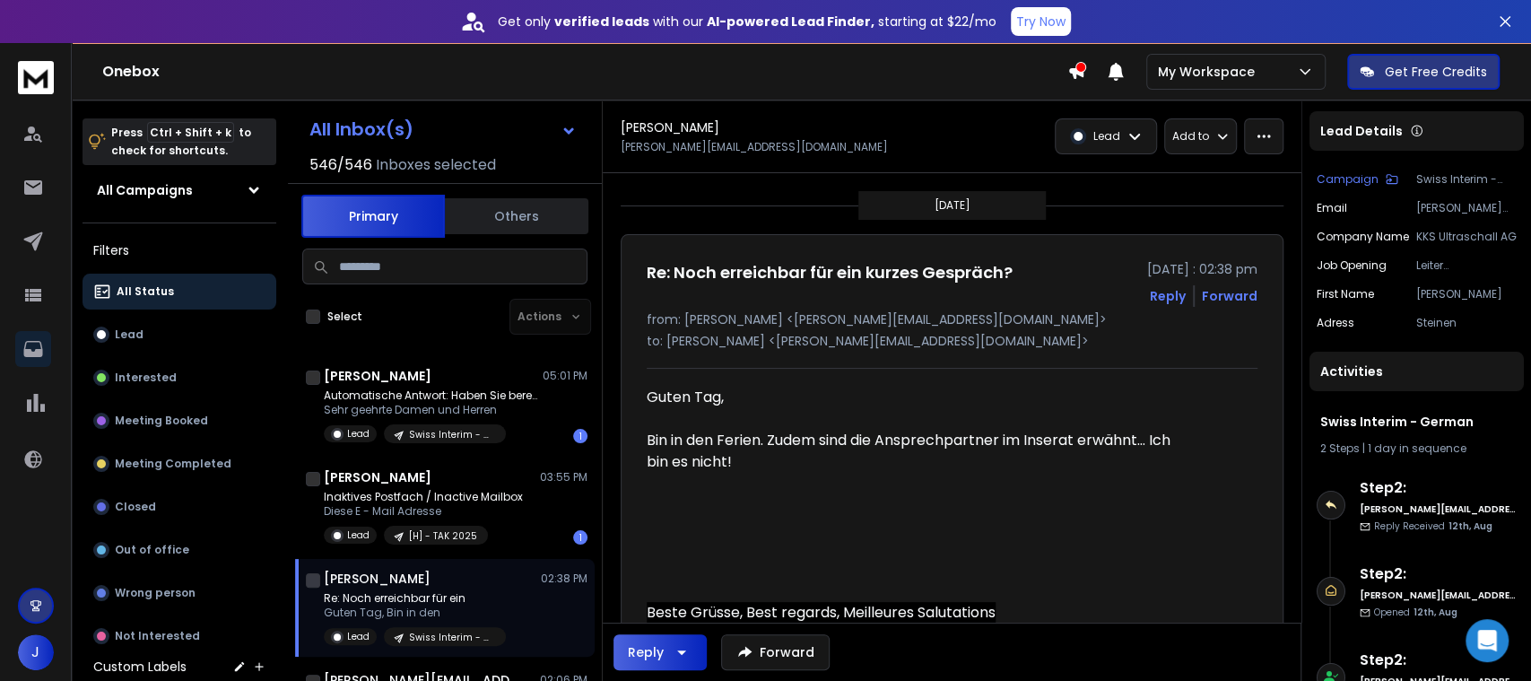
click at [791, 443] on div "Bin in den Ferien. Zudem sind die Ansprechpartner im Inserat erwähnt… Ich bin e…" at bounding box center [909, 451] width 524 height 43
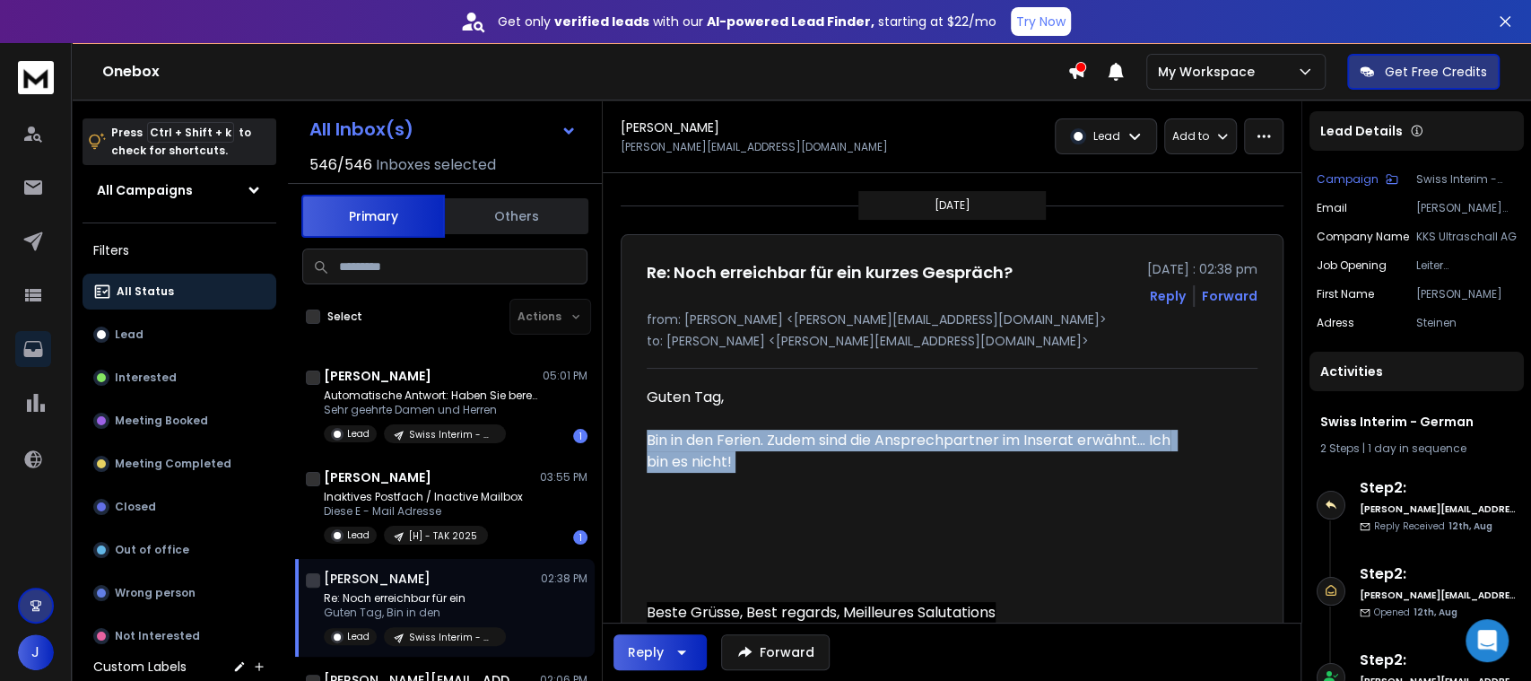
click at [791, 443] on div "Bin in den Ferien. Zudem sind die Ansprechpartner im Inserat erwähnt… Ich bin e…" at bounding box center [909, 451] width 524 height 43
click at [1112, 126] on div "Lead" at bounding box center [1106, 136] width 100 height 34
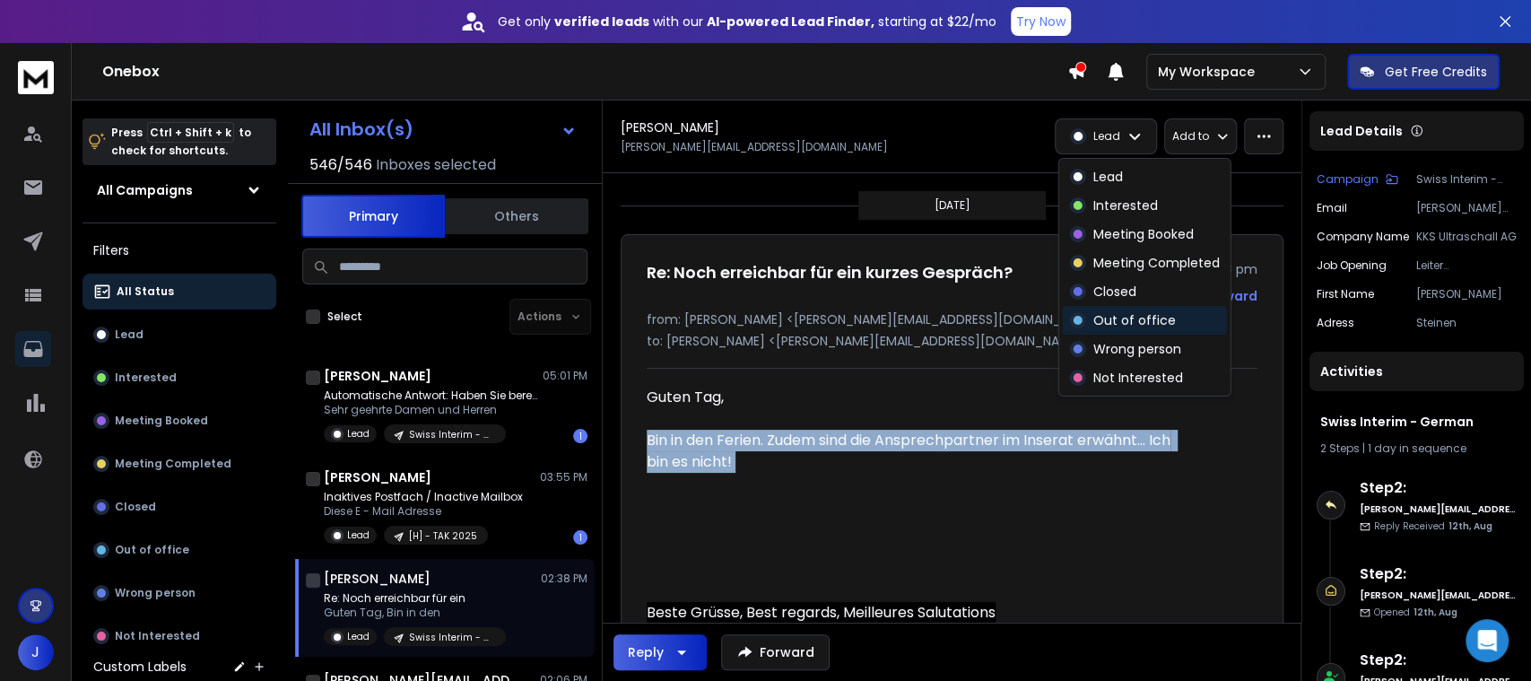
click at [1099, 315] on p "Out of office" at bounding box center [1134, 320] width 83 height 18
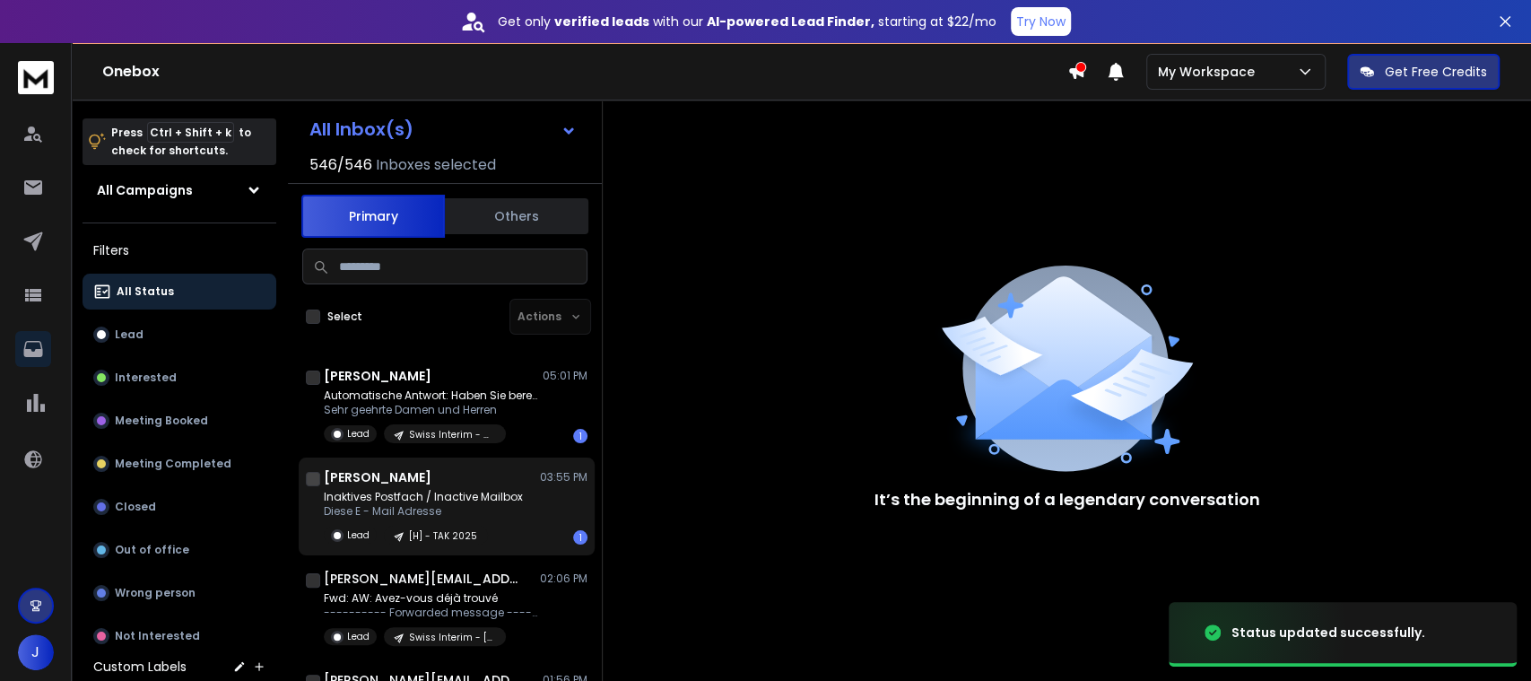
click at [480, 526] on div "Lead [H] - TAK 2025" at bounding box center [423, 535] width 199 height 19
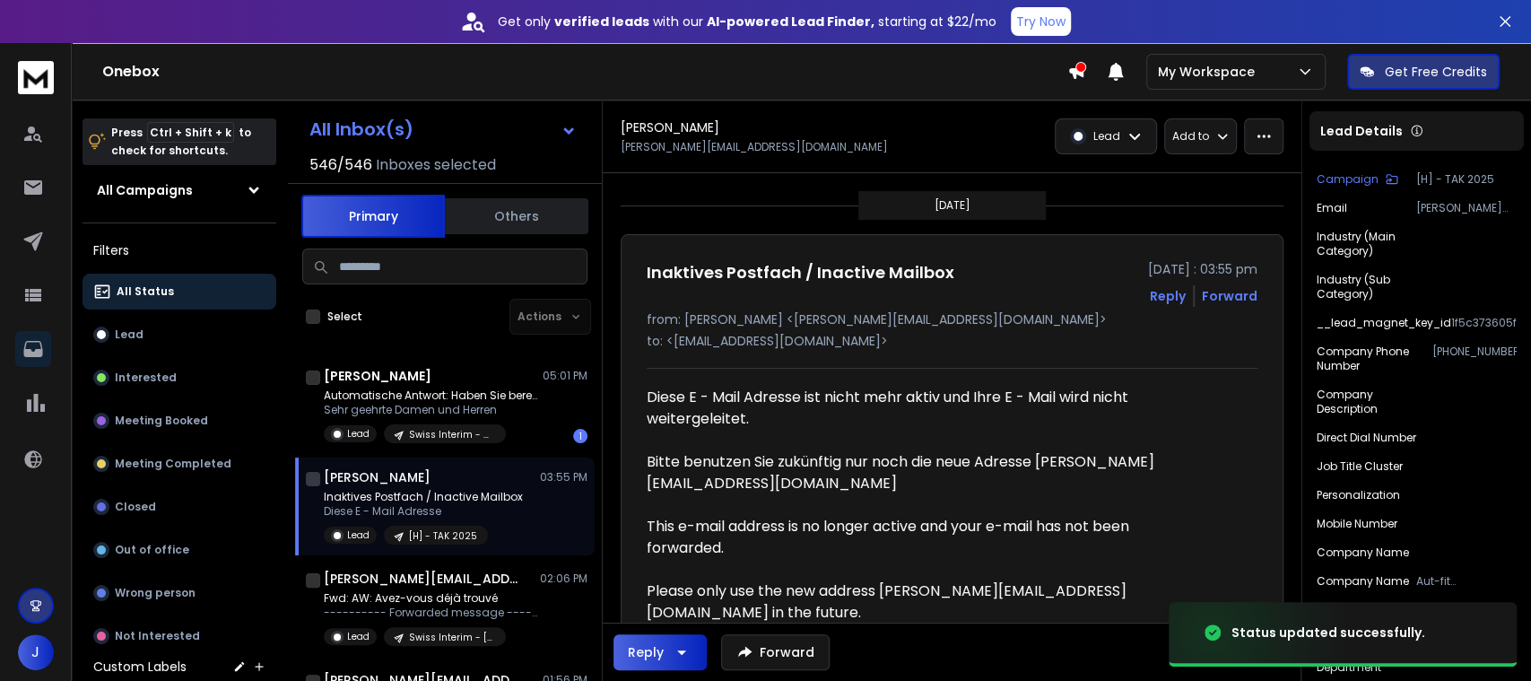
click at [1091, 144] on div "Lead" at bounding box center [1106, 136] width 100 height 34
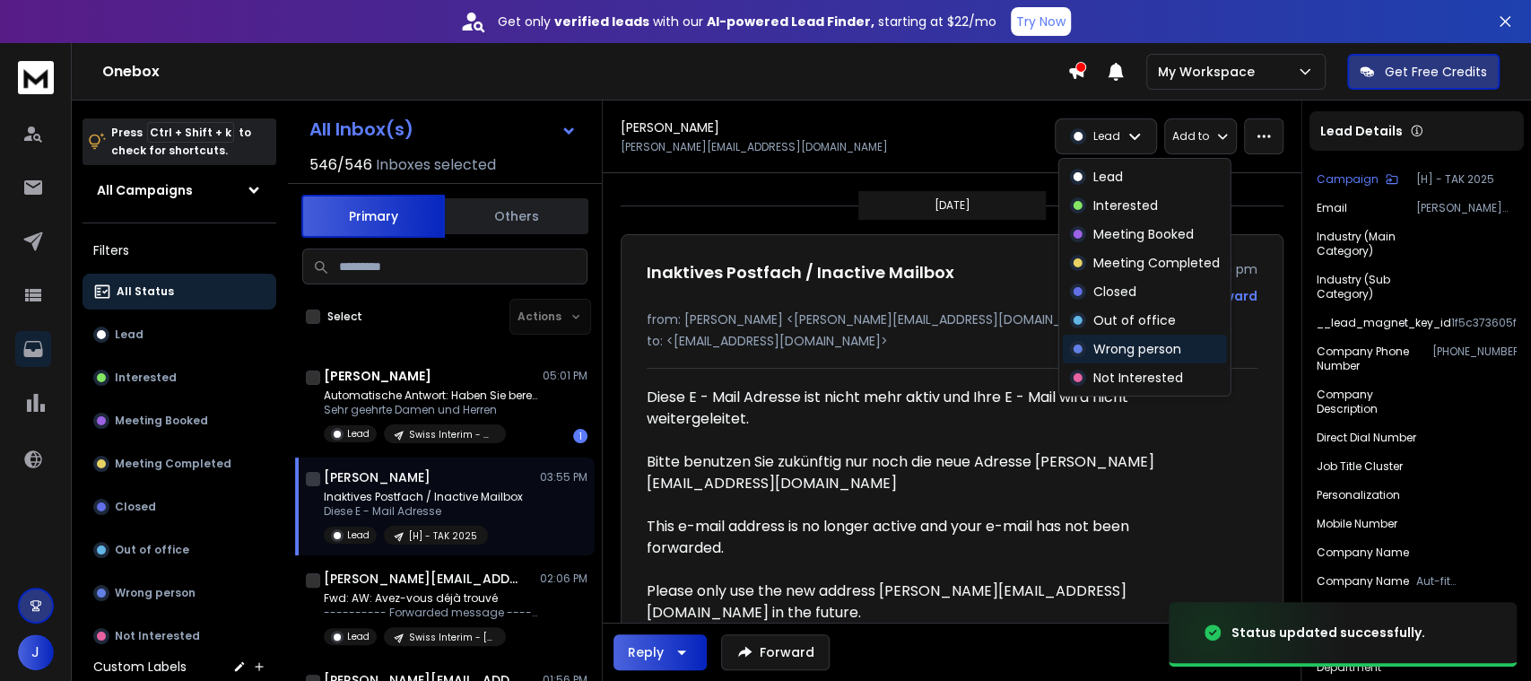
click at [1136, 348] on p "Wrong person" at bounding box center [1137, 349] width 88 height 18
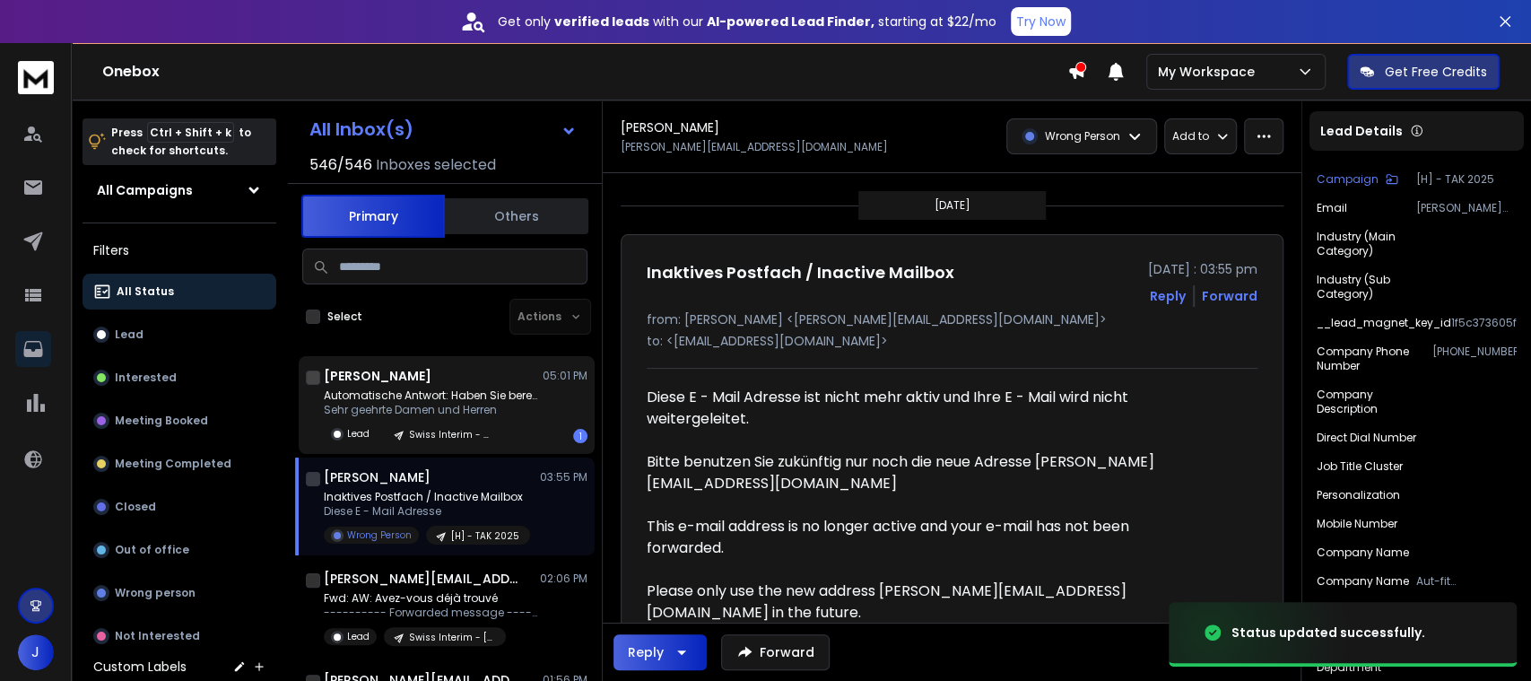
click at [531, 432] on div "Lead Swiss Interim - German" at bounding box center [431, 433] width 215 height 19
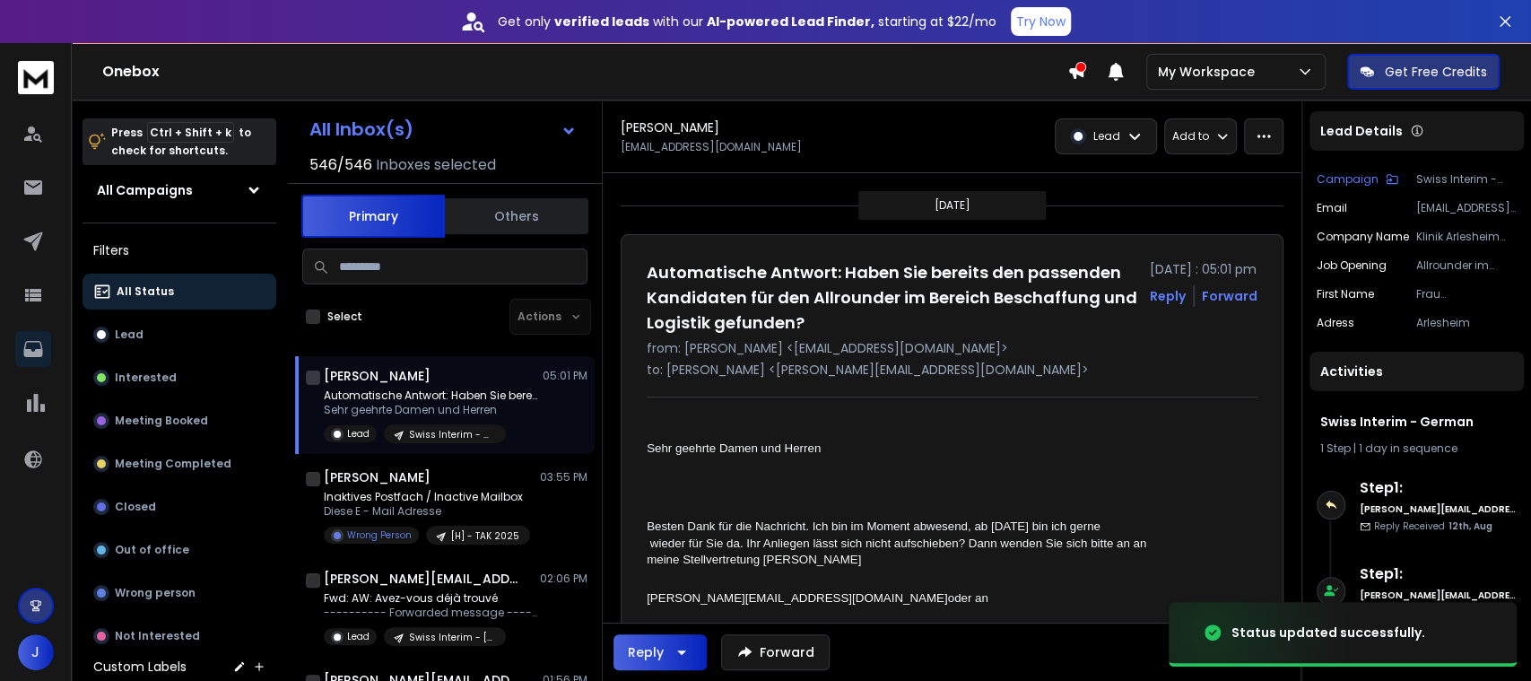
scroll to position [119, 0]
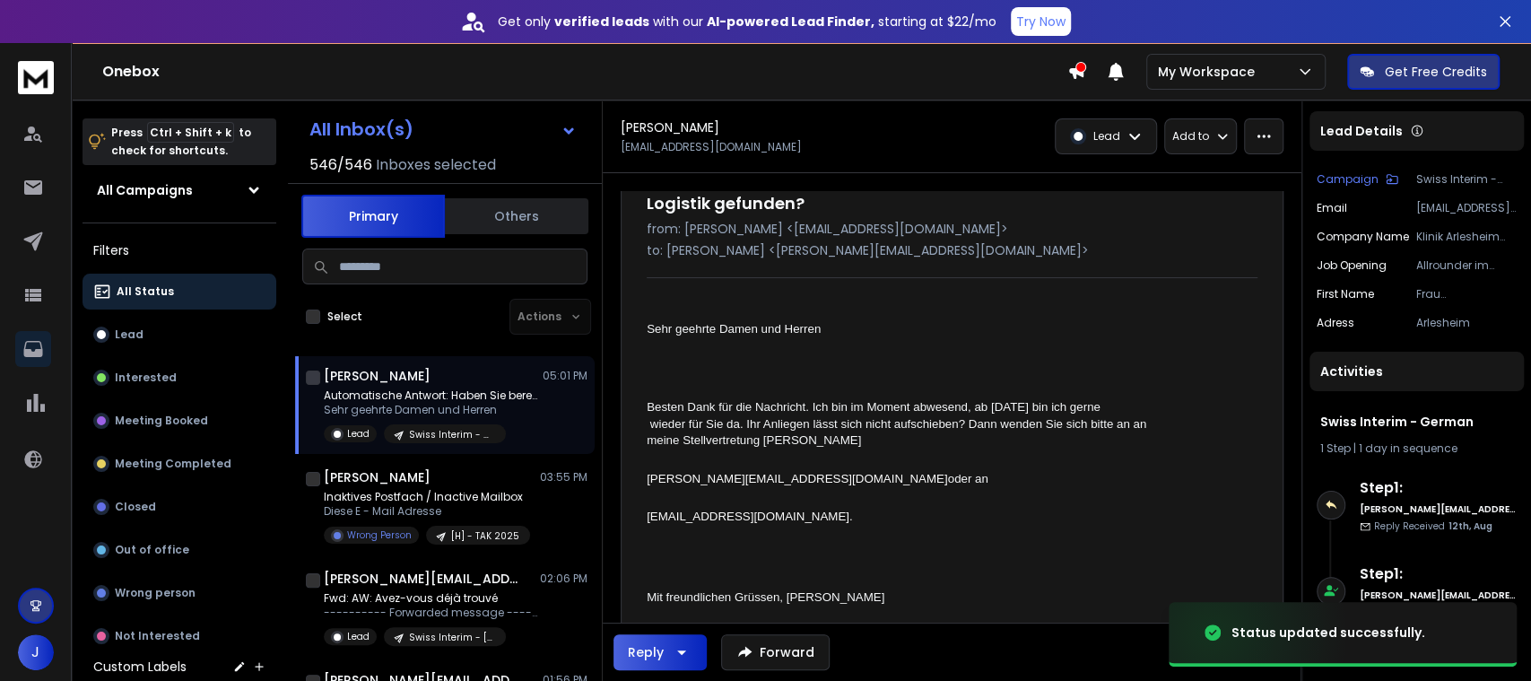
click at [808, 444] on span "Besten Dank für die Nachricht. Ich bin im Moment abwesend, ab [DATE] bin ich ge…" at bounding box center [898, 423] width 503 height 47
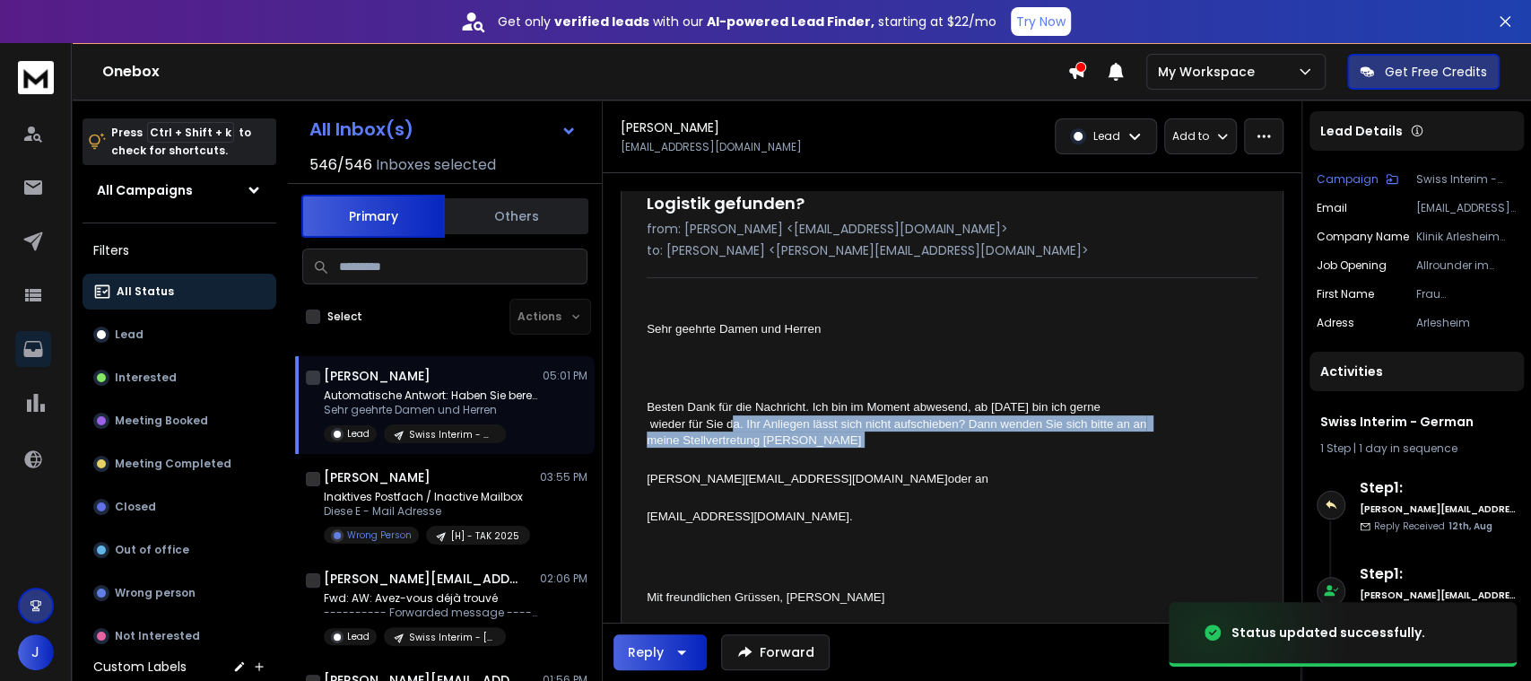
click at [808, 444] on span "Besten Dank für die Nachricht. Ich bin im Moment abwesend, ab [DATE] bin ich ge…" at bounding box center [898, 423] width 503 height 47
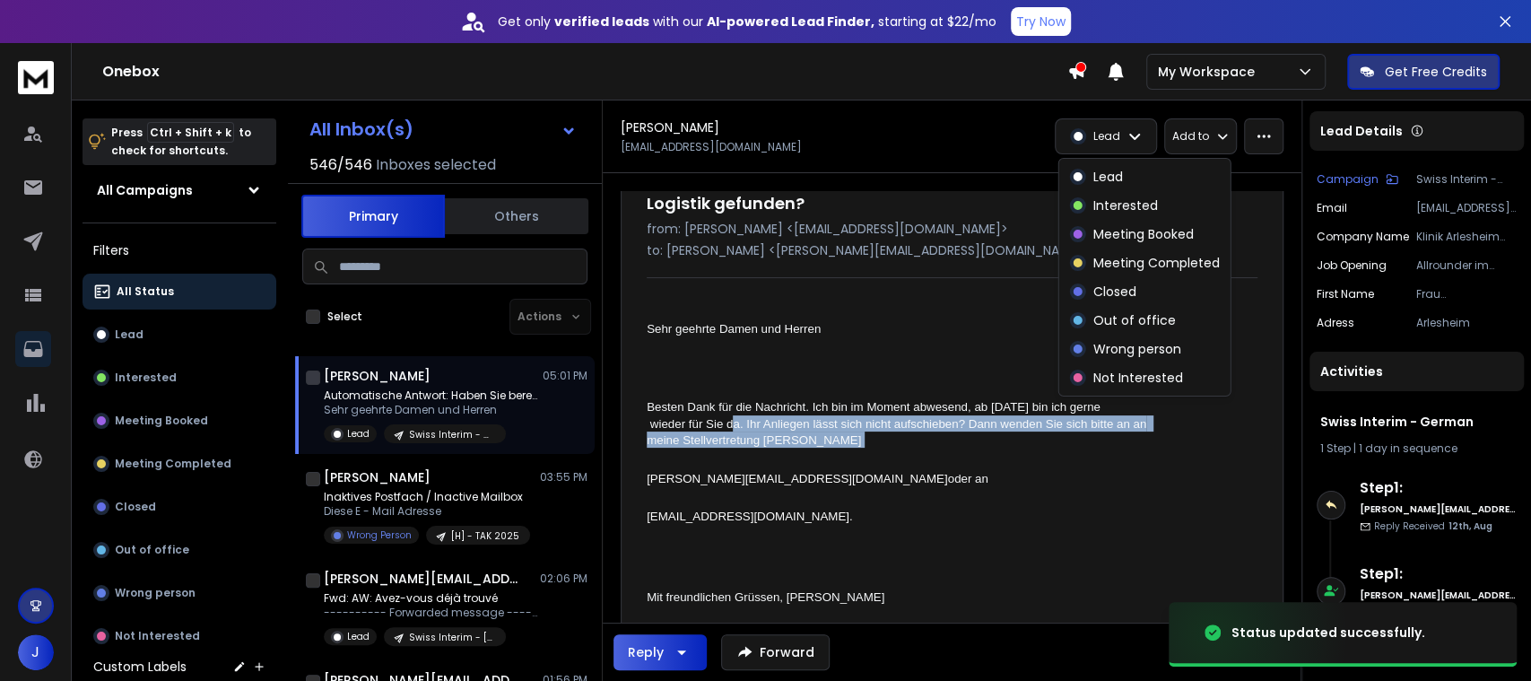
click at [1075, 141] on div at bounding box center [1078, 136] width 16 height 16
click at [1130, 323] on p "Out of office" at bounding box center [1134, 320] width 83 height 18
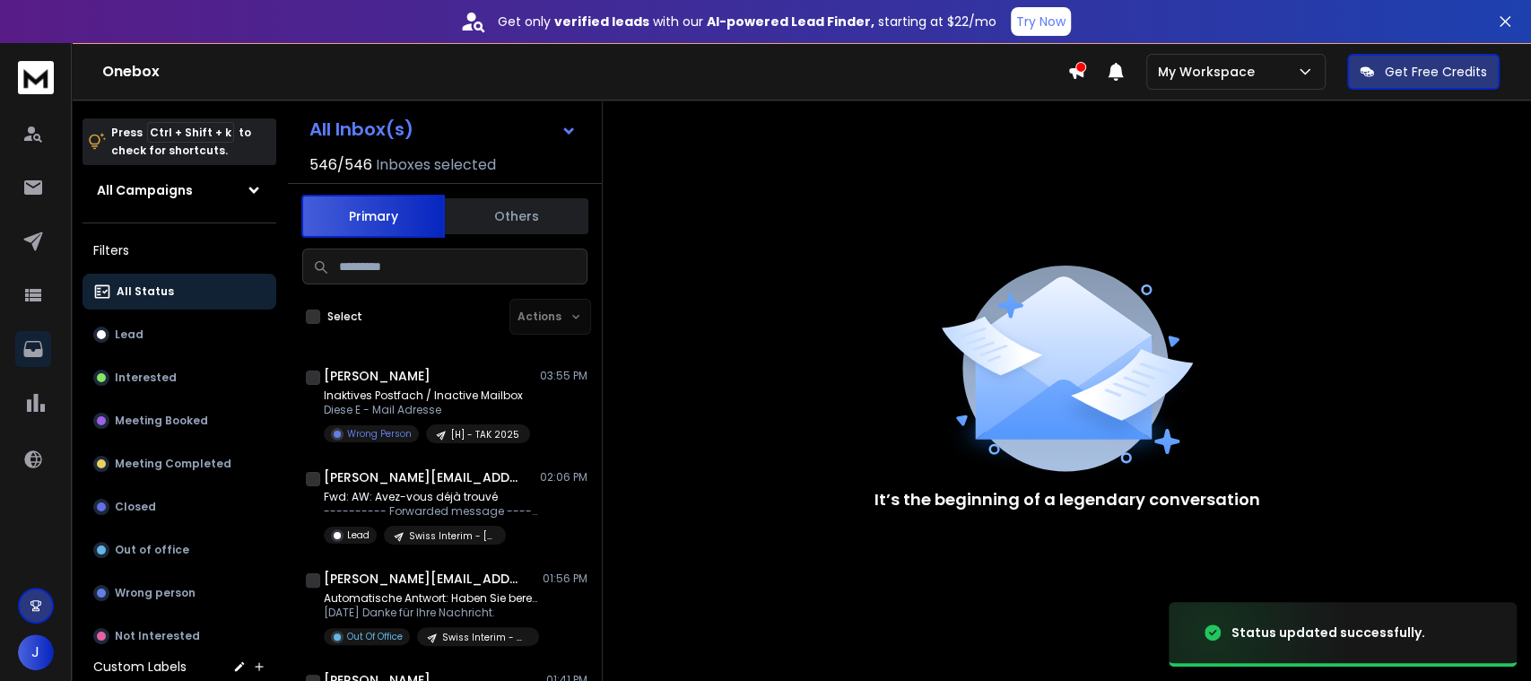
scroll to position [0, 0]
